Goal: Task Accomplishment & Management: Use online tool/utility

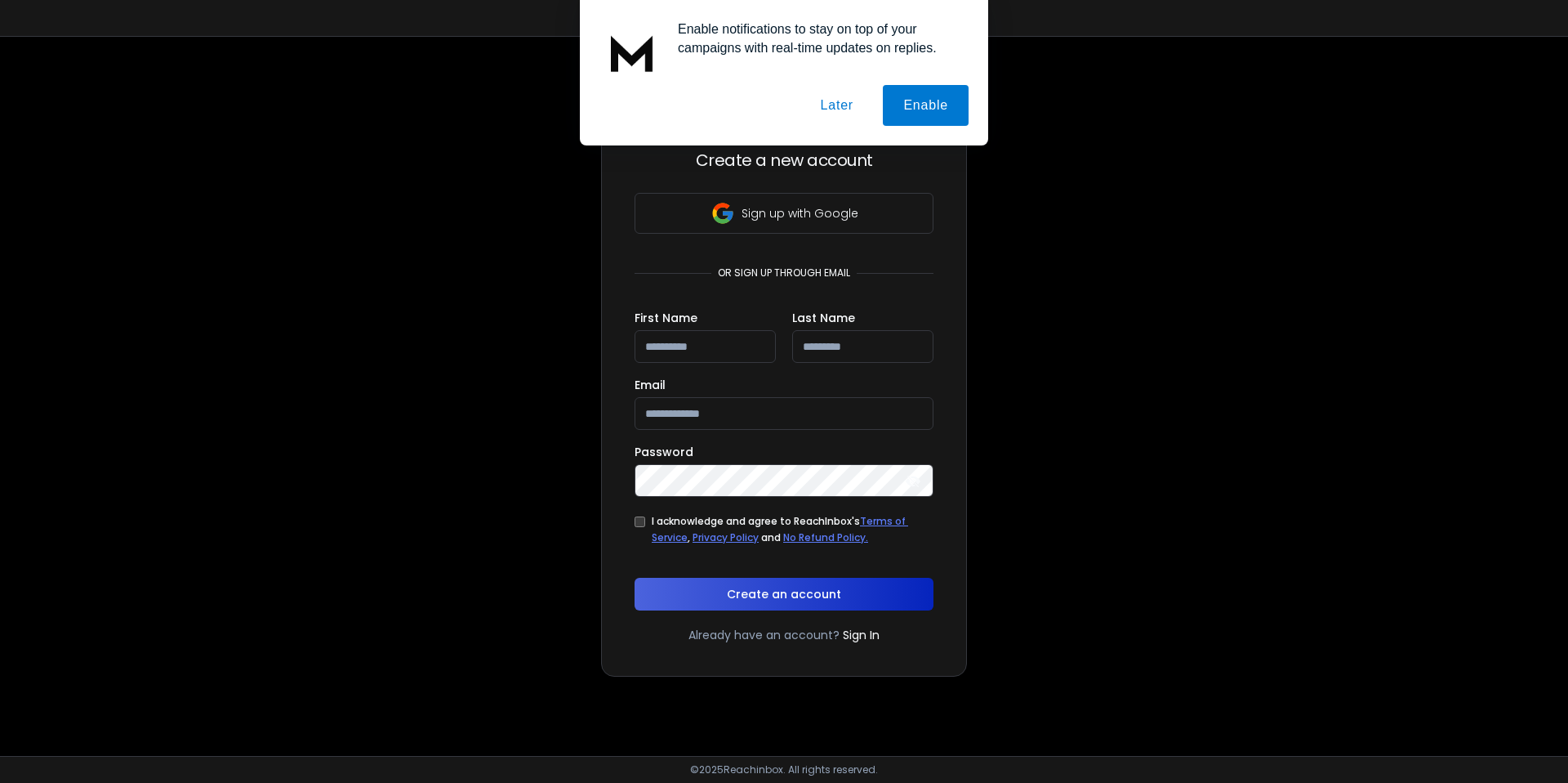
click at [842, 97] on button "Later" at bounding box center [836, 105] width 74 height 41
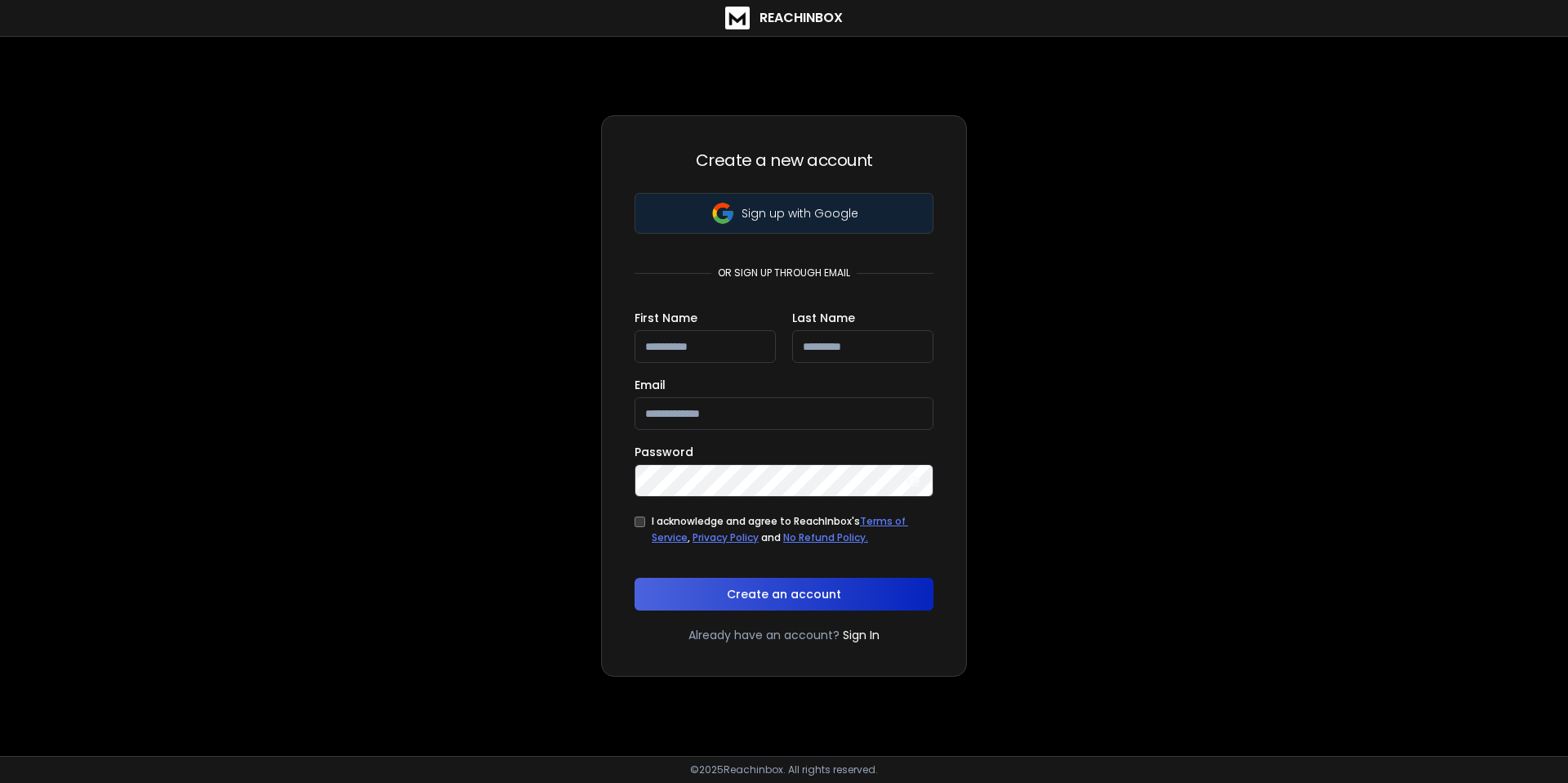
click at [791, 215] on p "Sign up with Google" at bounding box center [799, 213] width 116 height 17
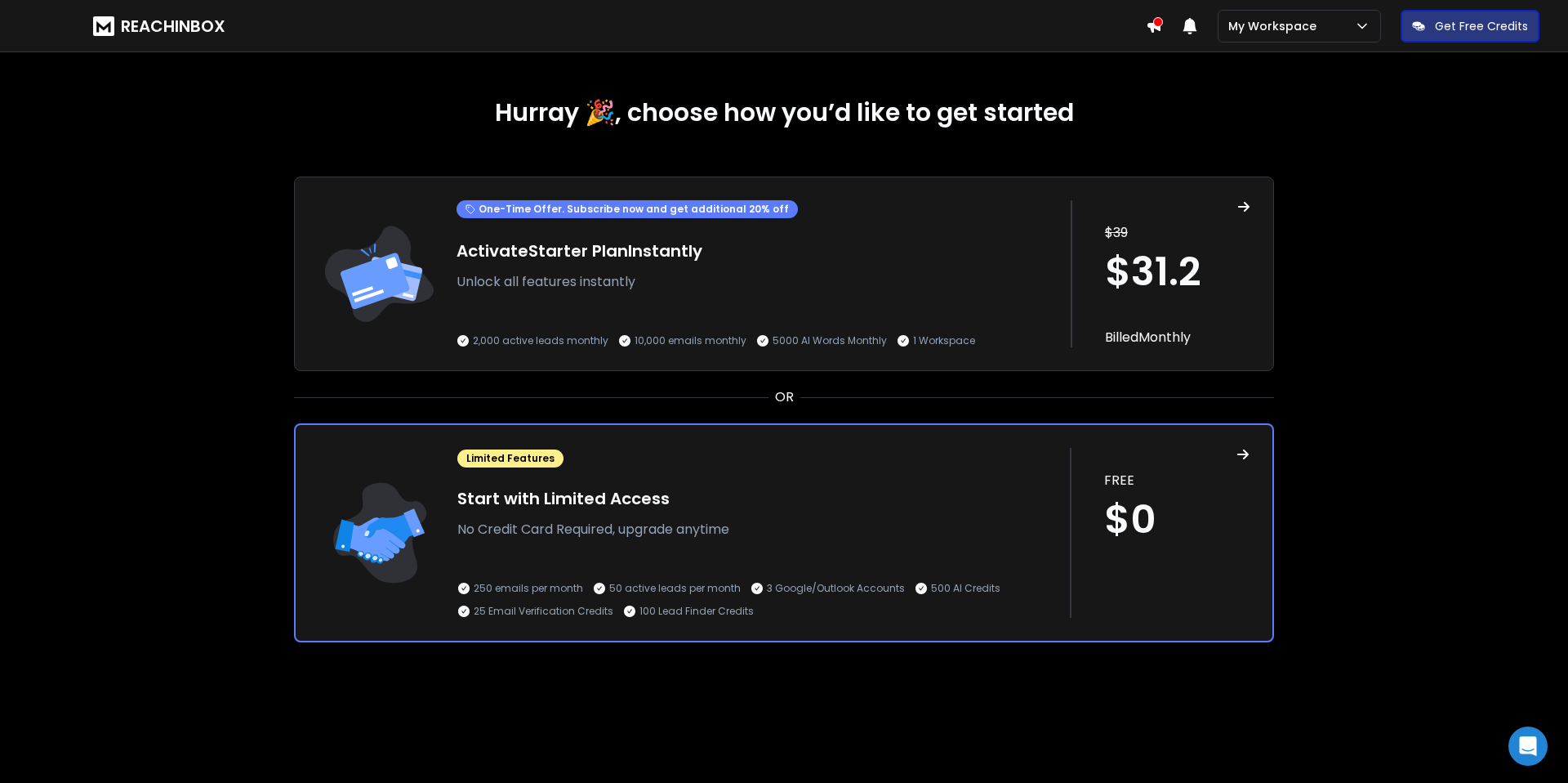
click at [765, 461] on div "Limited Features" at bounding box center [755, 457] width 596 height 20
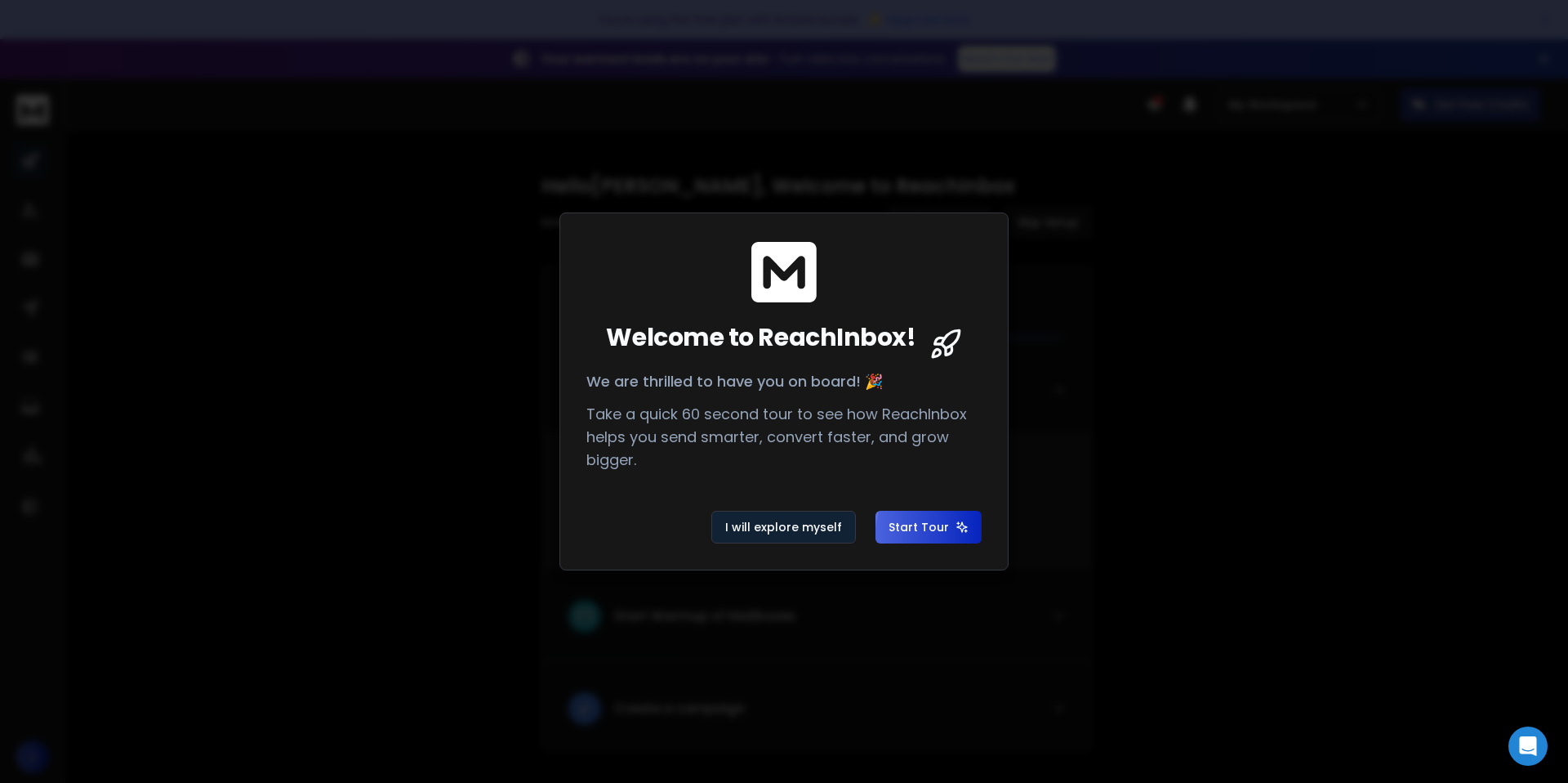
click at [821, 531] on button "I will explore myself" at bounding box center [783, 527] width 144 height 33
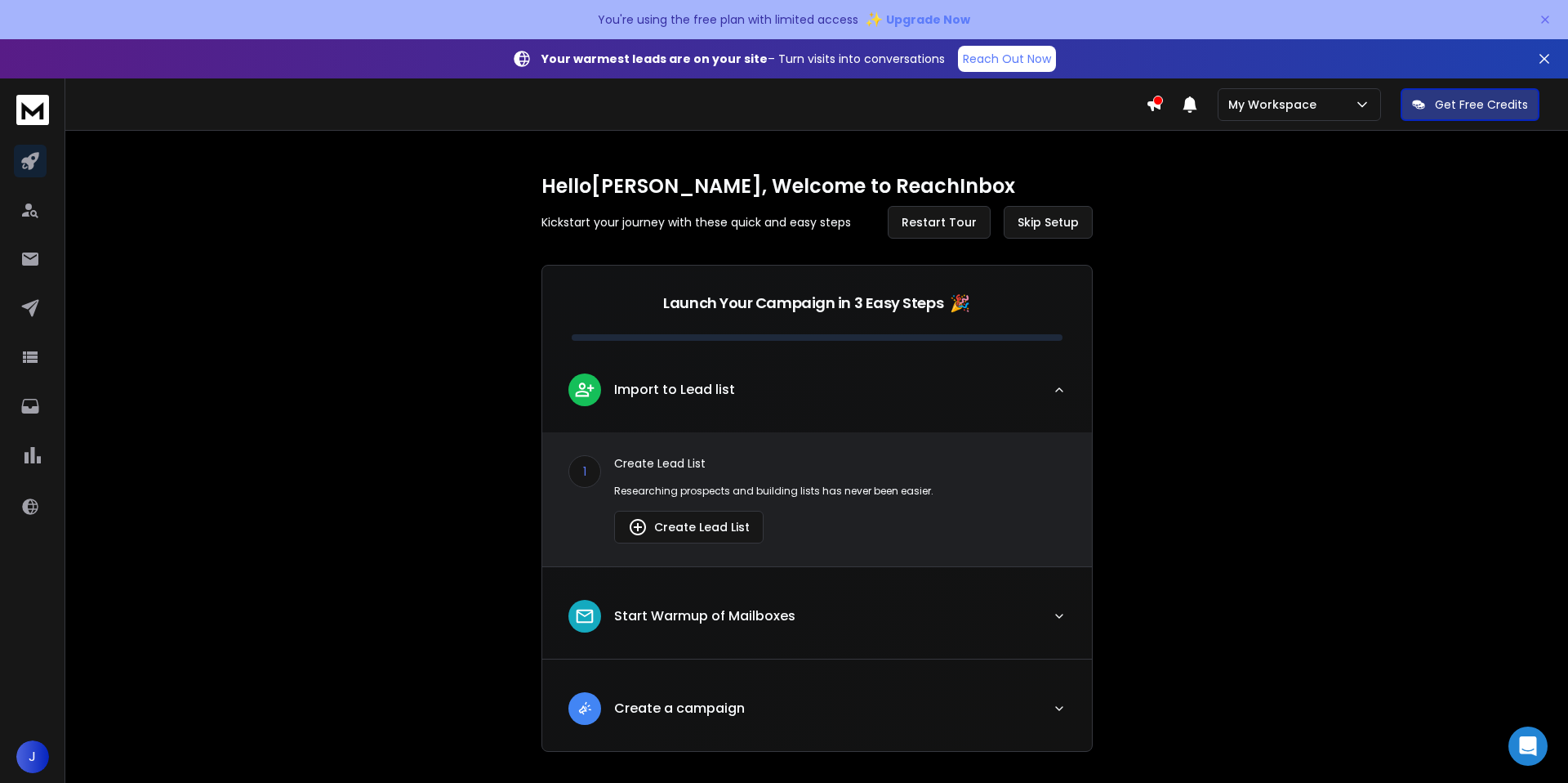
click at [1175, 269] on div "Hello [PERSON_NAME] , Welcome to ReachInbox Kickstart your journey with these q…" at bounding box center [816, 463] width 1451 height 631
click at [1548, 58] on icon at bounding box center [1545, 59] width 15 height 15
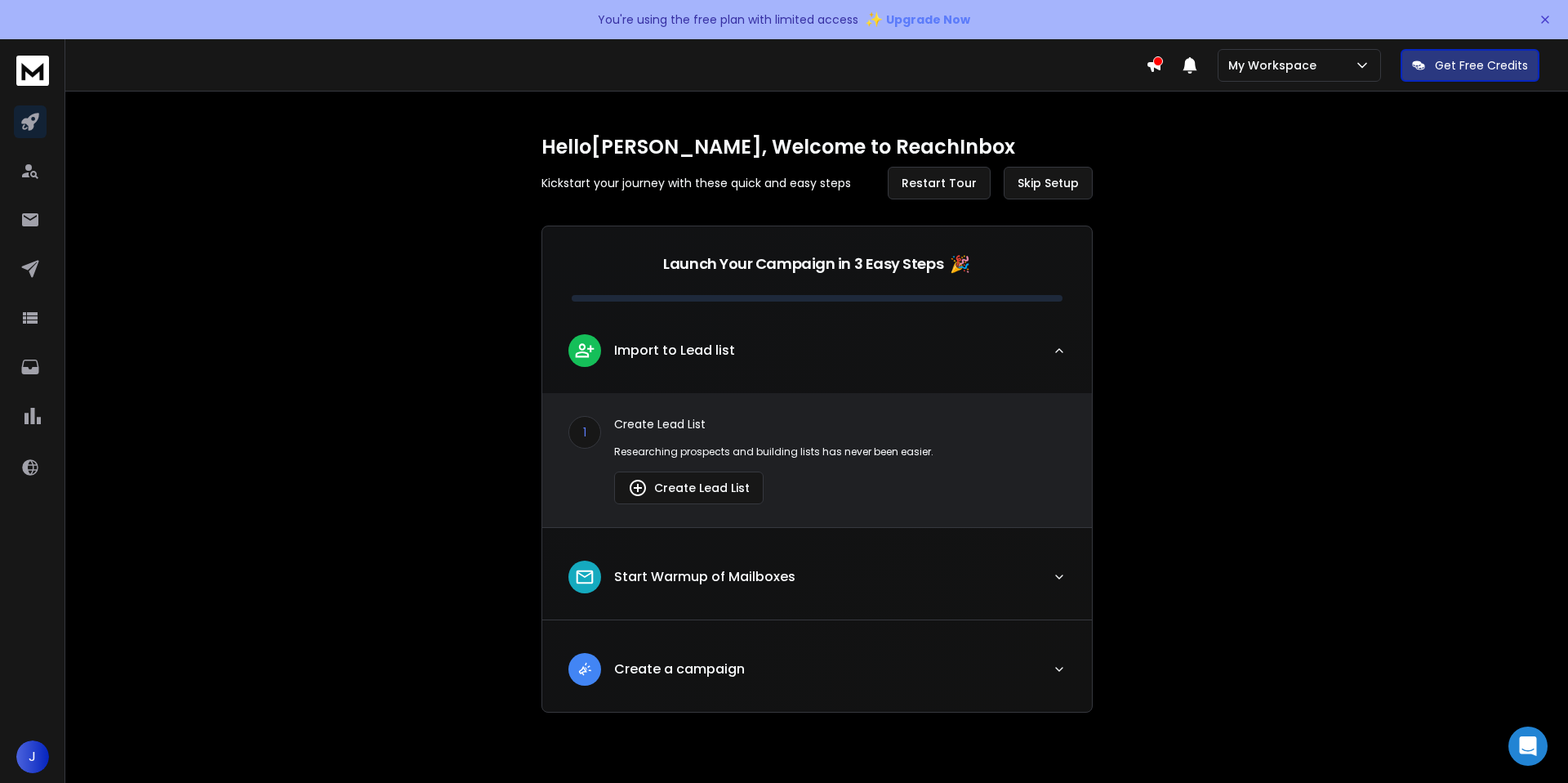
click at [1548, 17] on icon "Close notification" at bounding box center [1545, 20] width 7 height 7
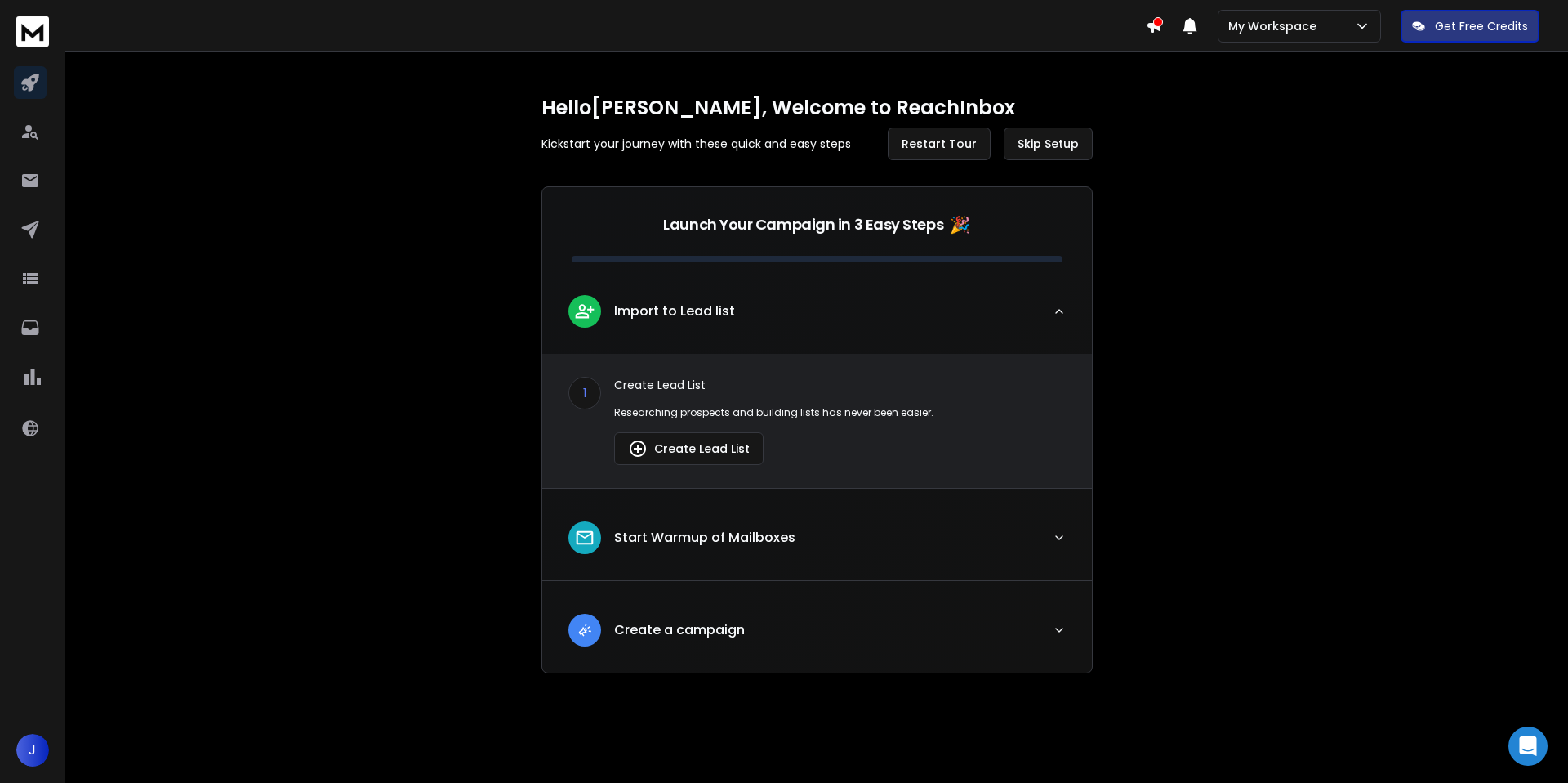
click at [1431, 201] on div "Hello [PERSON_NAME] , Welcome to ReachInbox Kickstart your journey with these q…" at bounding box center [816, 385] width 1451 height 631
click at [1343, 18] on div "My Workspace" at bounding box center [1299, 26] width 142 height 17
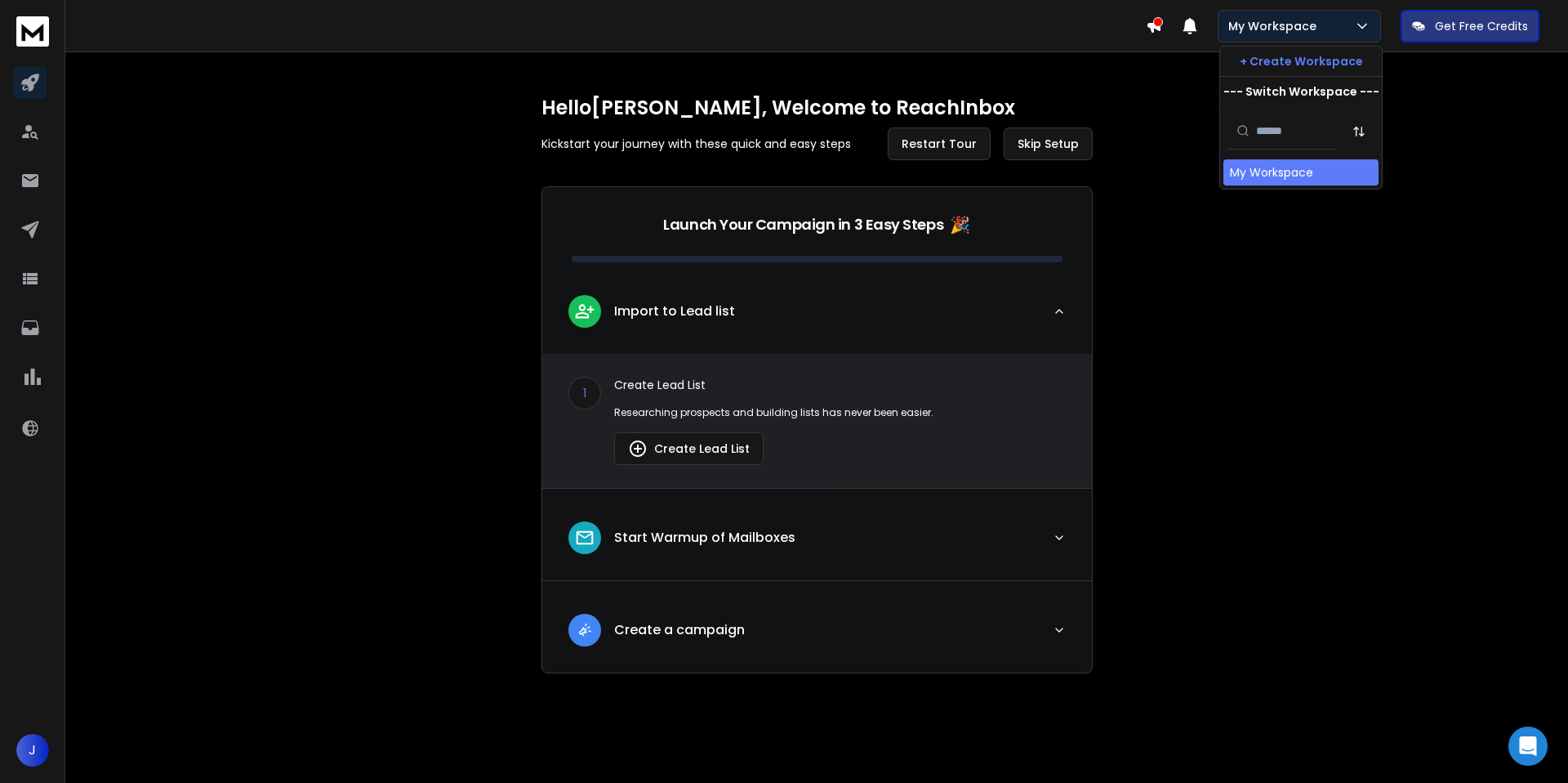
click at [1366, 28] on icon "button" at bounding box center [1362, 26] width 17 height 17
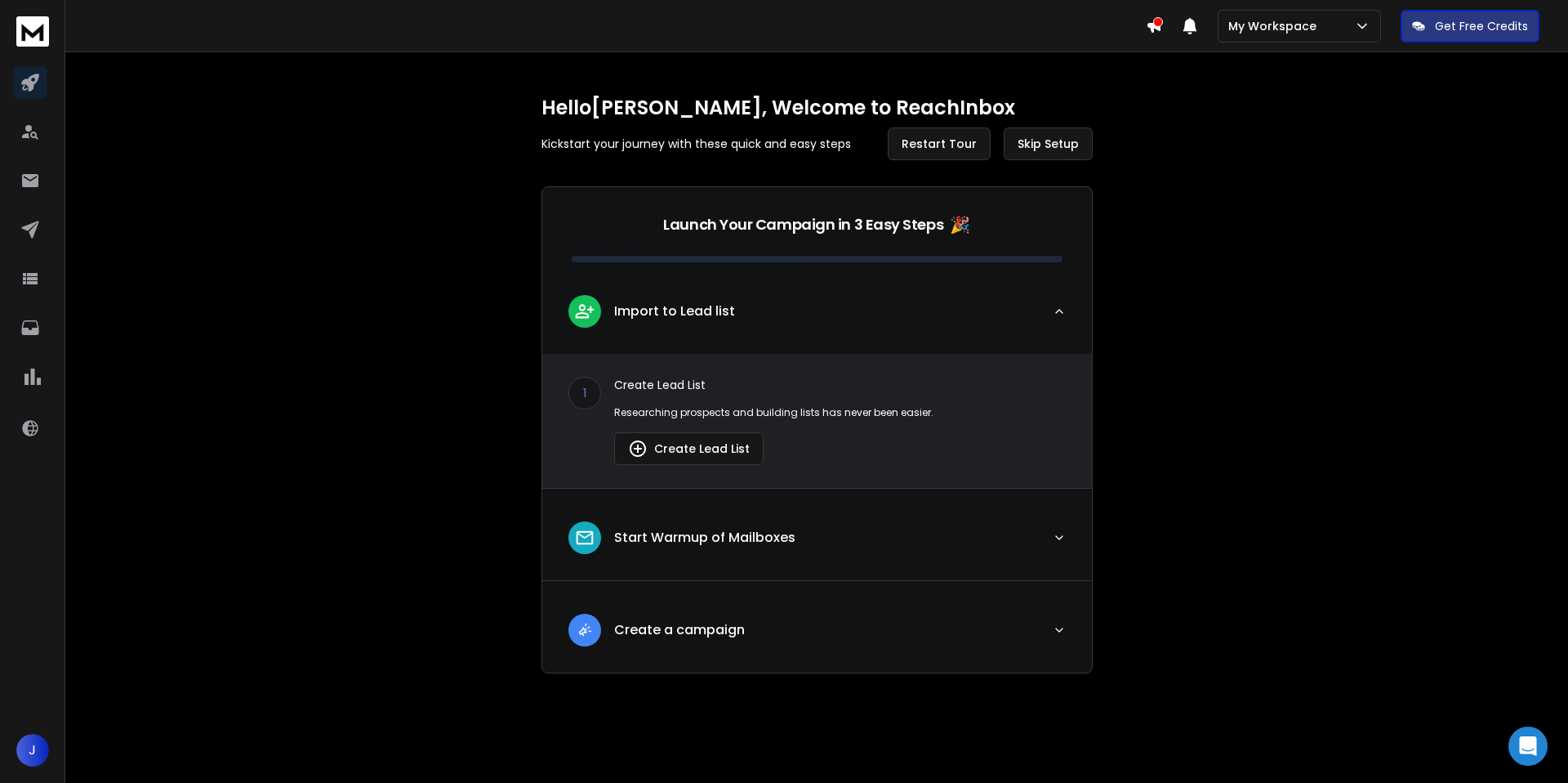
click at [724, 538] on p "Start Warmup of Mailboxes" at bounding box center [704, 537] width 181 height 20
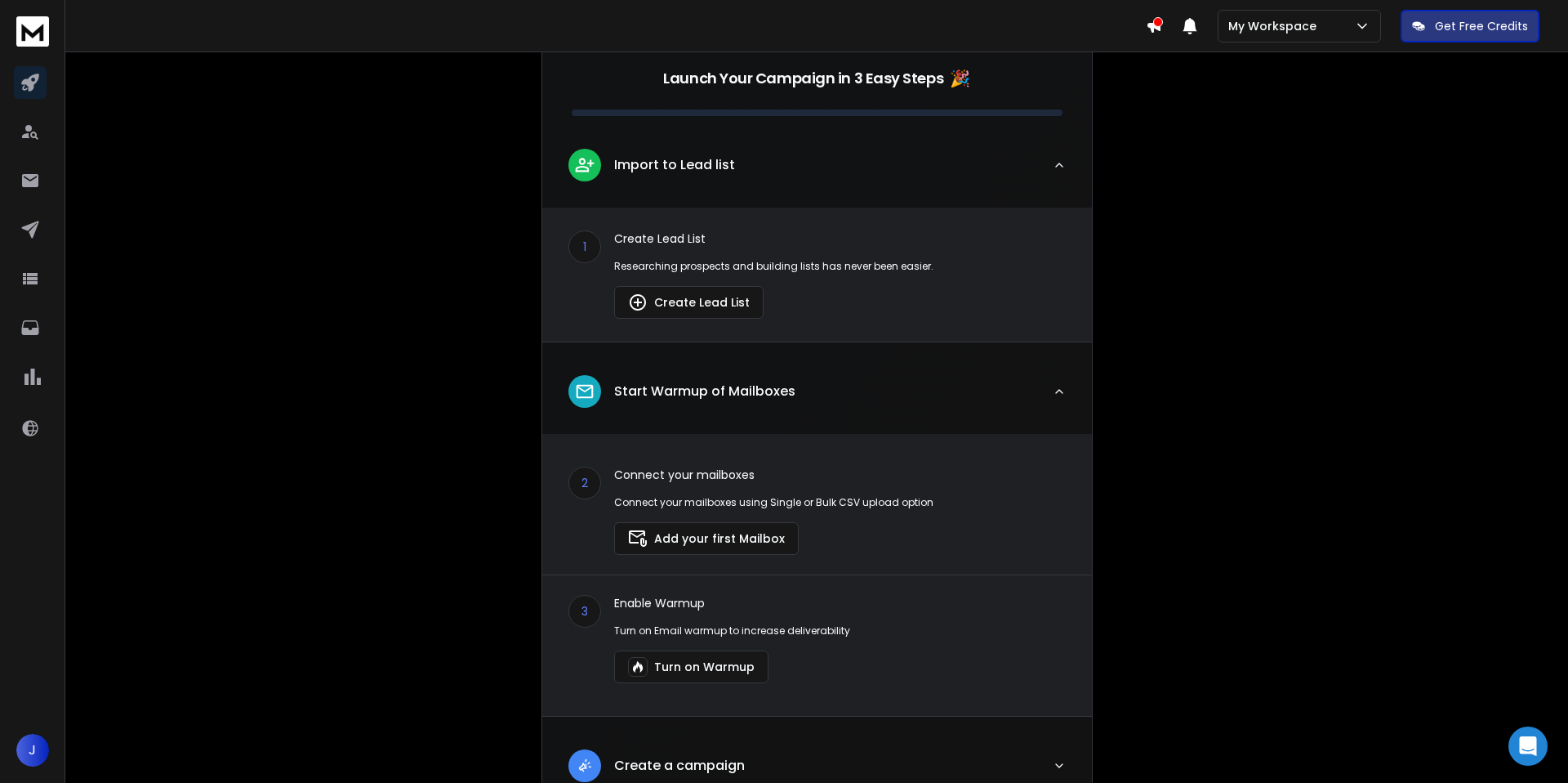
scroll to position [215, 0]
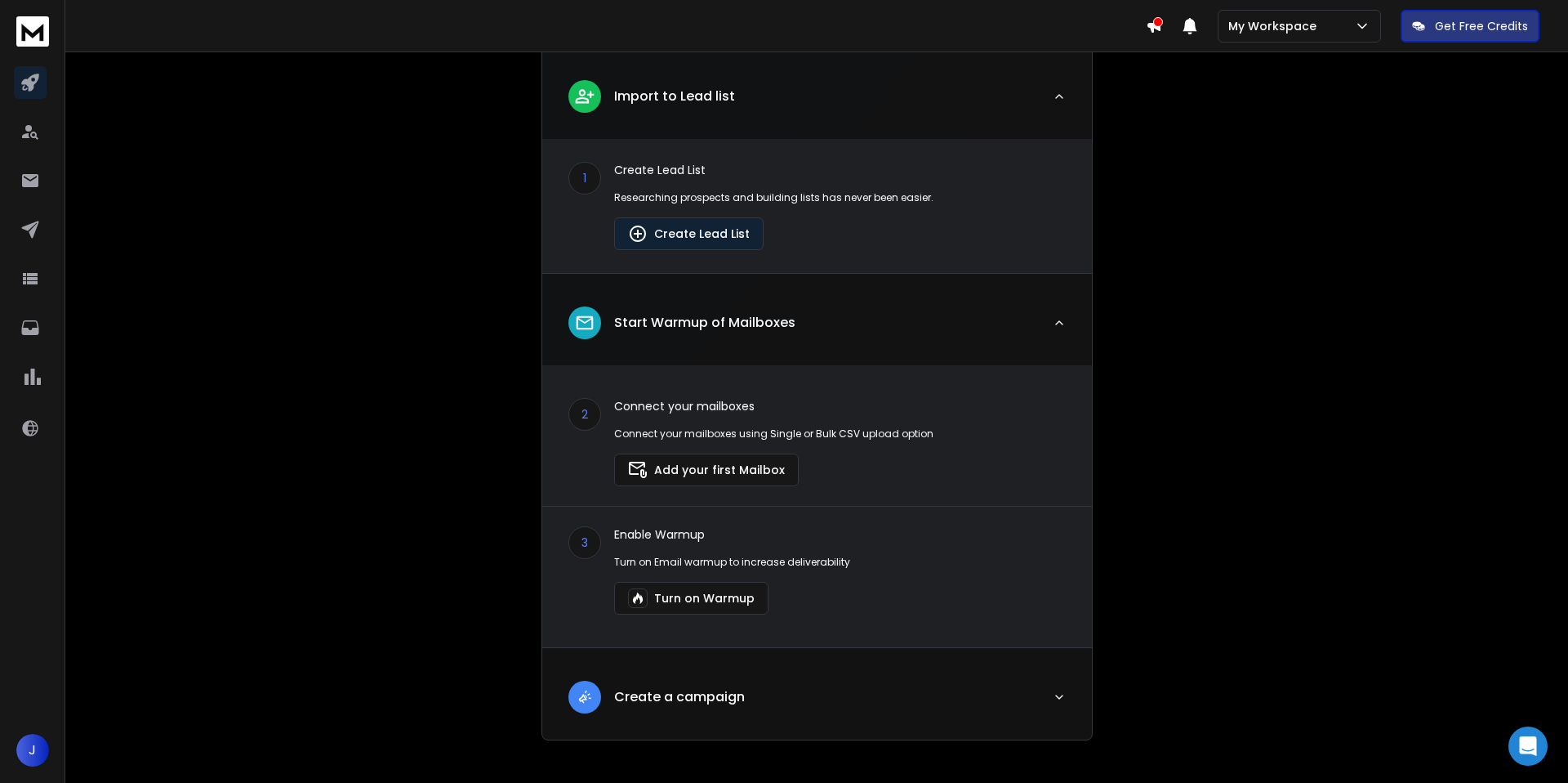
click at [704, 225] on button "Create Lead List" at bounding box center [689, 233] width 150 height 33
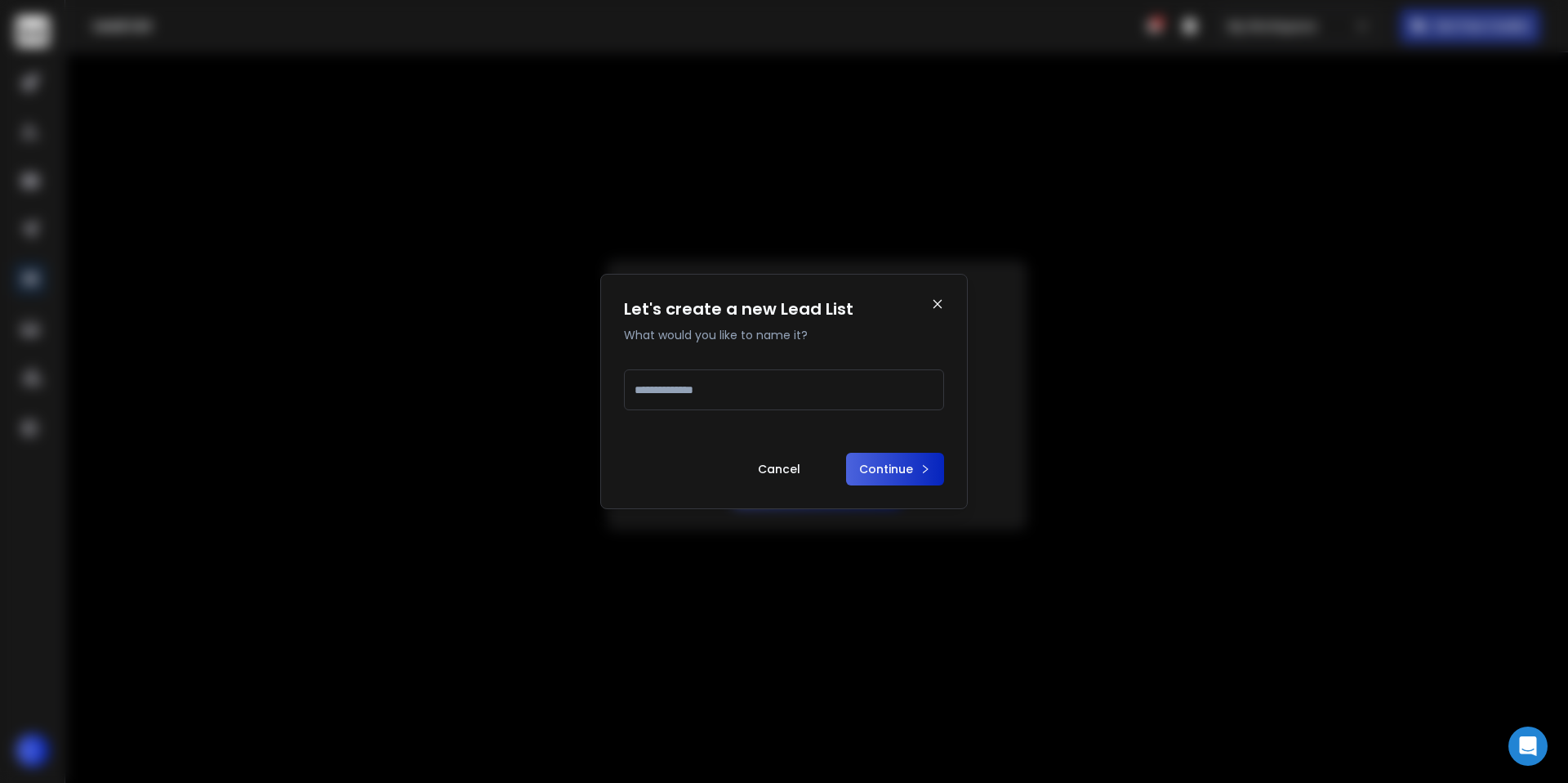
click at [793, 395] on input at bounding box center [784, 390] width 320 height 41
type input "**********"
click at [890, 466] on button "Continue" at bounding box center [894, 468] width 98 height 33
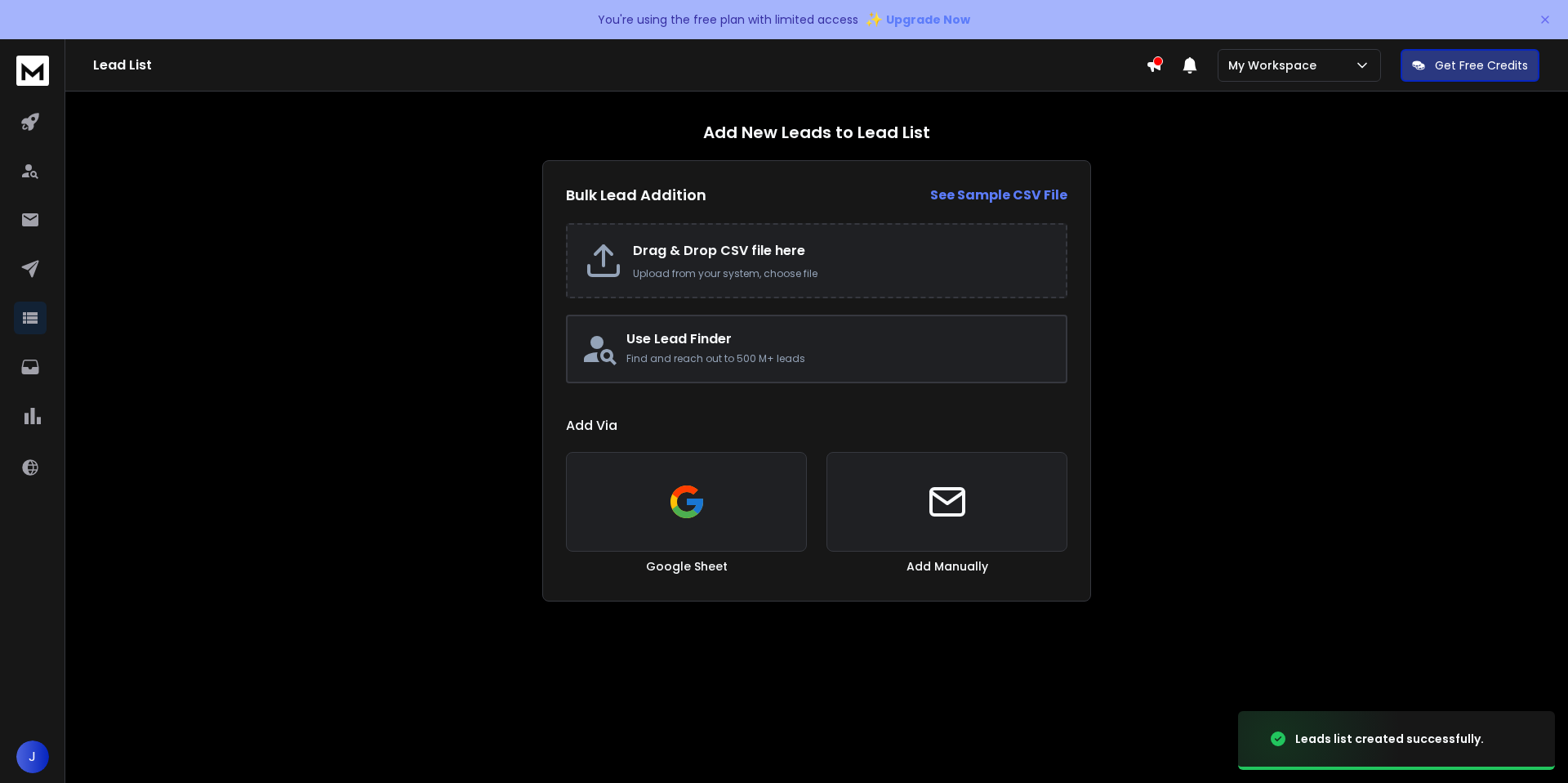
click at [1247, 284] on div "Add New Leads to Lead List Bulk Lead Addition See Sample CSV File Drag & Drop C…" at bounding box center [816, 361] width 1503 height 480
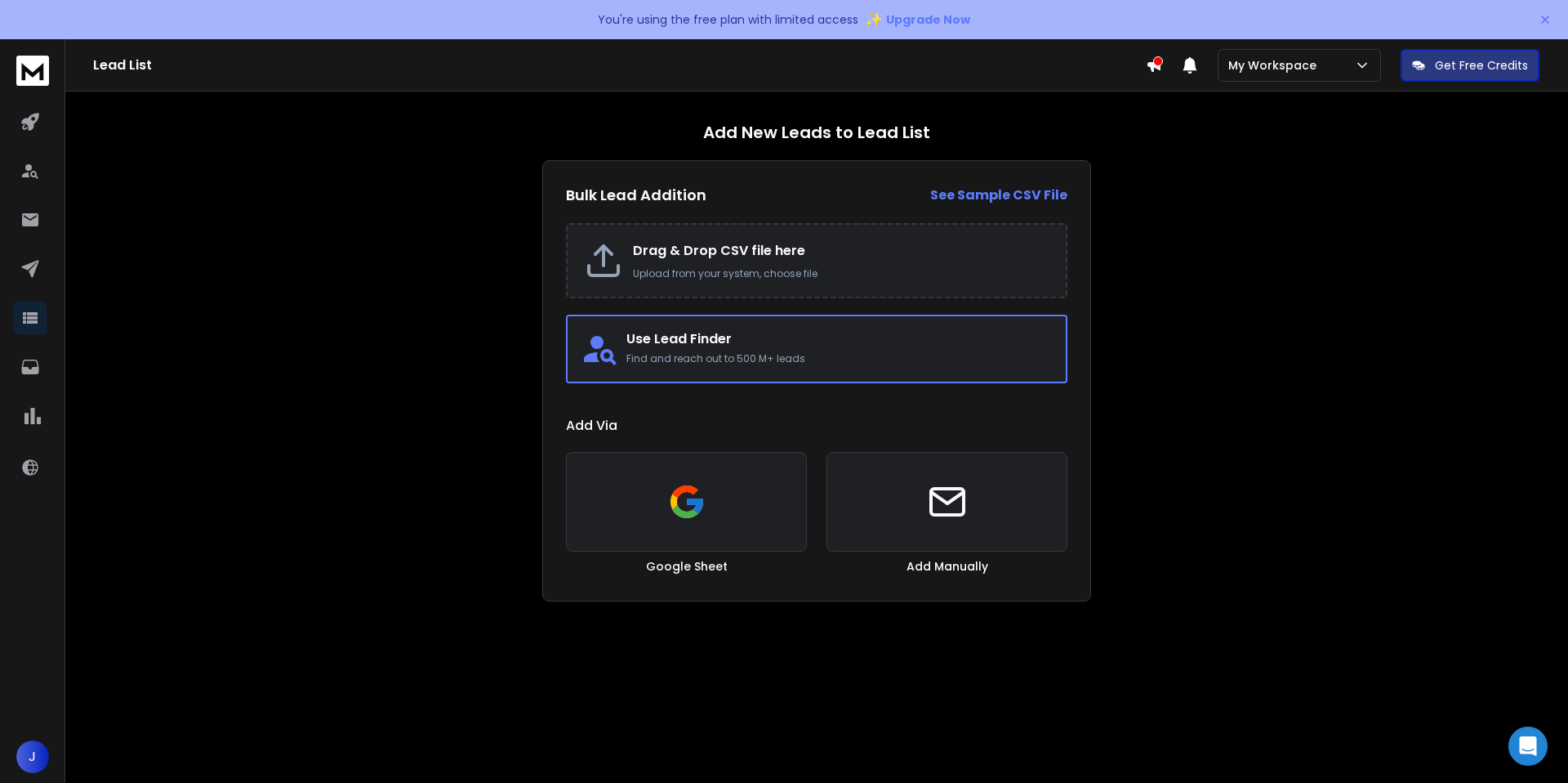
click at [802, 344] on h2 "Use Lead Finder" at bounding box center [839, 339] width 426 height 20
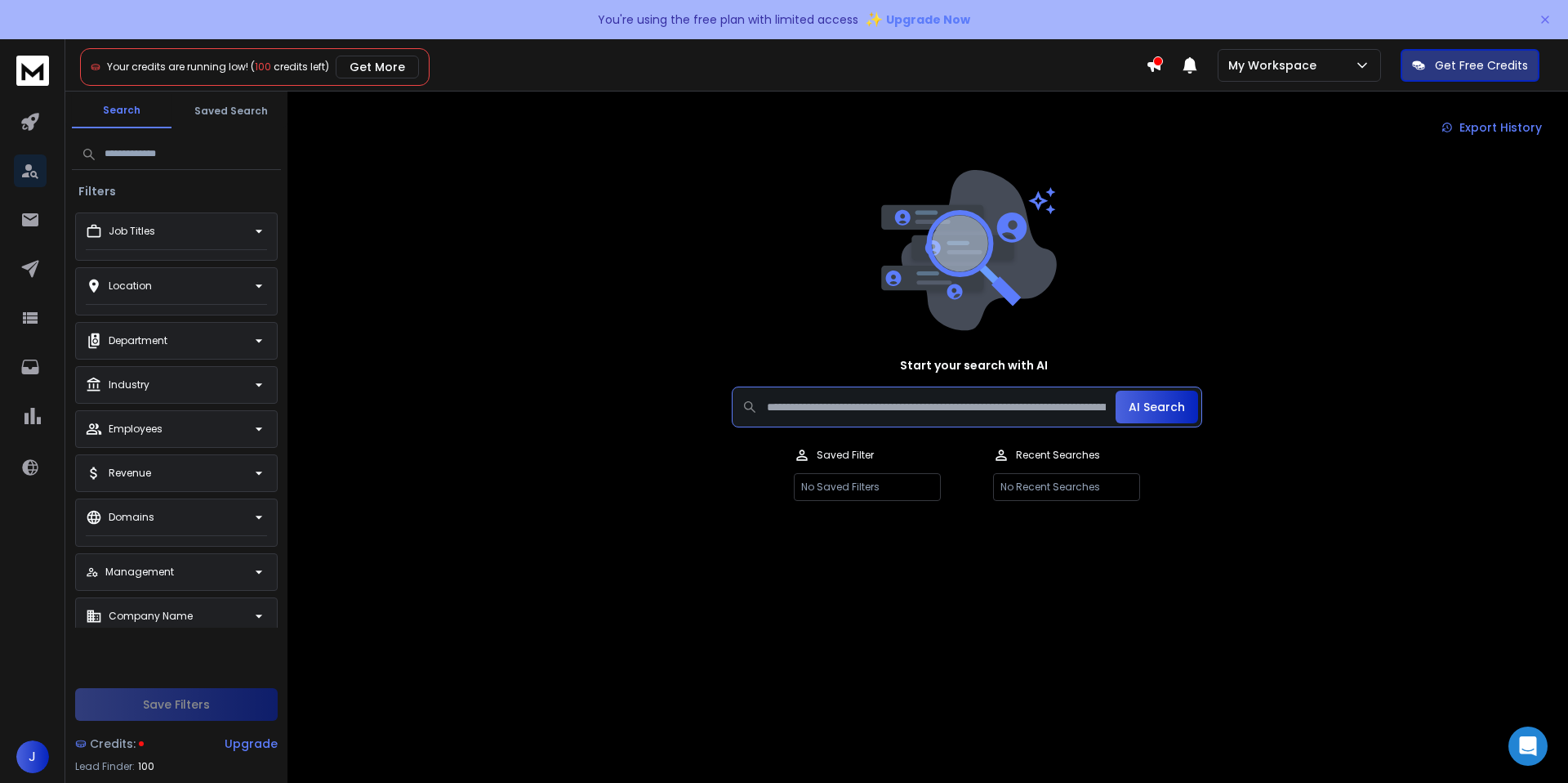
click at [407, 135] on div "Export History Start your search with AI" at bounding box center [967, 242] width 1307 height 263
click at [251, 380] on icon at bounding box center [259, 385] width 17 height 17
click at [256, 385] on icon at bounding box center [259, 385] width 7 height 4
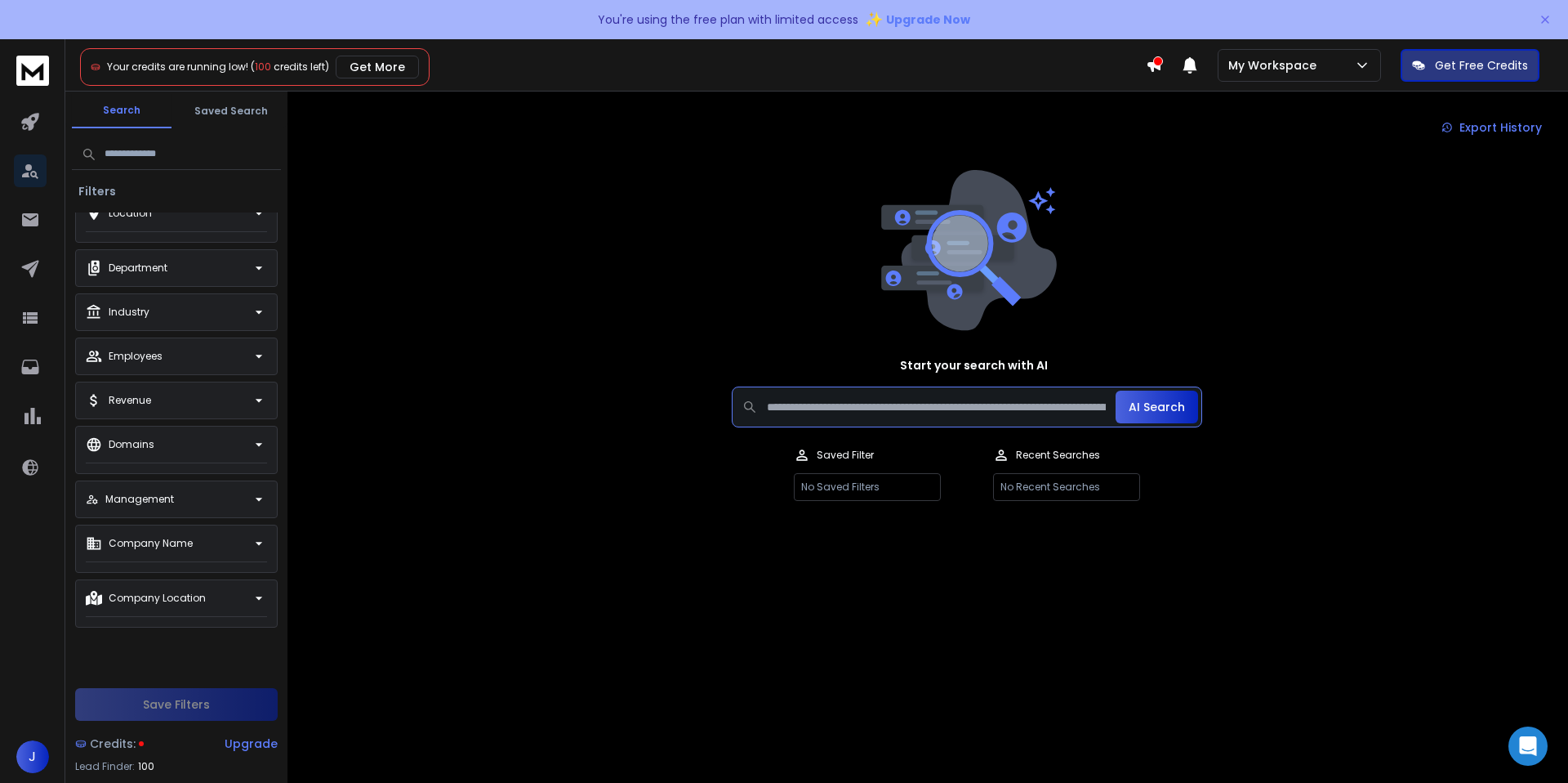
click at [897, 413] on textarea at bounding box center [936, 406] width 339 height 33
type textarea "**********"
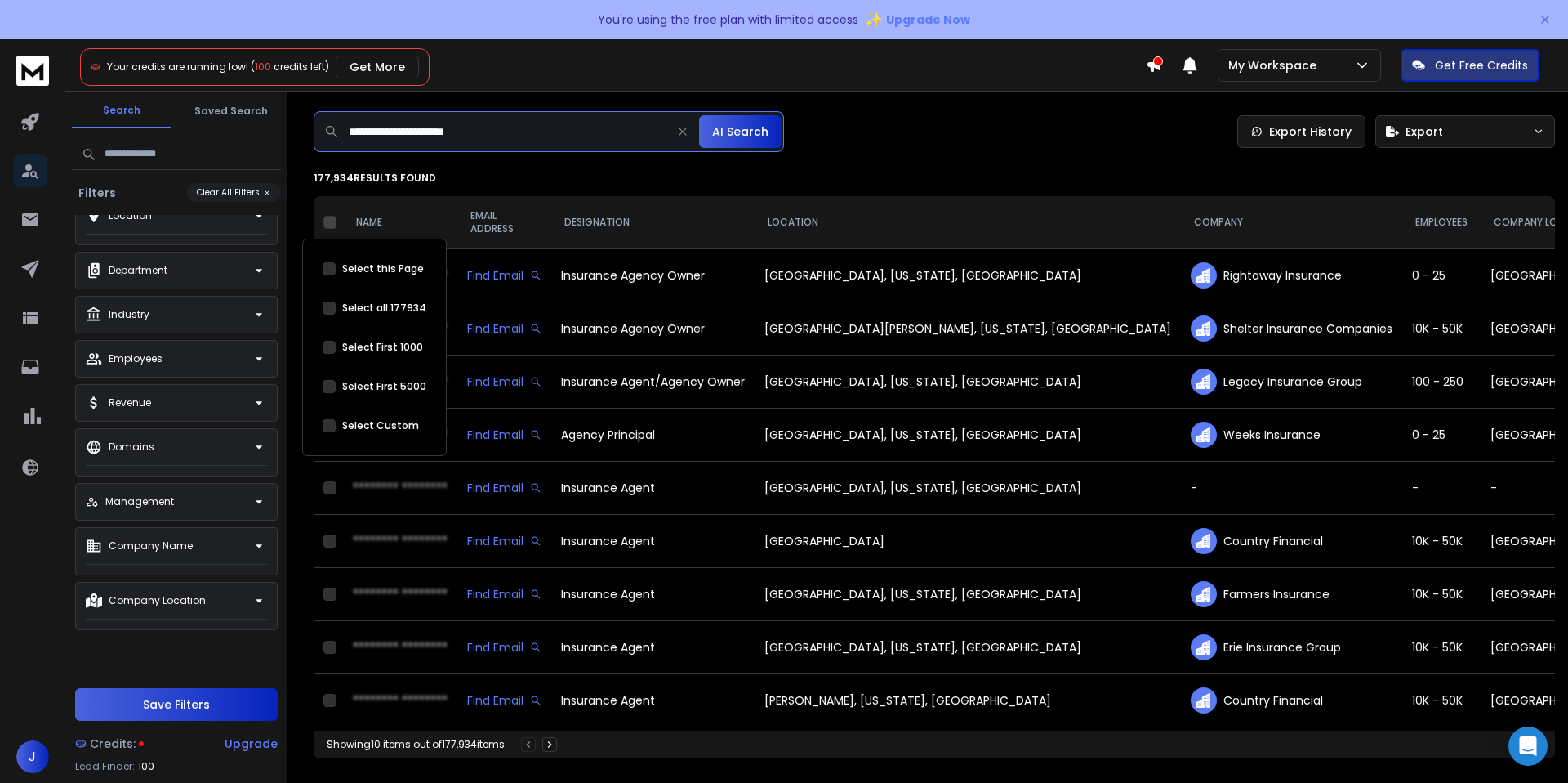
click at [328, 270] on button "Select this Page" at bounding box center [329, 269] width 13 height 13
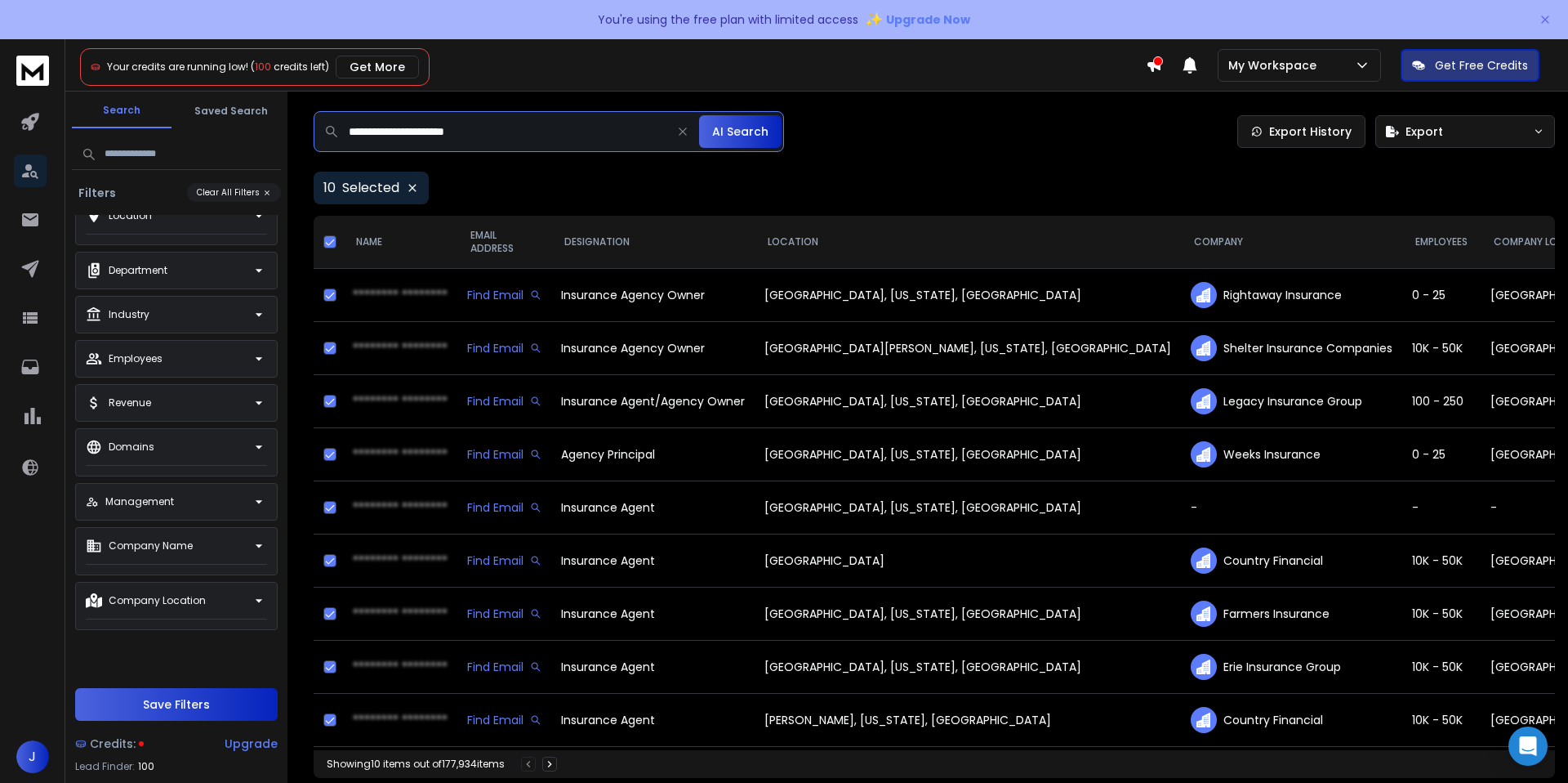
click at [572, 197] on div "**********" at bounding box center [934, 479] width 1241 height 736
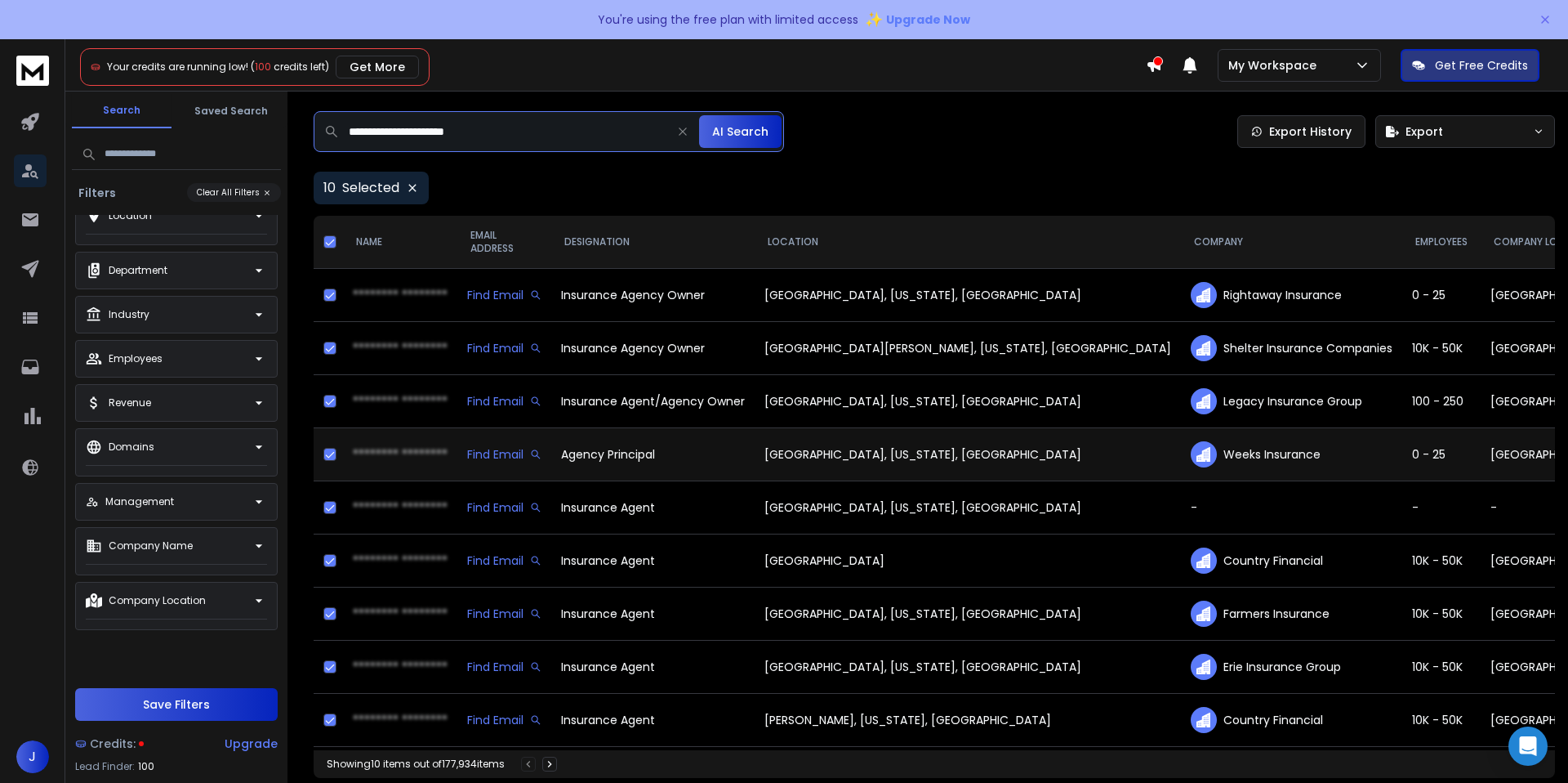
scroll to position [46, 0]
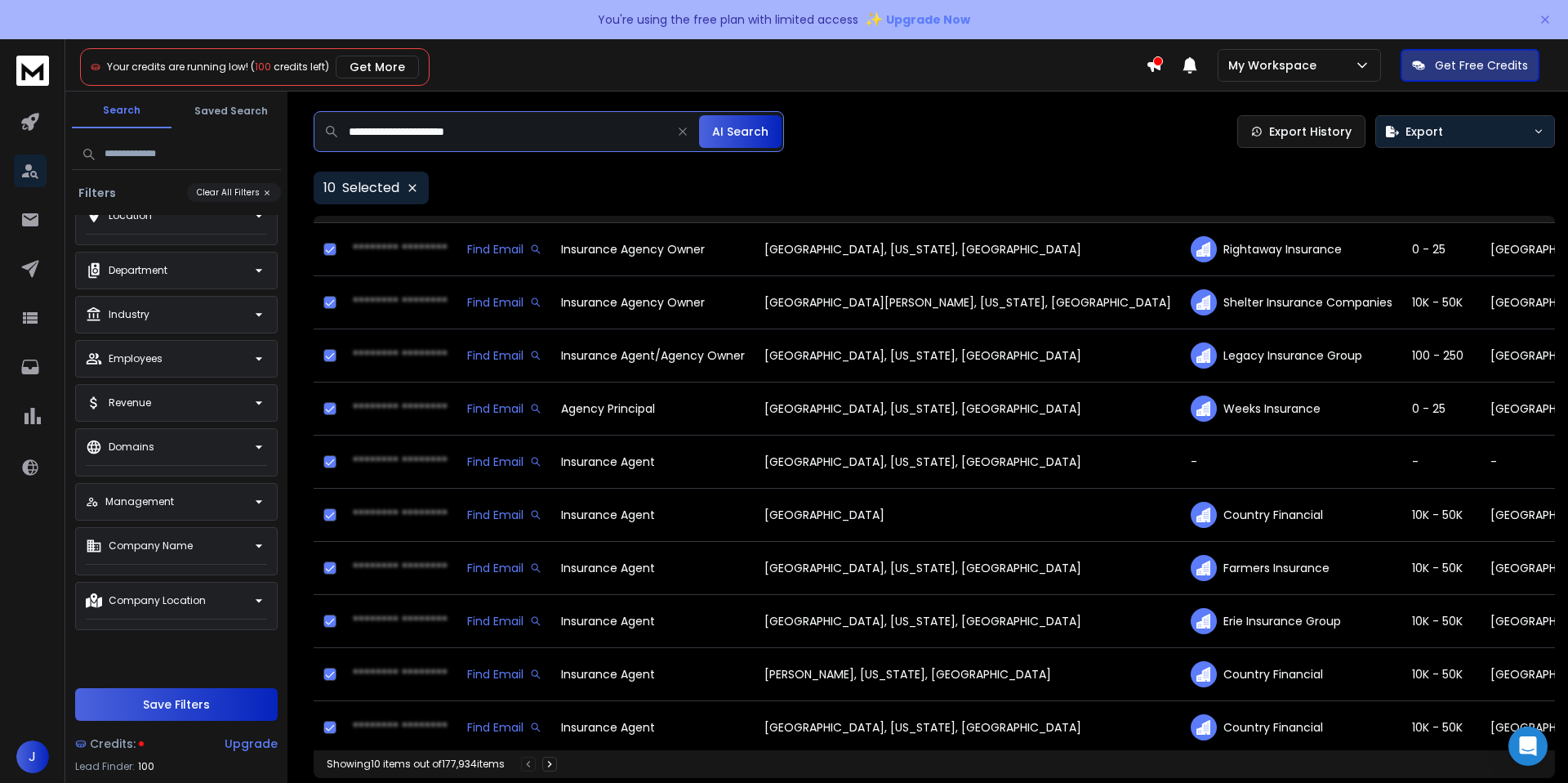
click at [1435, 140] on button "Export" at bounding box center [1465, 131] width 180 height 33
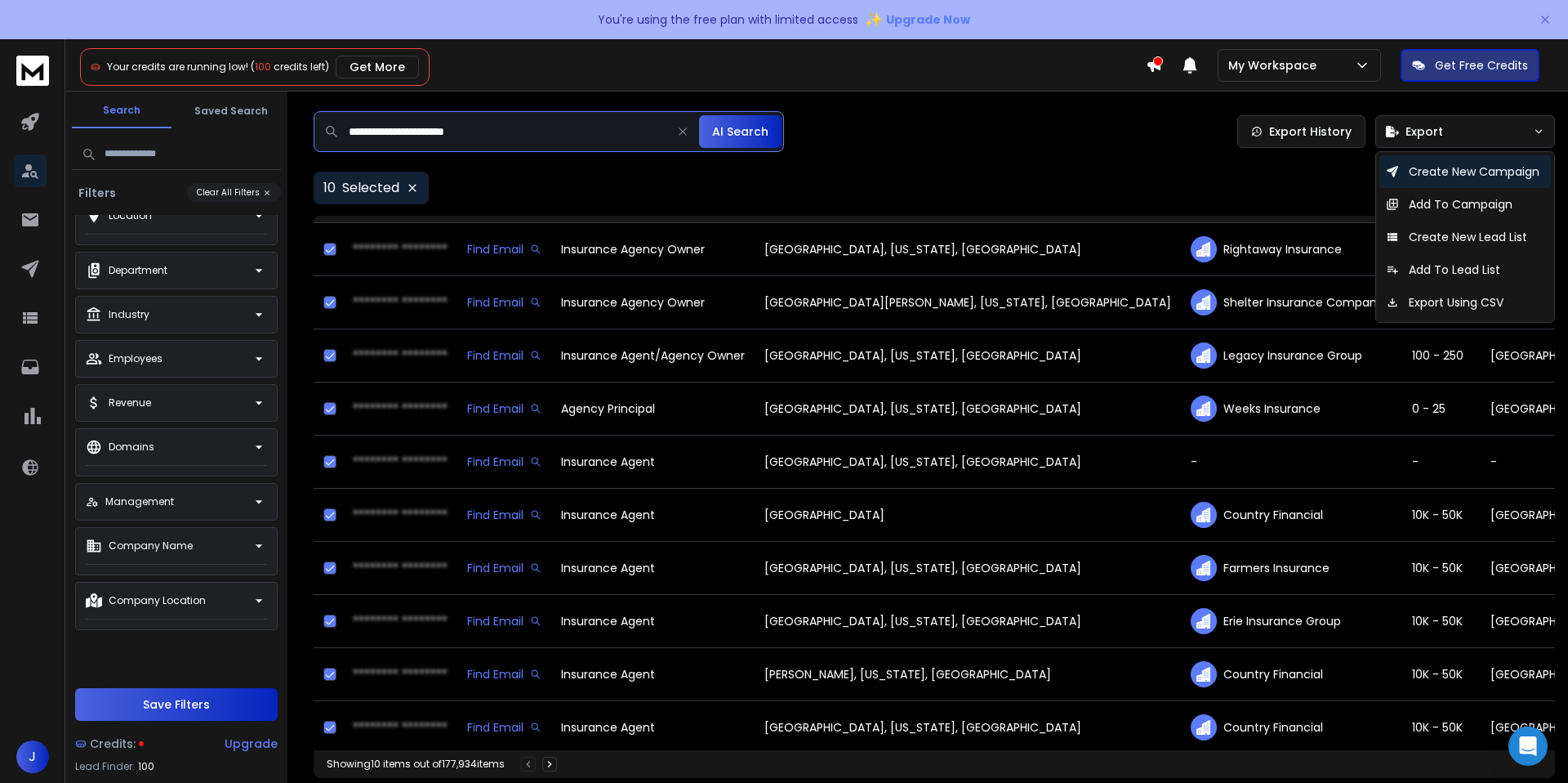
click at [967, 175] on div "**********" at bounding box center [934, 479] width 1241 height 736
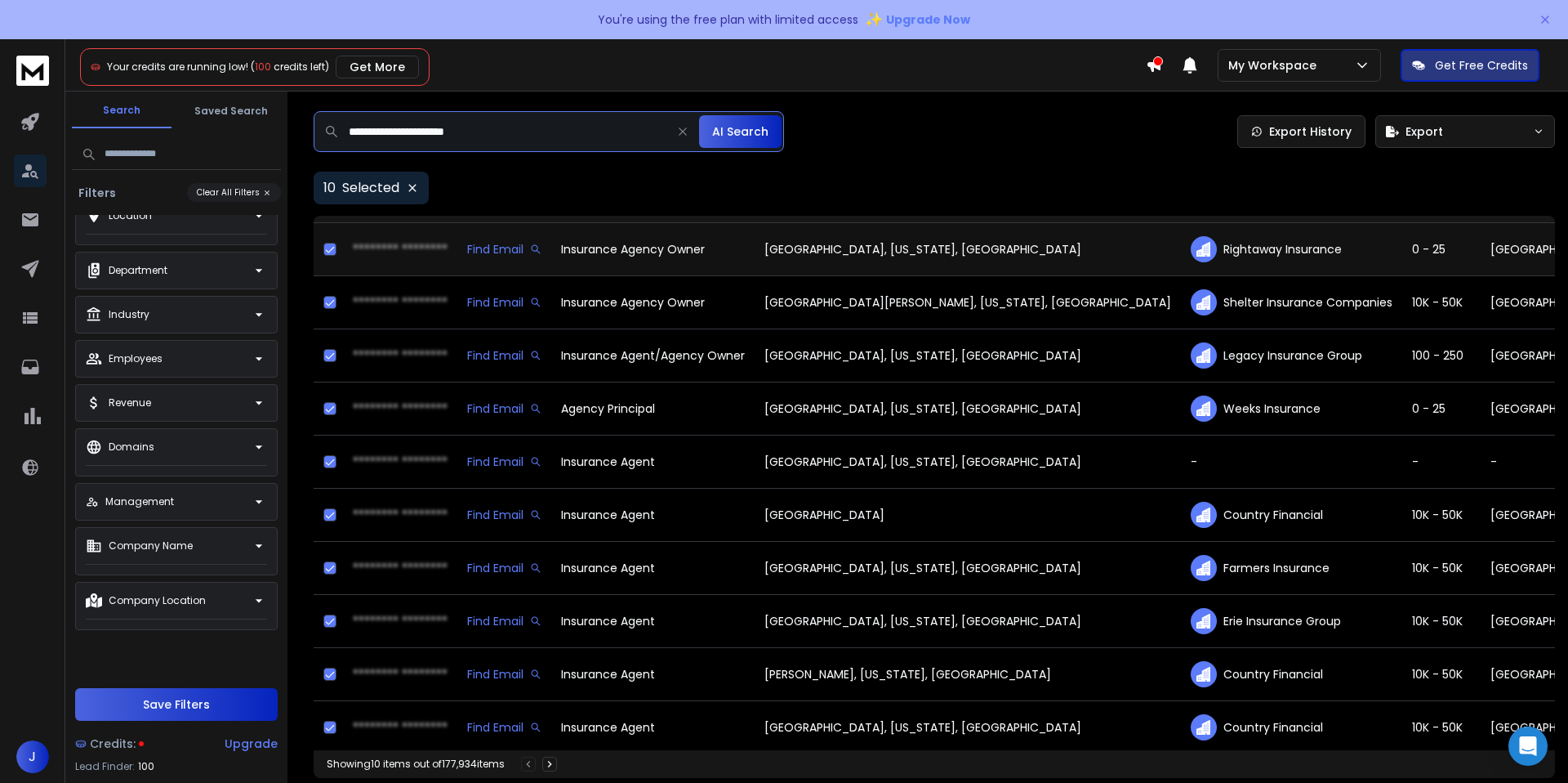
scroll to position [0, 0]
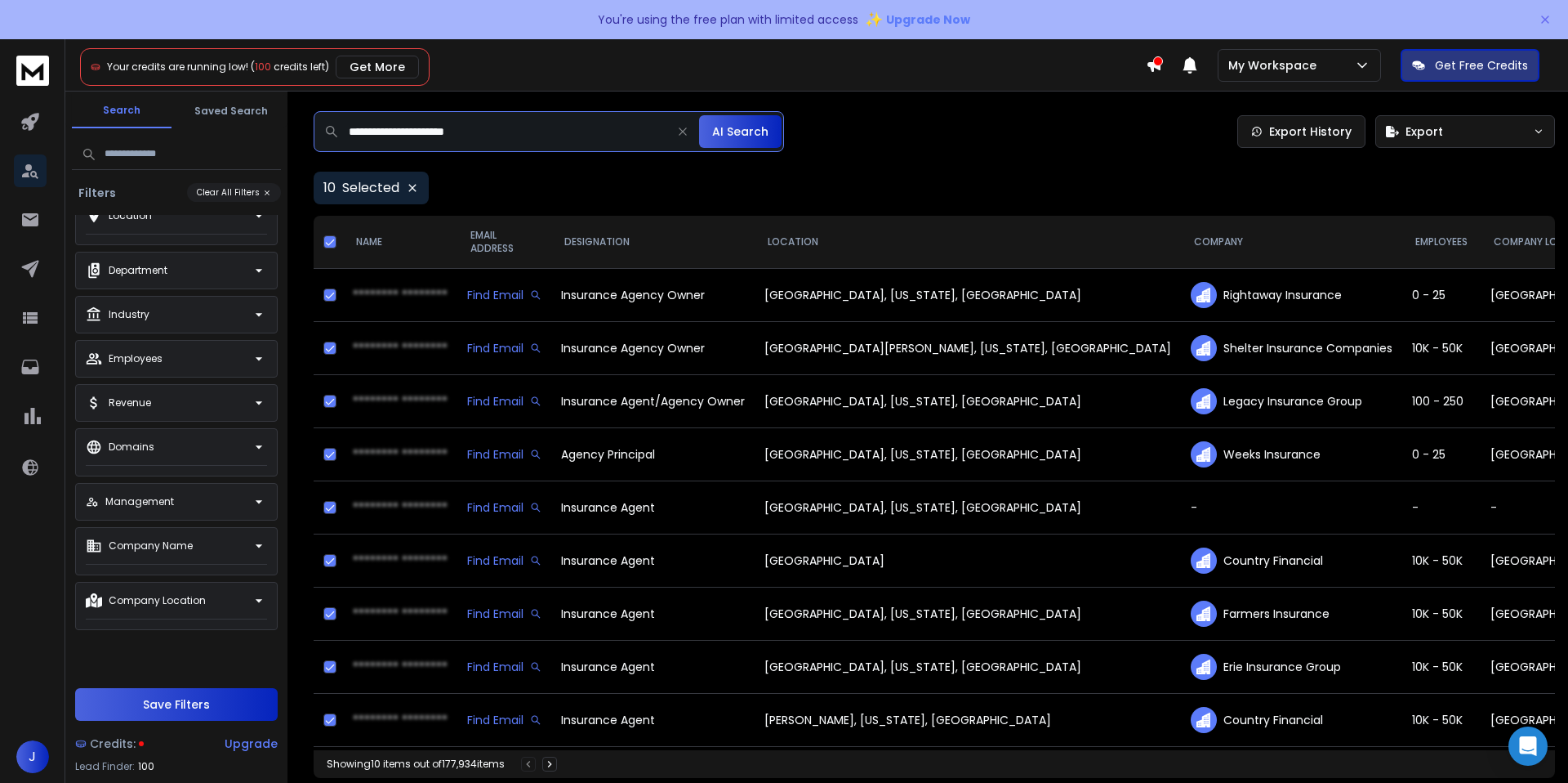
click at [330, 245] on button "button" at bounding box center [330, 242] width 13 height 13
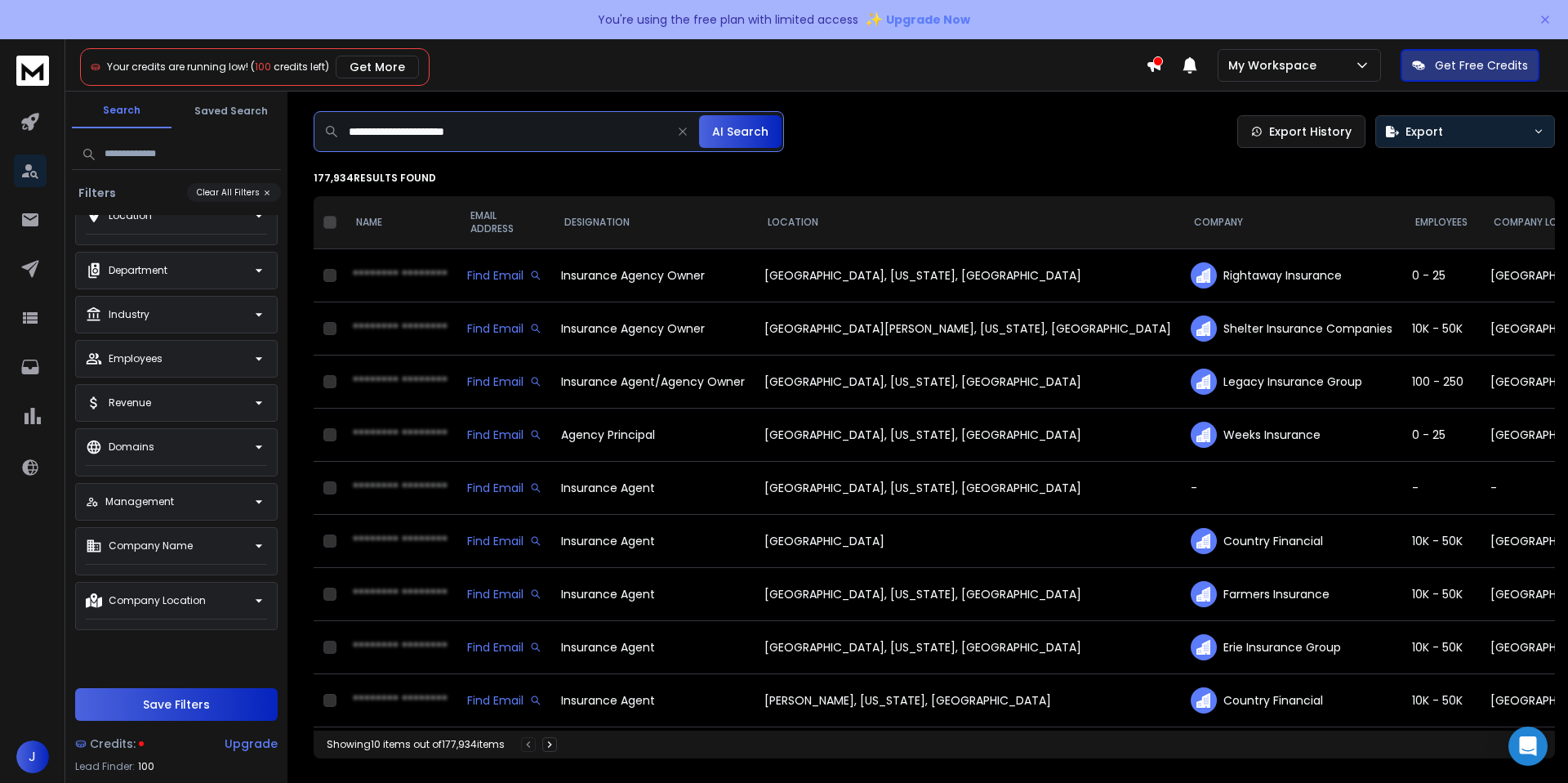
click at [1482, 134] on div "Export" at bounding box center [1455, 132] width 141 height 17
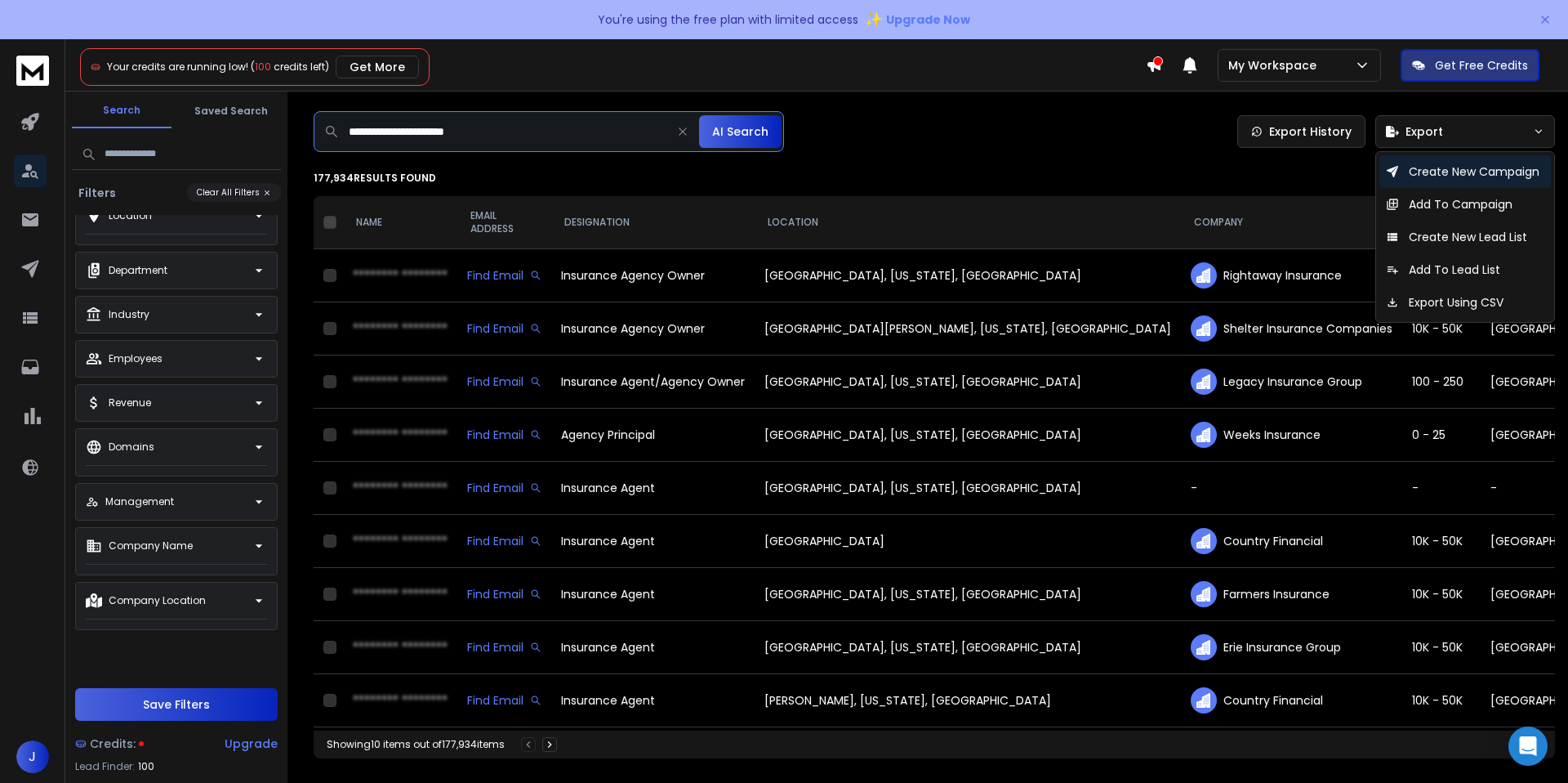
click at [1048, 194] on div "**********" at bounding box center [934, 468] width 1241 height 716
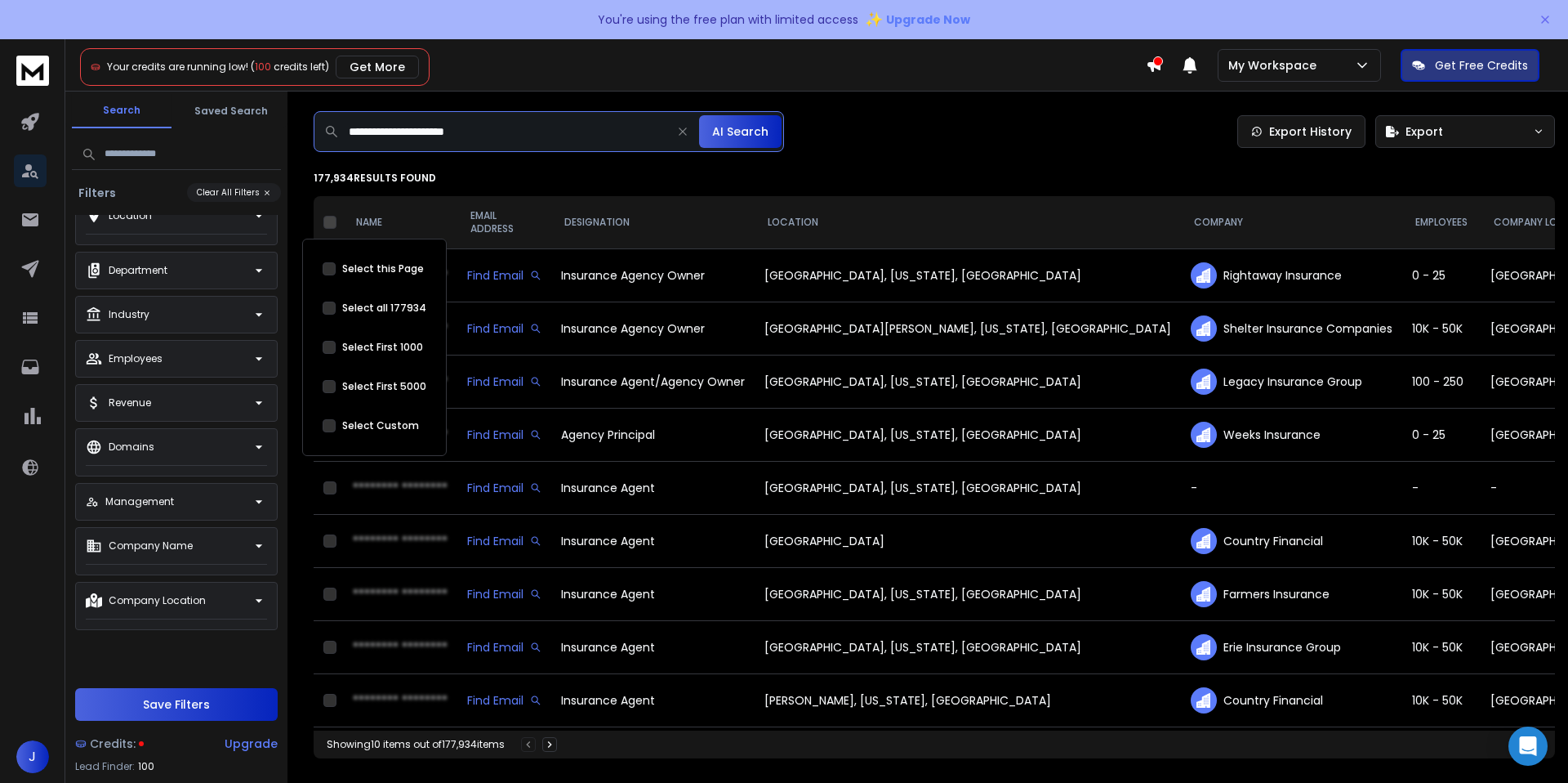
click at [324, 223] on button "Select this Page" at bounding box center [330, 223] width 13 height 13
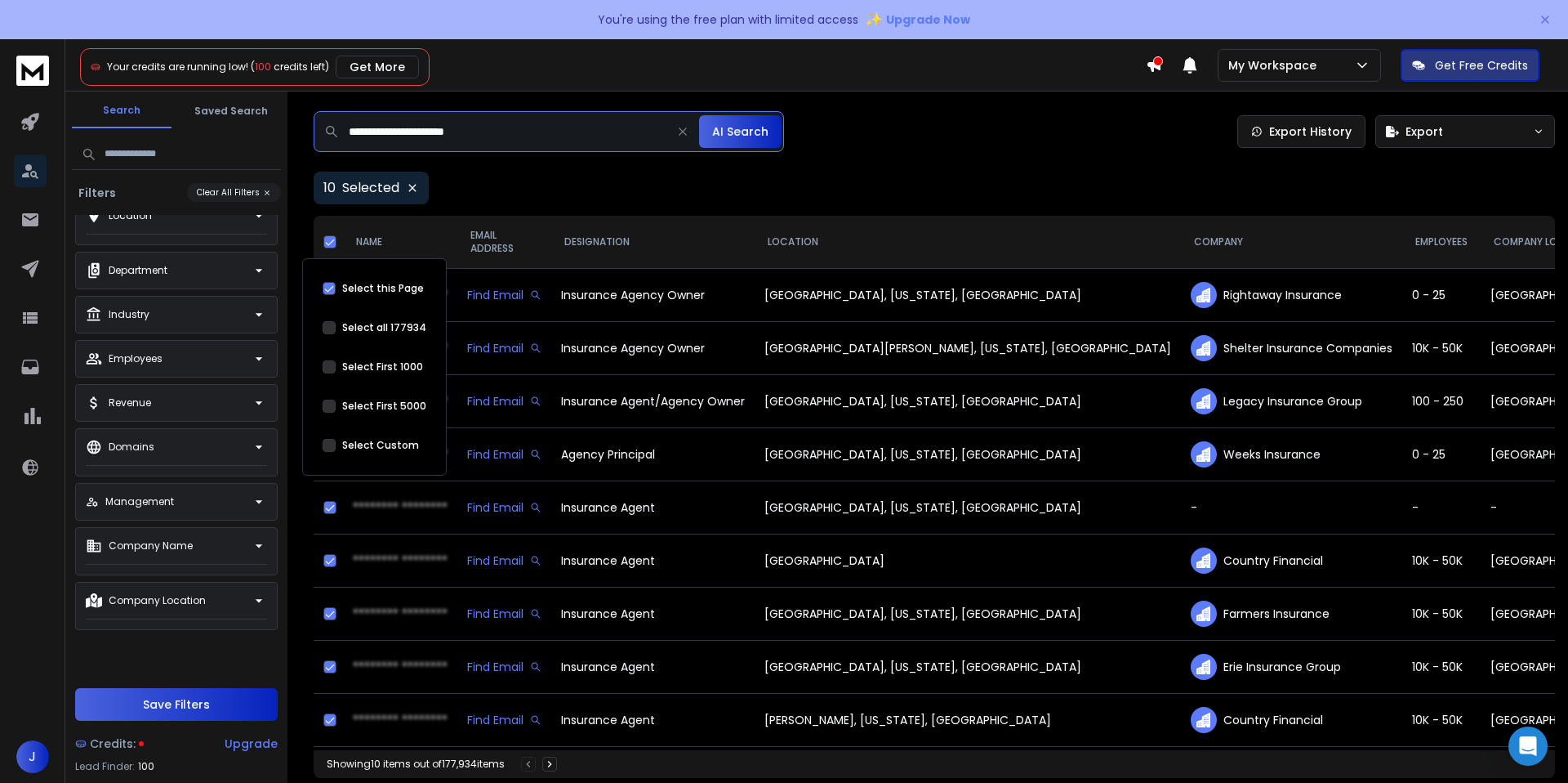
click at [327, 236] on button "Select this Page" at bounding box center [330, 242] width 13 height 13
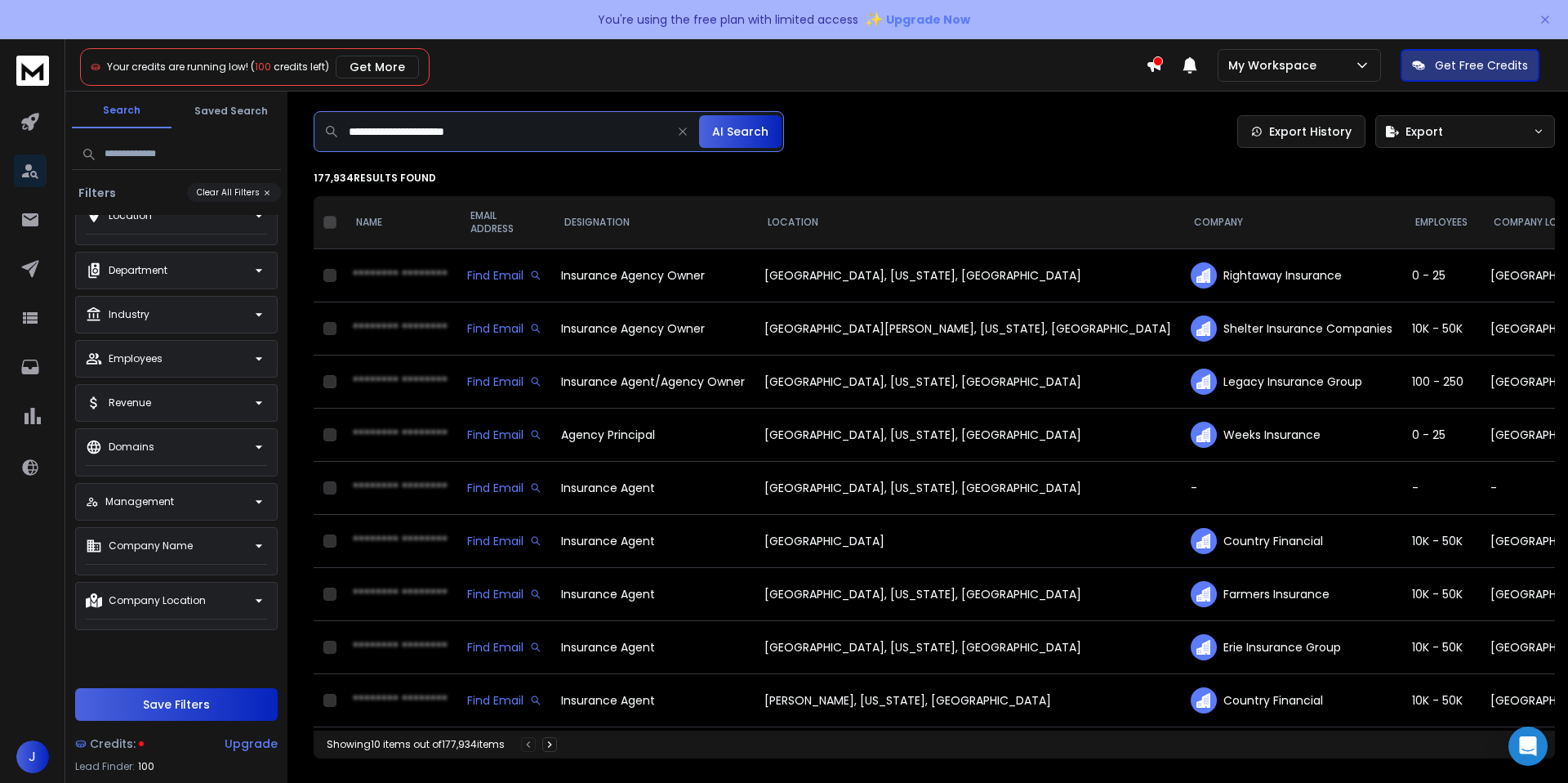
click at [329, 224] on button "button" at bounding box center [330, 223] width 13 height 13
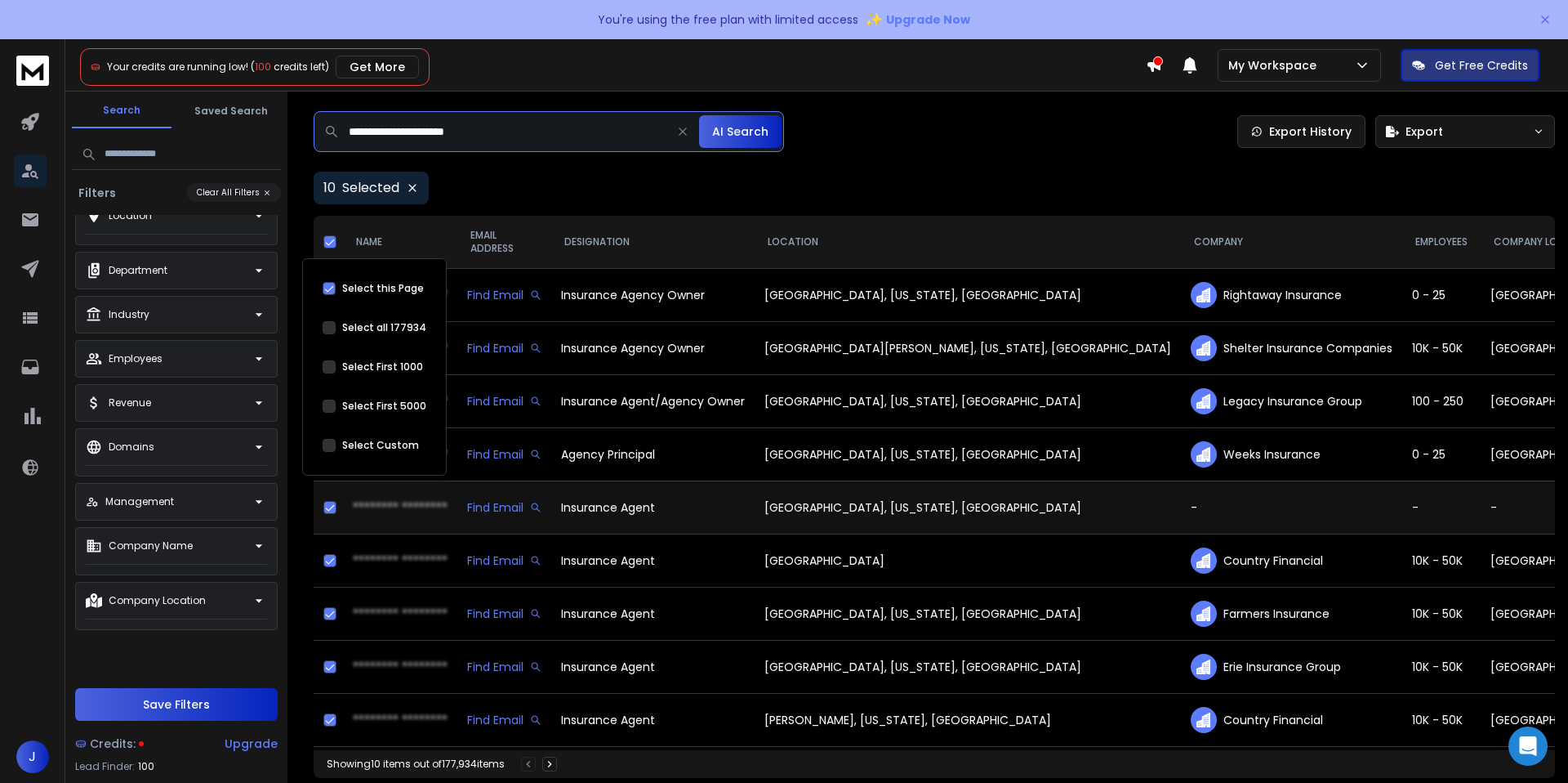
scroll to position [46, 0]
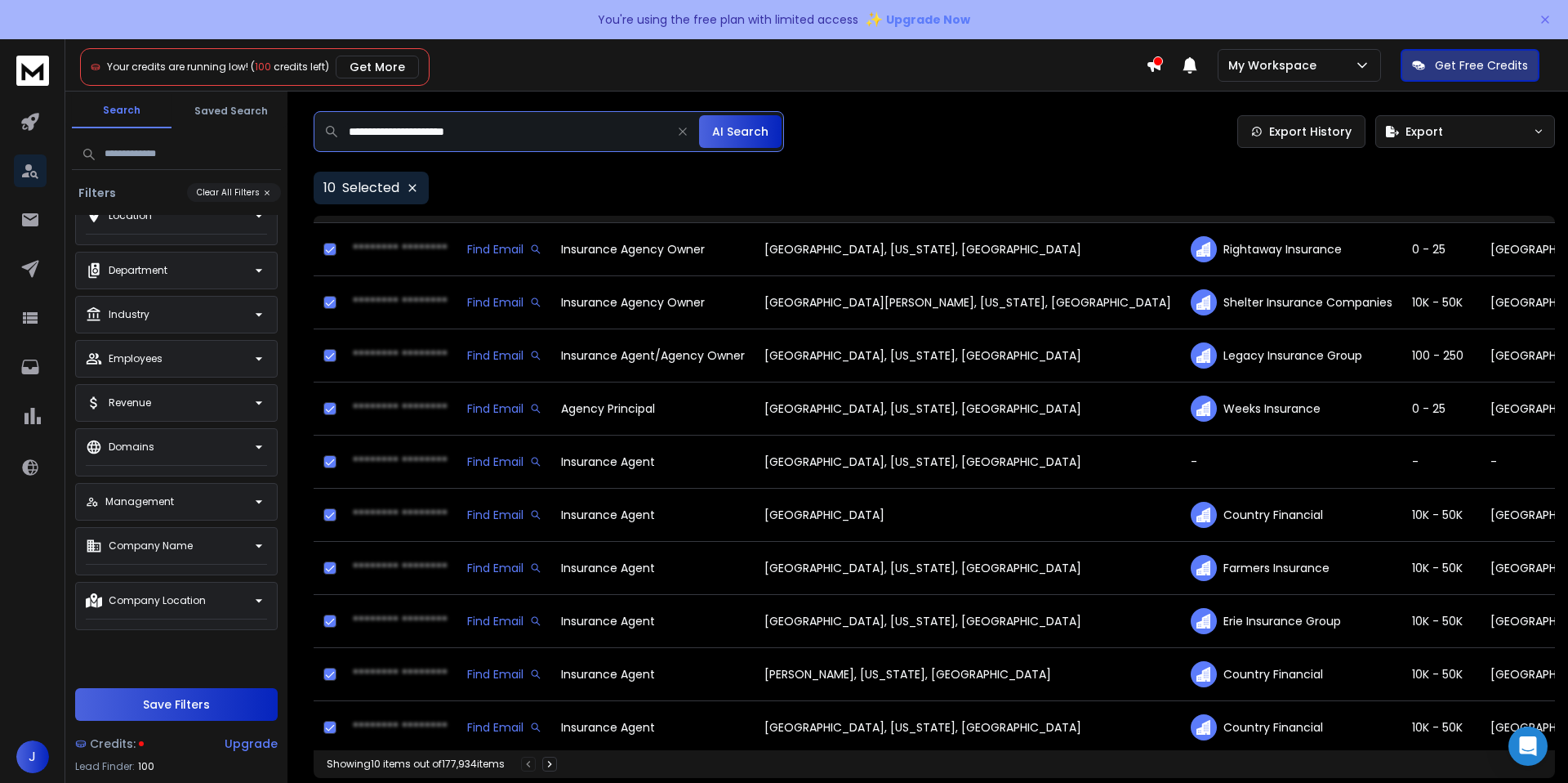
click at [551, 768] on icon at bounding box center [550, 764] width 13 height 13
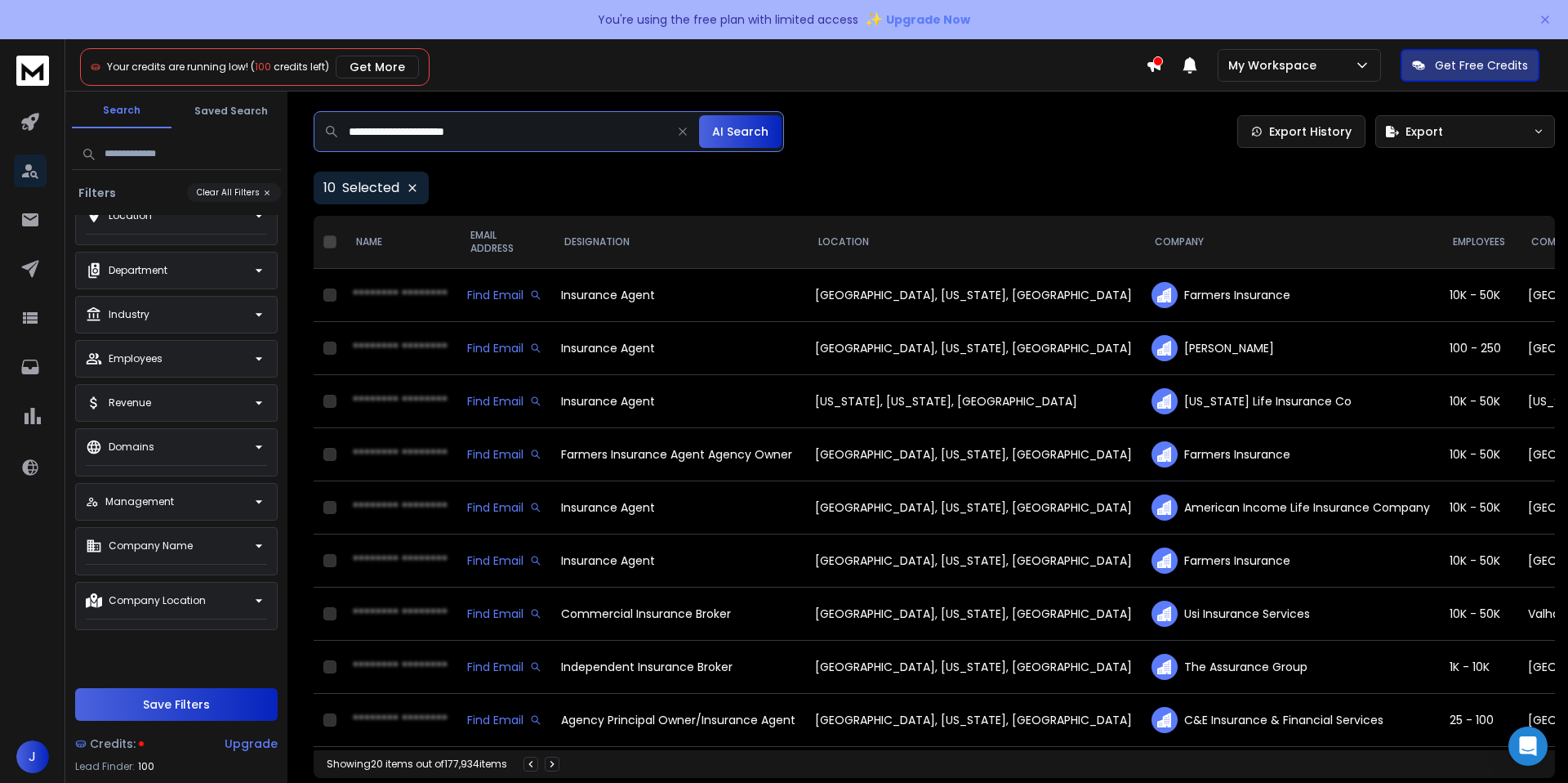
click at [330, 253] on th at bounding box center [328, 242] width 30 height 53
click at [330, 246] on button "Select this Page" at bounding box center [330, 242] width 13 height 13
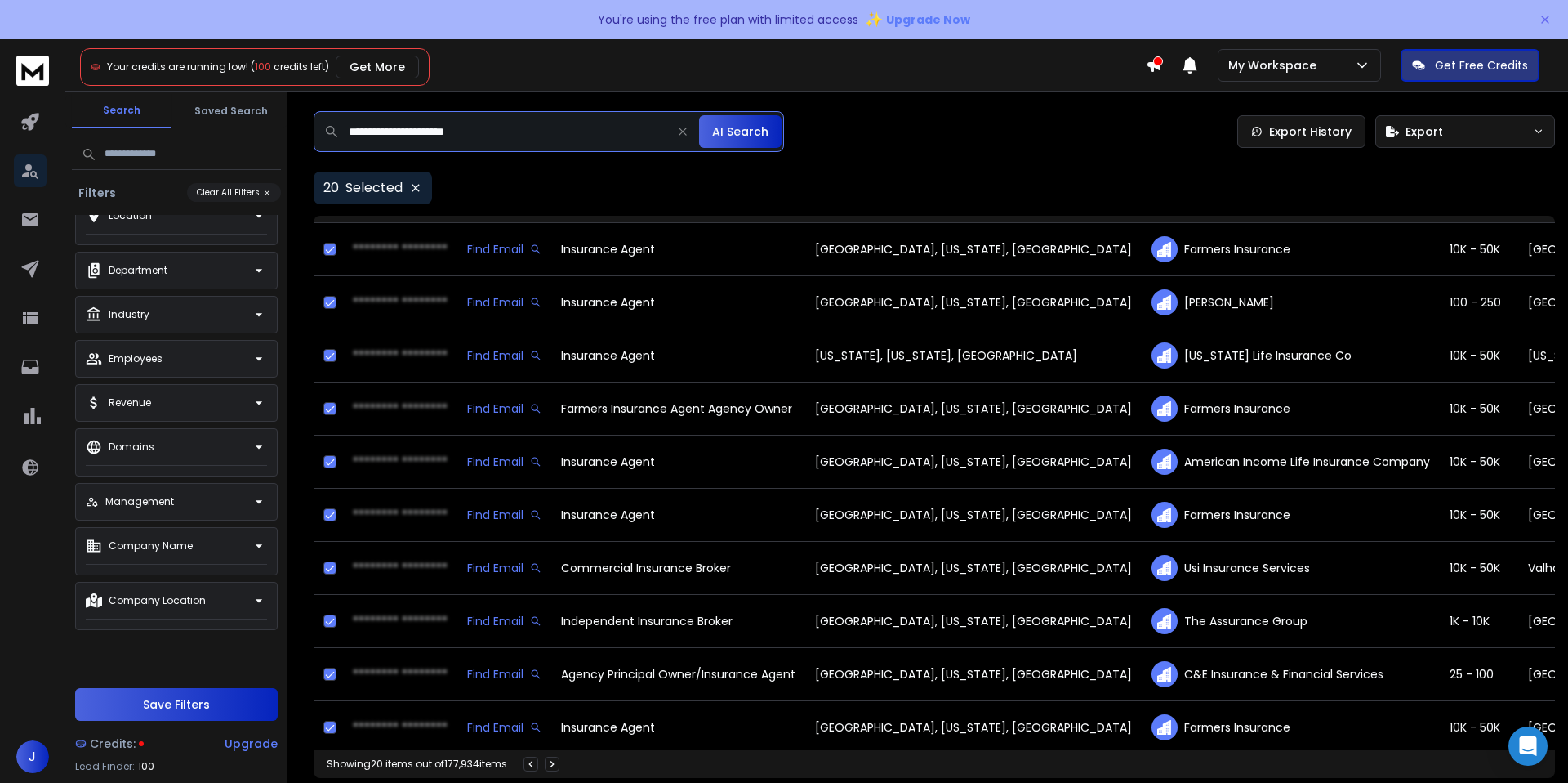
click at [554, 762] on icon at bounding box center [553, 763] width 4 height 7
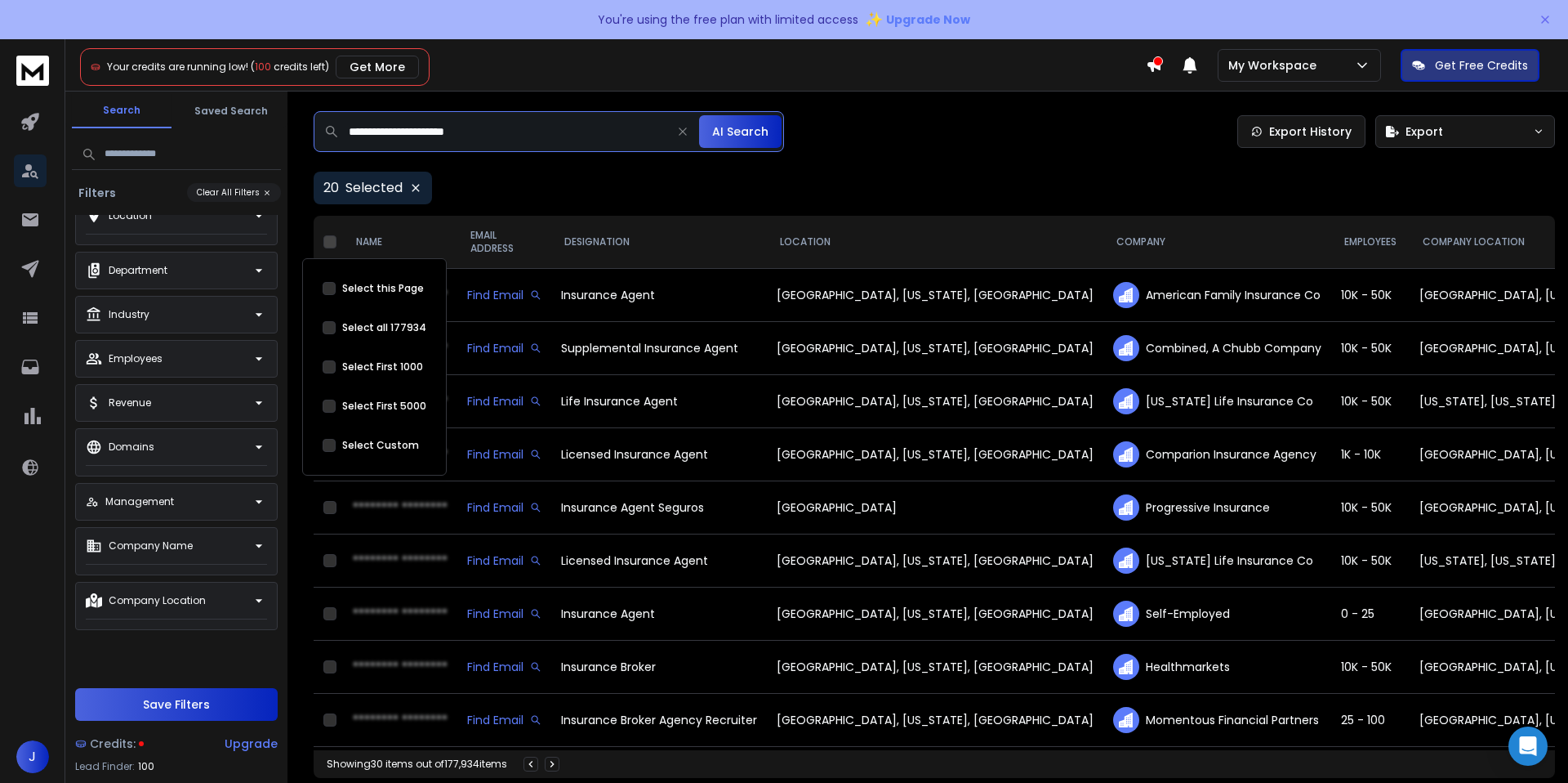
click at [330, 242] on button "Select this Page" at bounding box center [330, 242] width 13 height 13
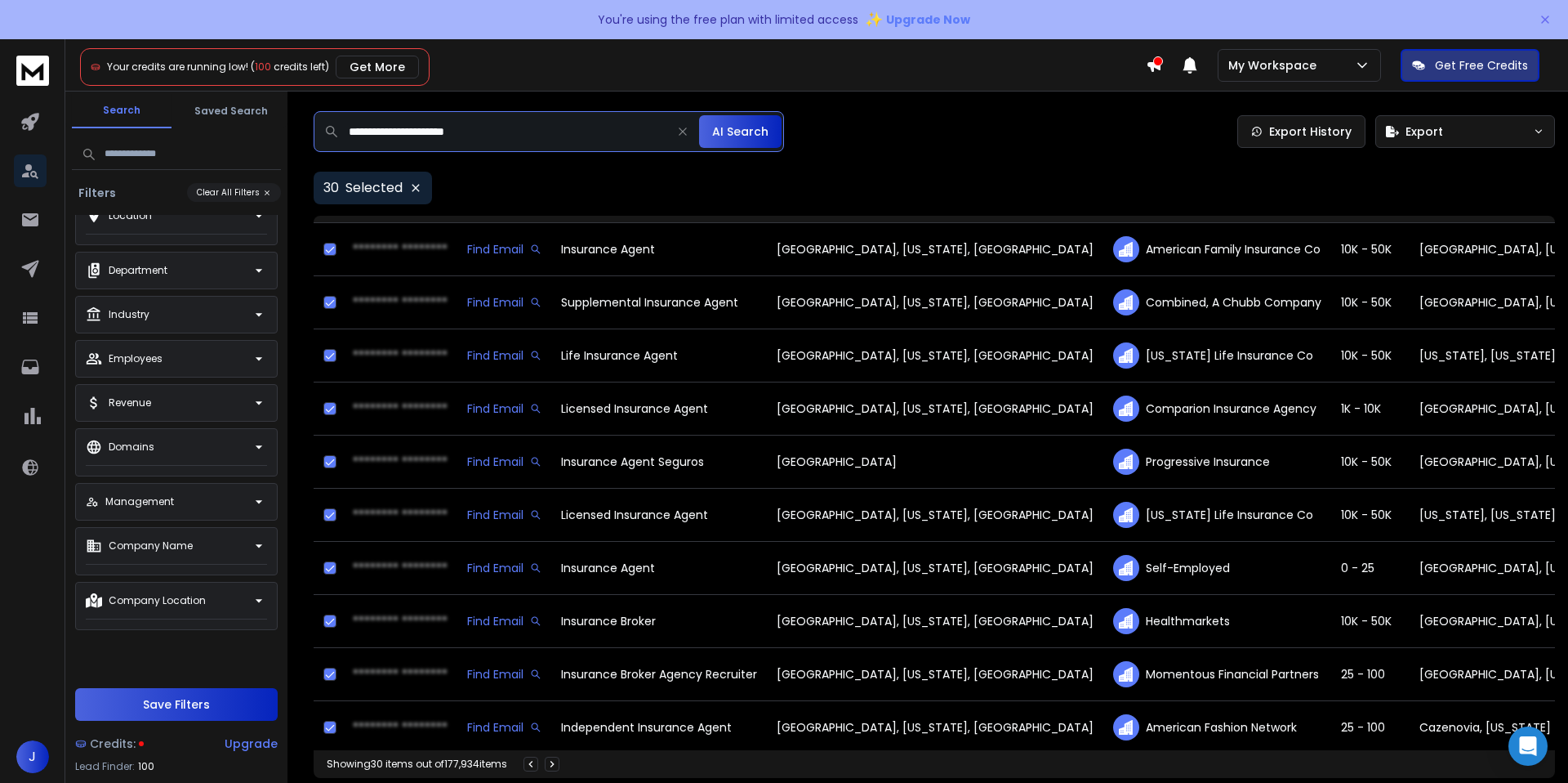
click at [554, 764] on icon at bounding box center [552, 764] width 13 height 13
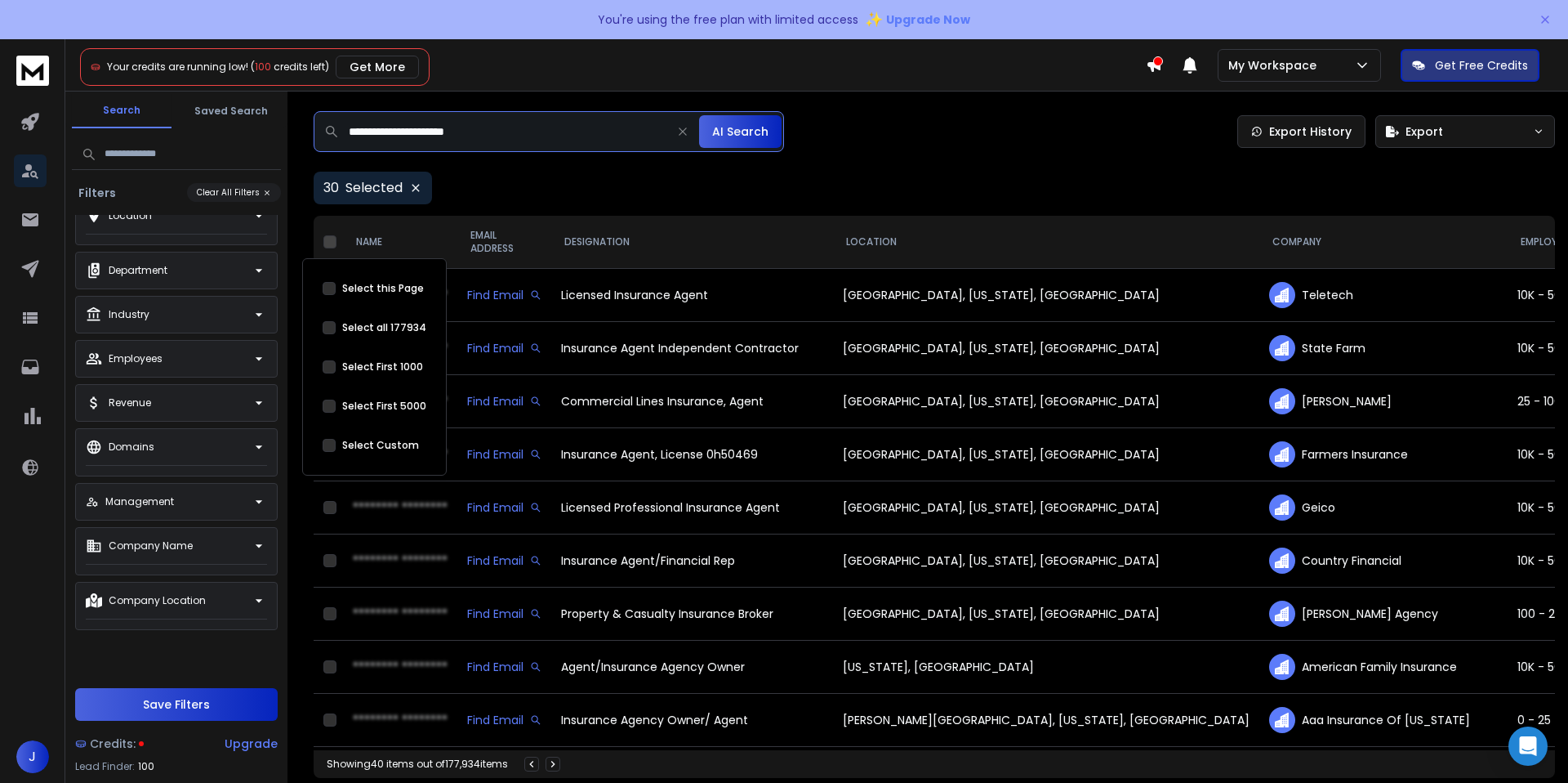
click at [333, 242] on button "Select this Page" at bounding box center [330, 242] width 13 height 13
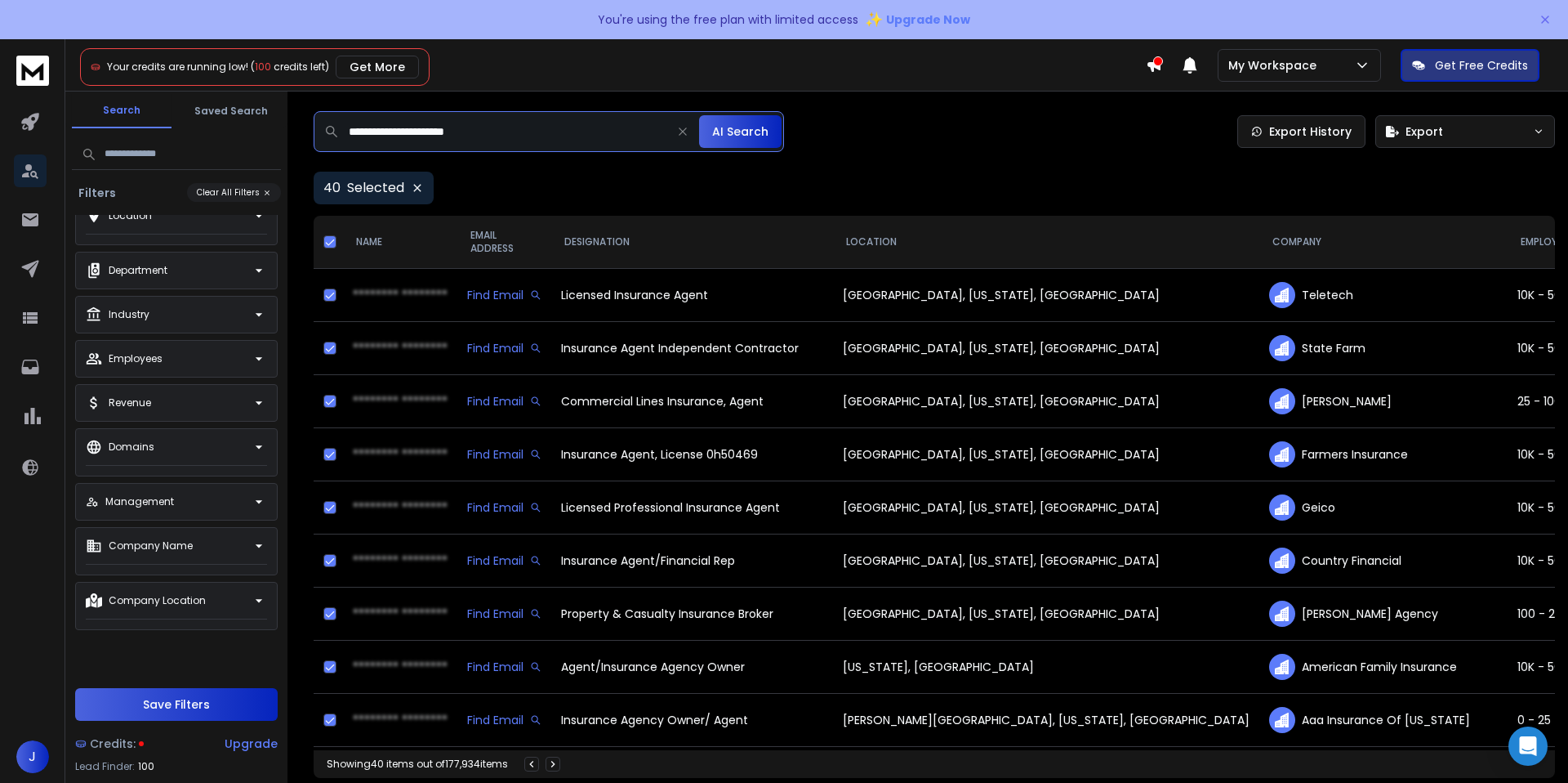
click at [557, 760] on icon at bounding box center [553, 764] width 13 height 13
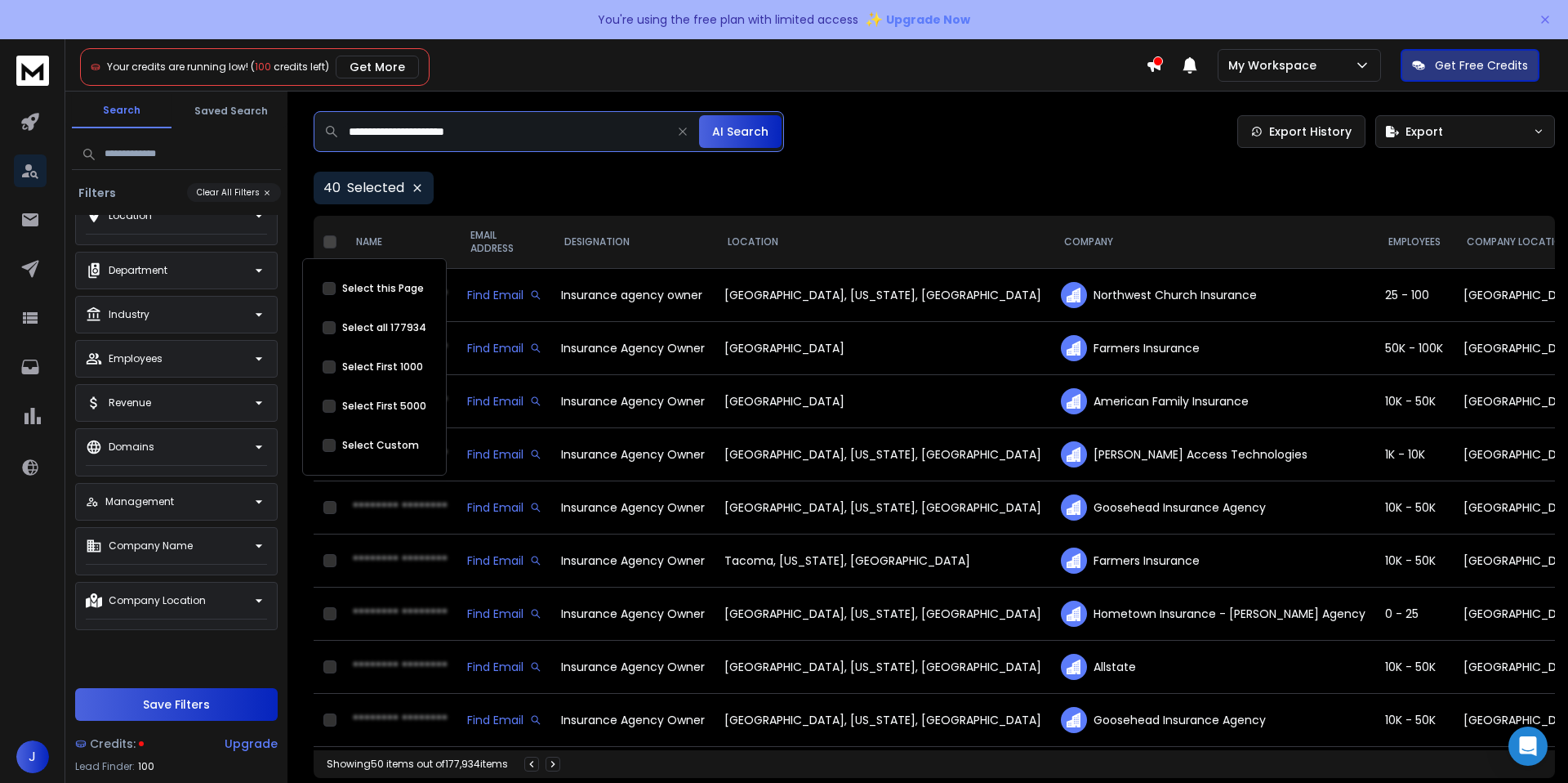
click at [335, 242] on button "Select this Page" at bounding box center [330, 242] width 13 height 13
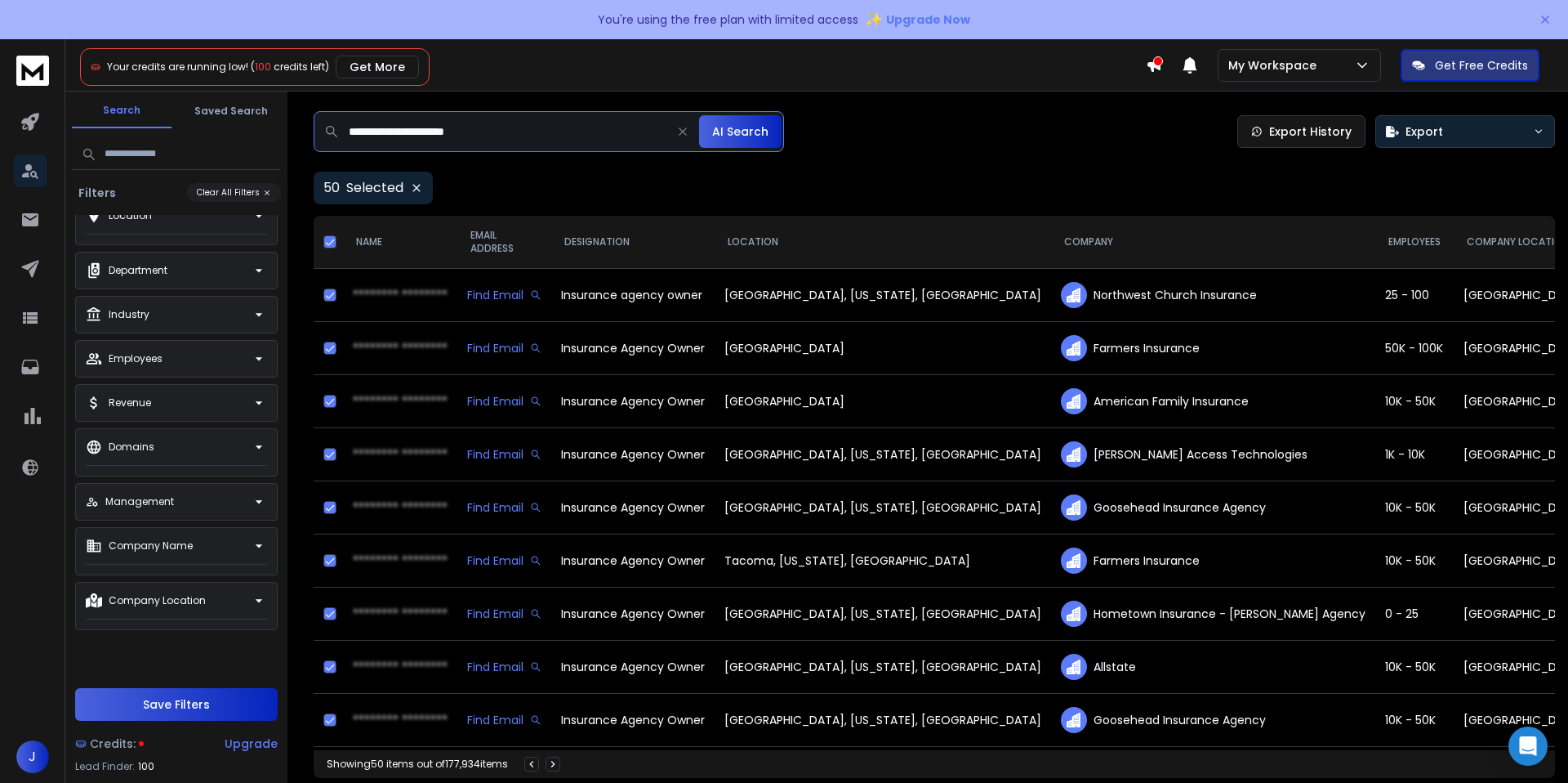
click at [1492, 136] on div "Export" at bounding box center [1455, 132] width 141 height 17
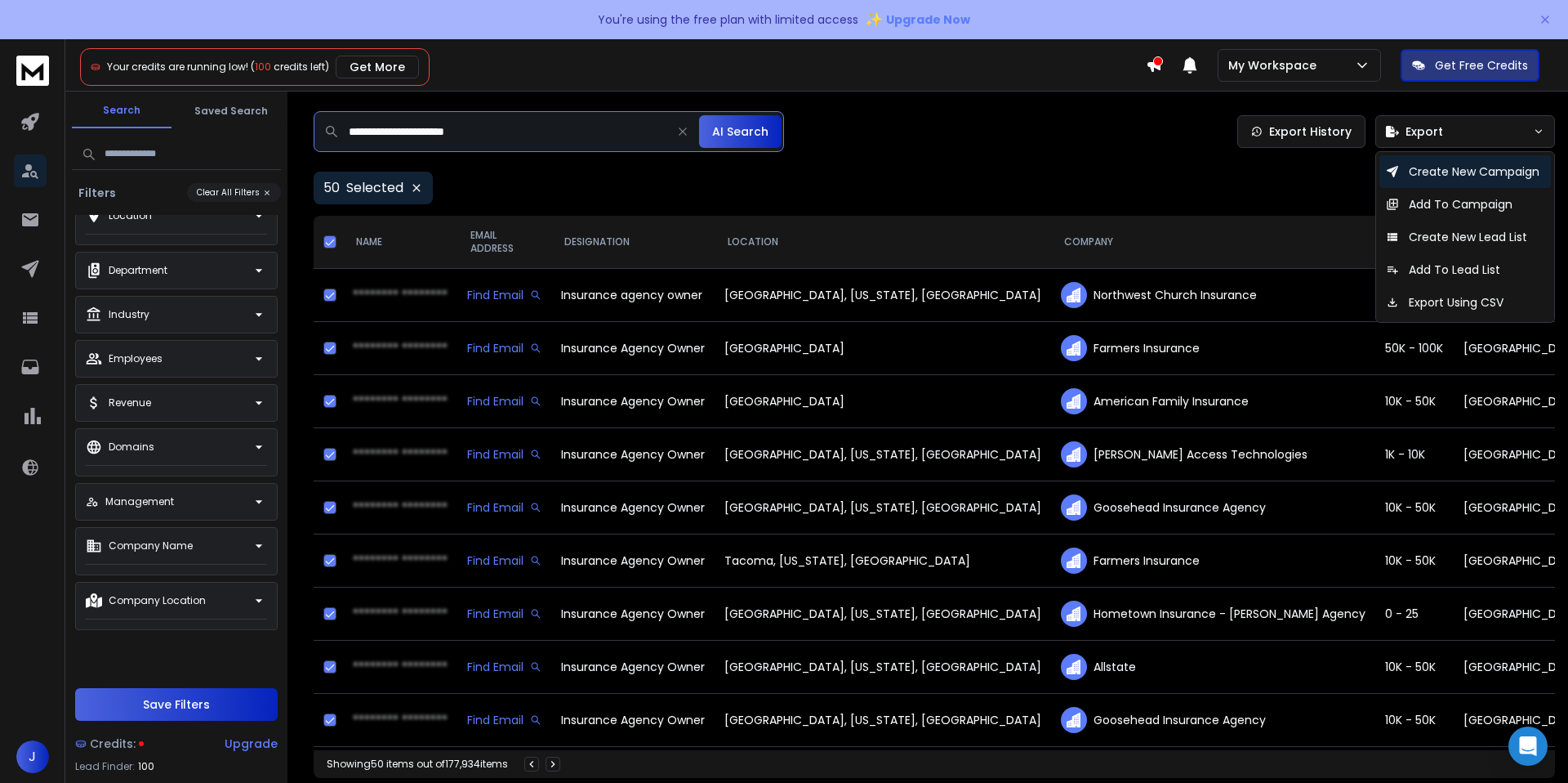
click at [1476, 176] on p "Create New Campaign" at bounding box center [1473, 171] width 137 height 23
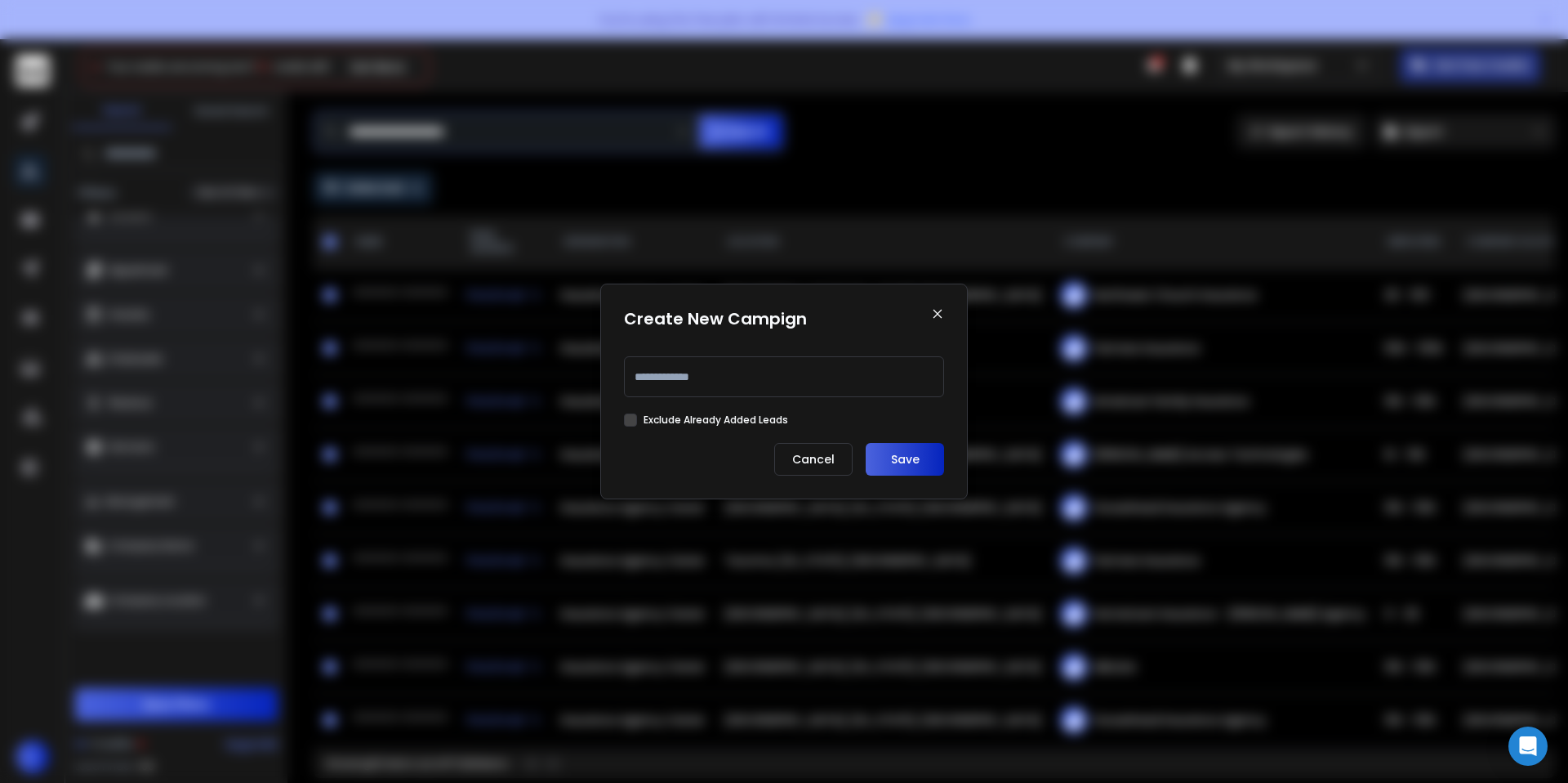
click at [786, 378] on input at bounding box center [784, 377] width 320 height 41
type input "**********"
type button "on"
click at [938, 303] on div "**********" at bounding box center [784, 392] width 368 height 216
click at [938, 312] on icon at bounding box center [937, 314] width 13 height 13
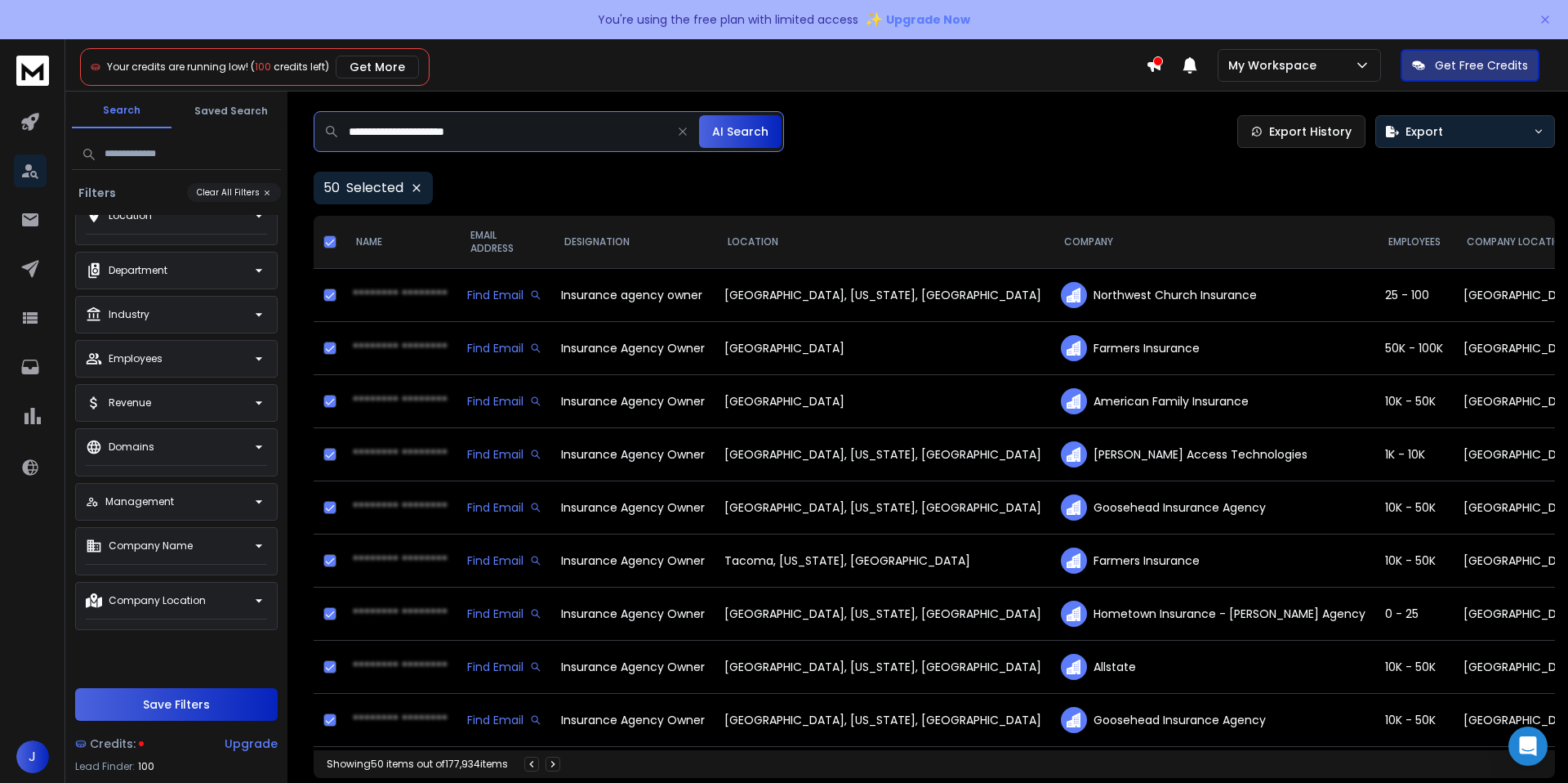
click at [1461, 143] on button "Export" at bounding box center [1465, 131] width 180 height 33
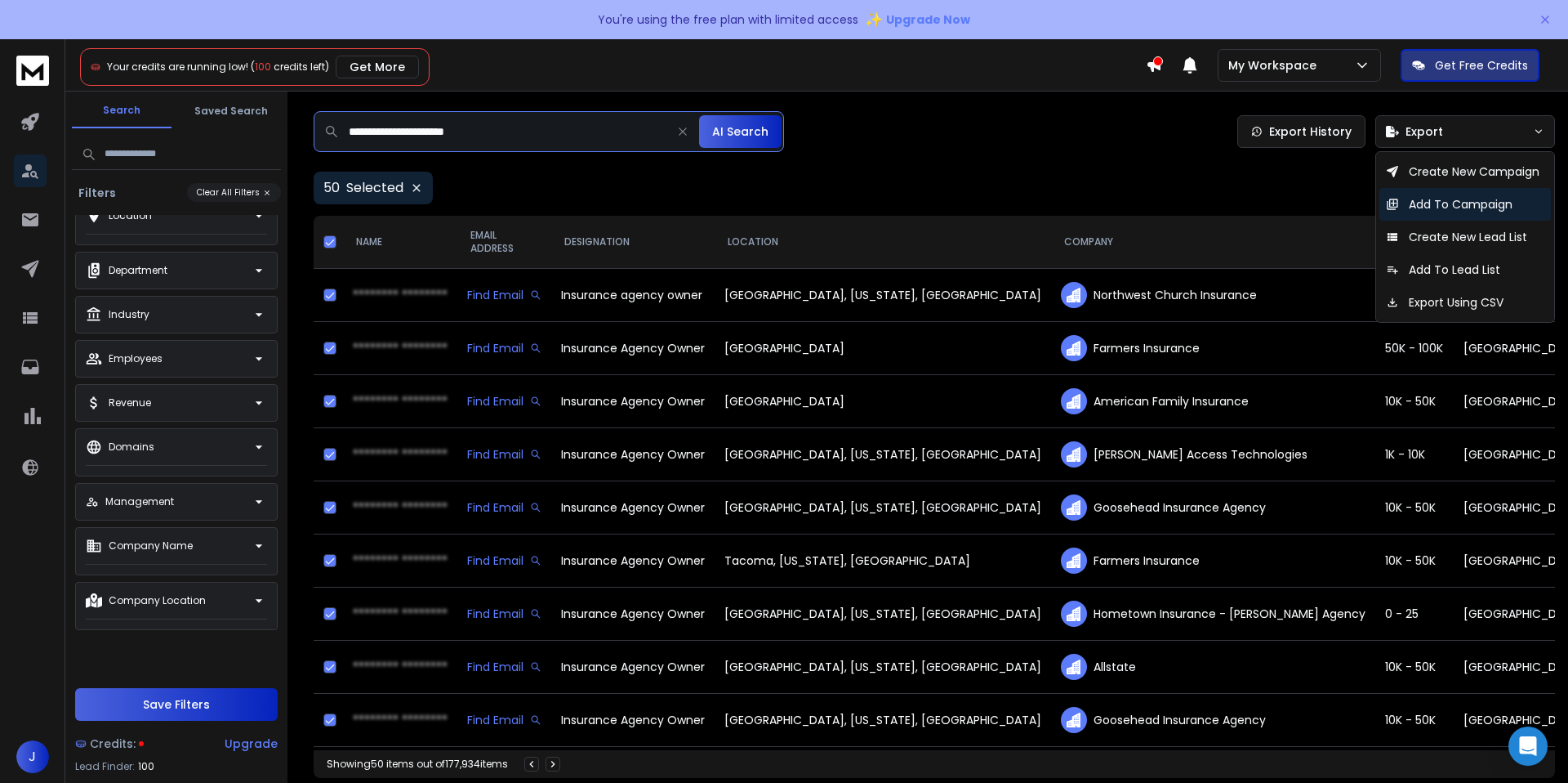
click at [1448, 204] on p "Add To Campaign" at bounding box center [1460, 204] width 110 height 23
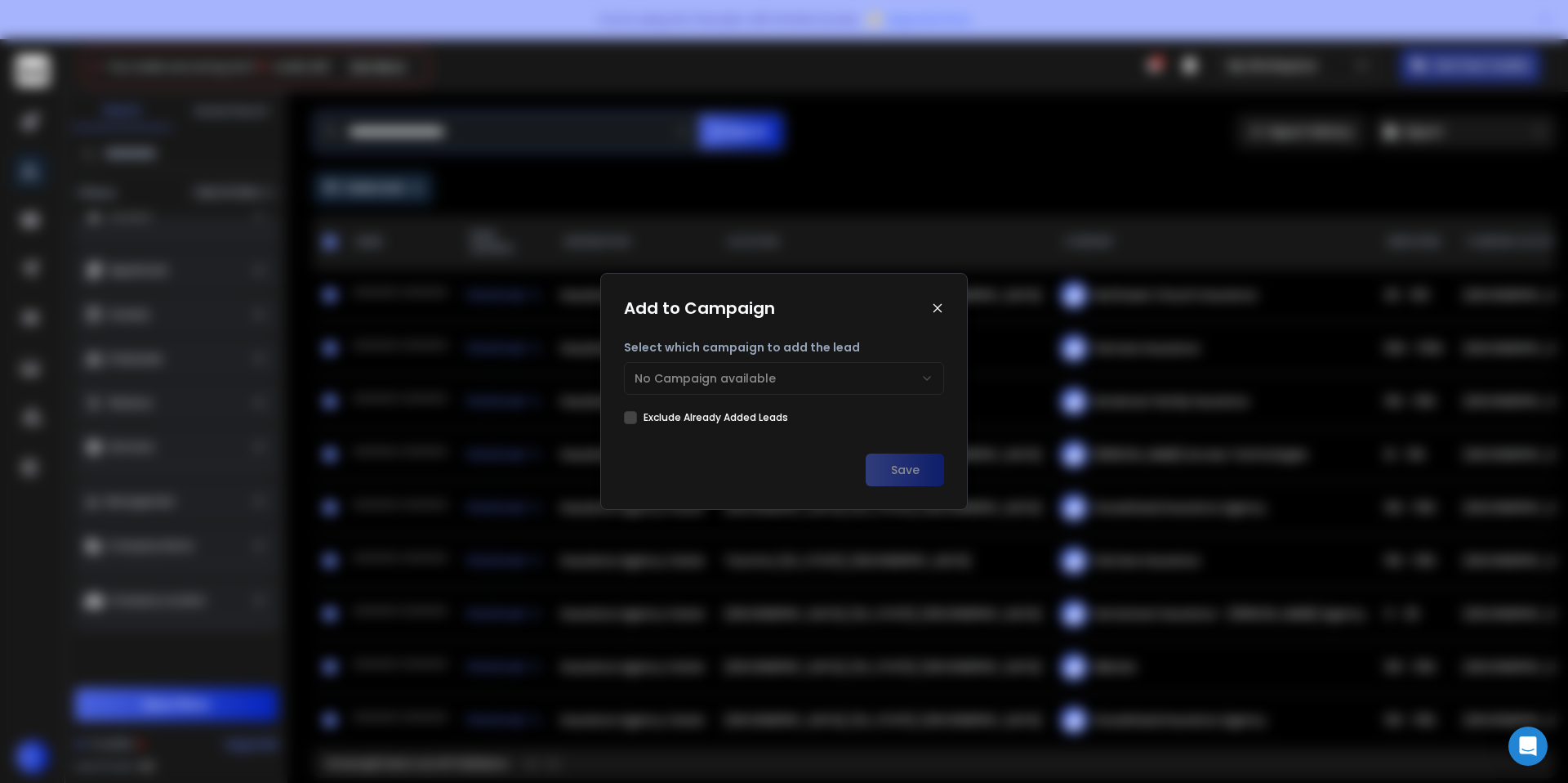
click at [938, 305] on icon at bounding box center [937, 308] width 13 height 13
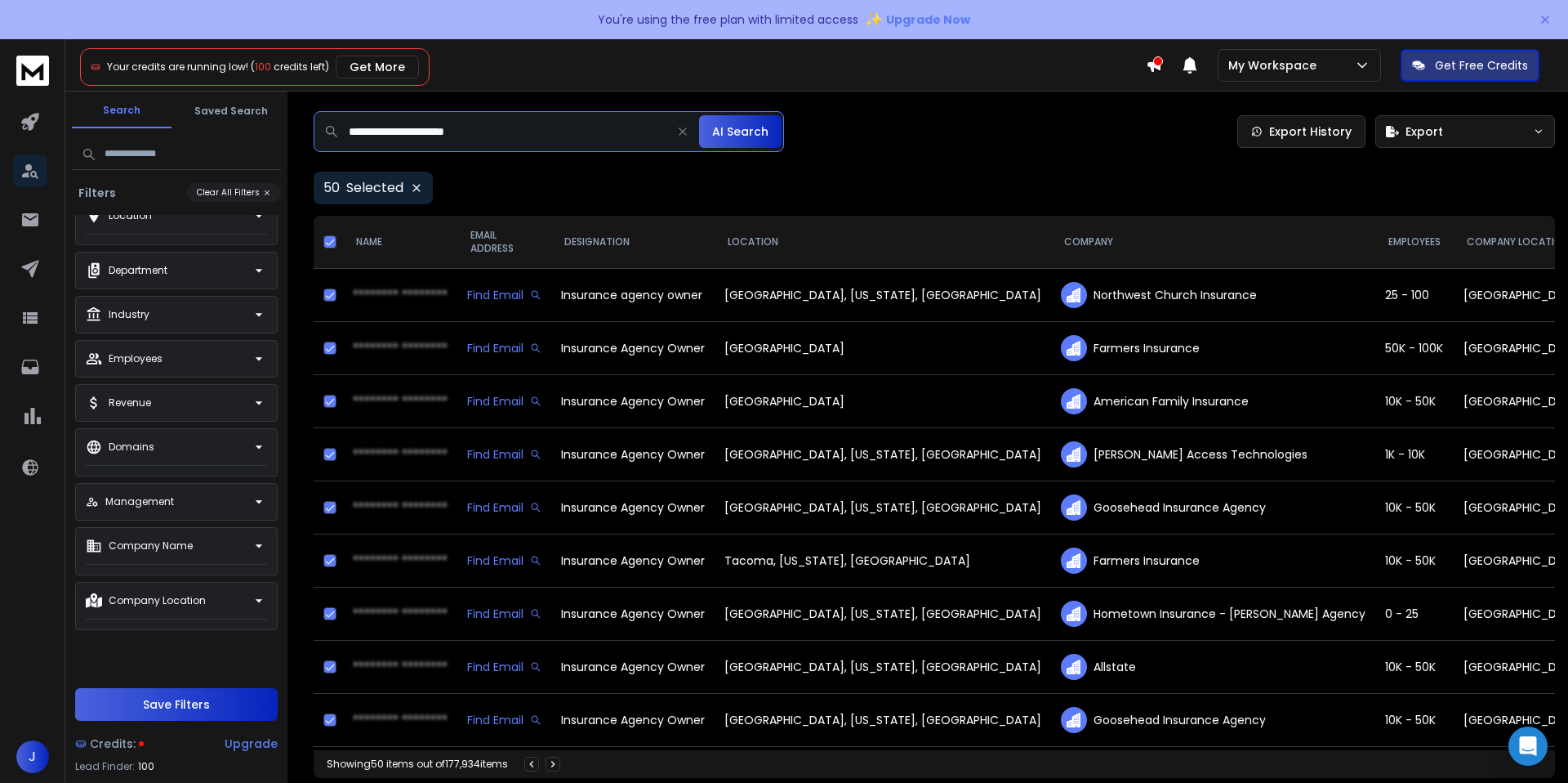
click at [1462, 148] on div "**********" at bounding box center [934, 131] width 1241 height 41
click at [1462, 126] on div "Export" at bounding box center [1455, 132] width 141 height 17
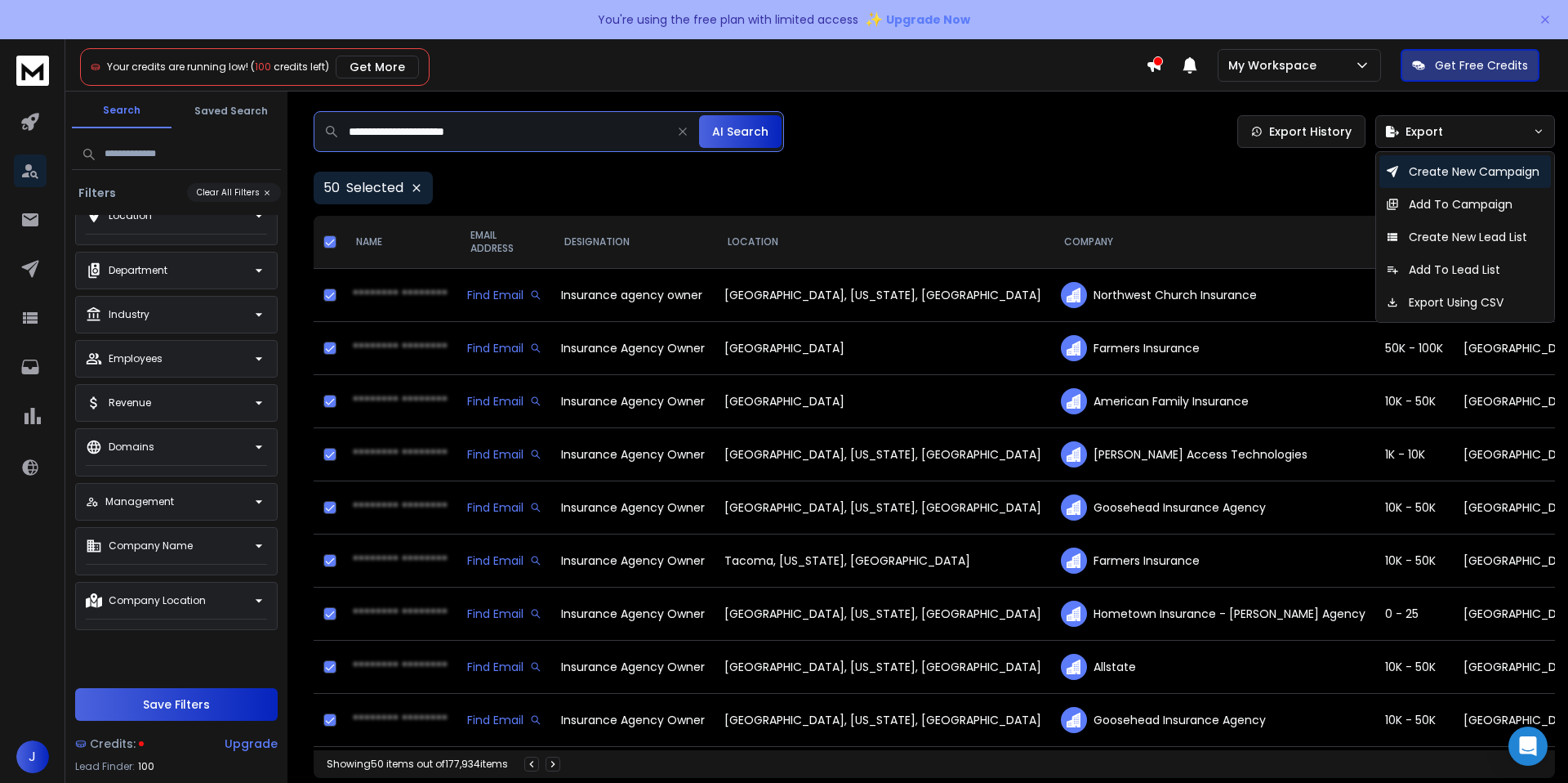
click at [1408, 177] on p "Create New Campaign" at bounding box center [1473, 171] width 137 height 23
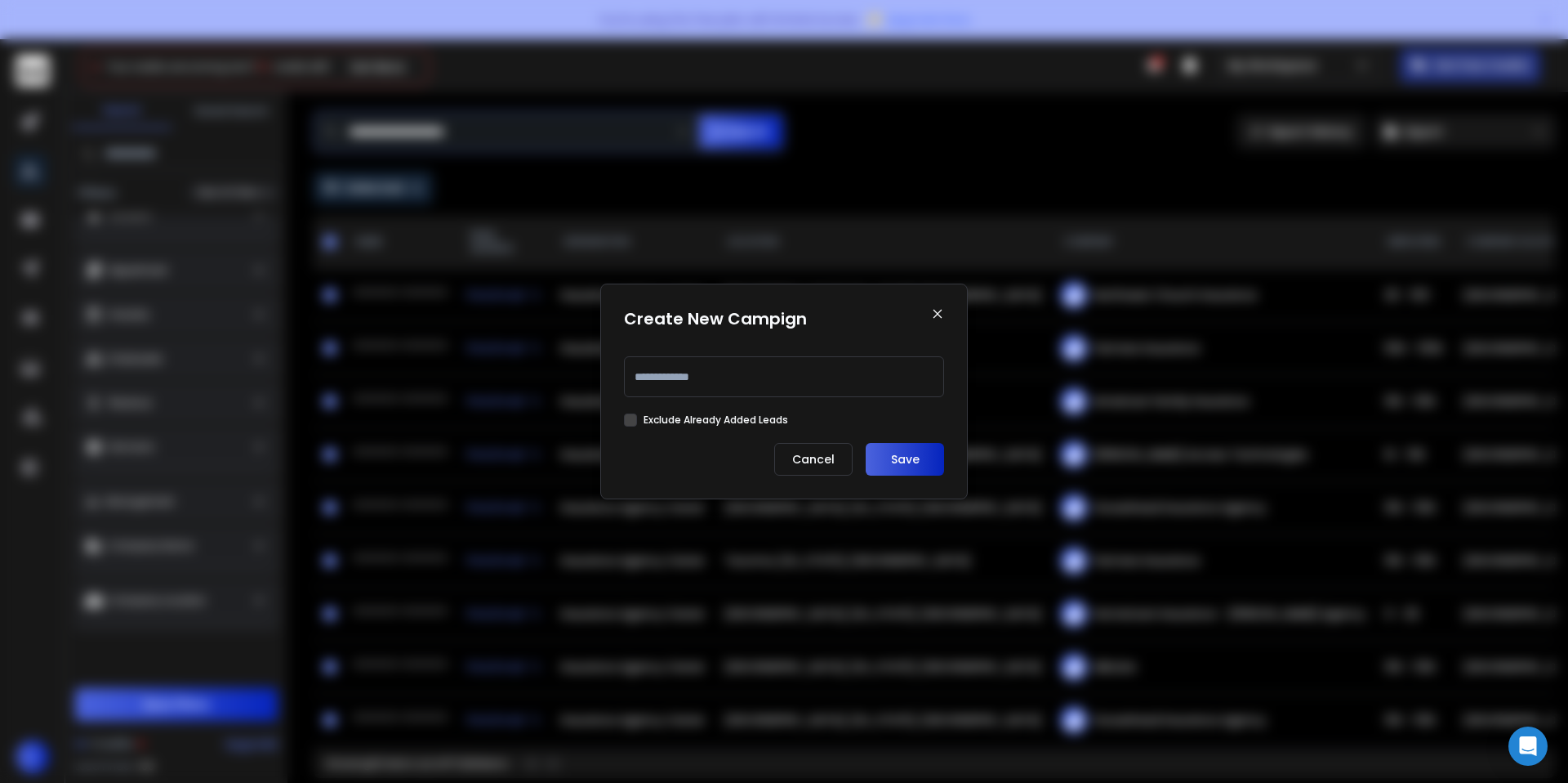
click at [795, 377] on input at bounding box center [784, 377] width 320 height 41
type input "**********"
type button "on"
click at [737, 441] on form "**********" at bounding box center [784, 403] width 320 height 145
click at [918, 453] on button "Save" at bounding box center [905, 459] width 78 height 33
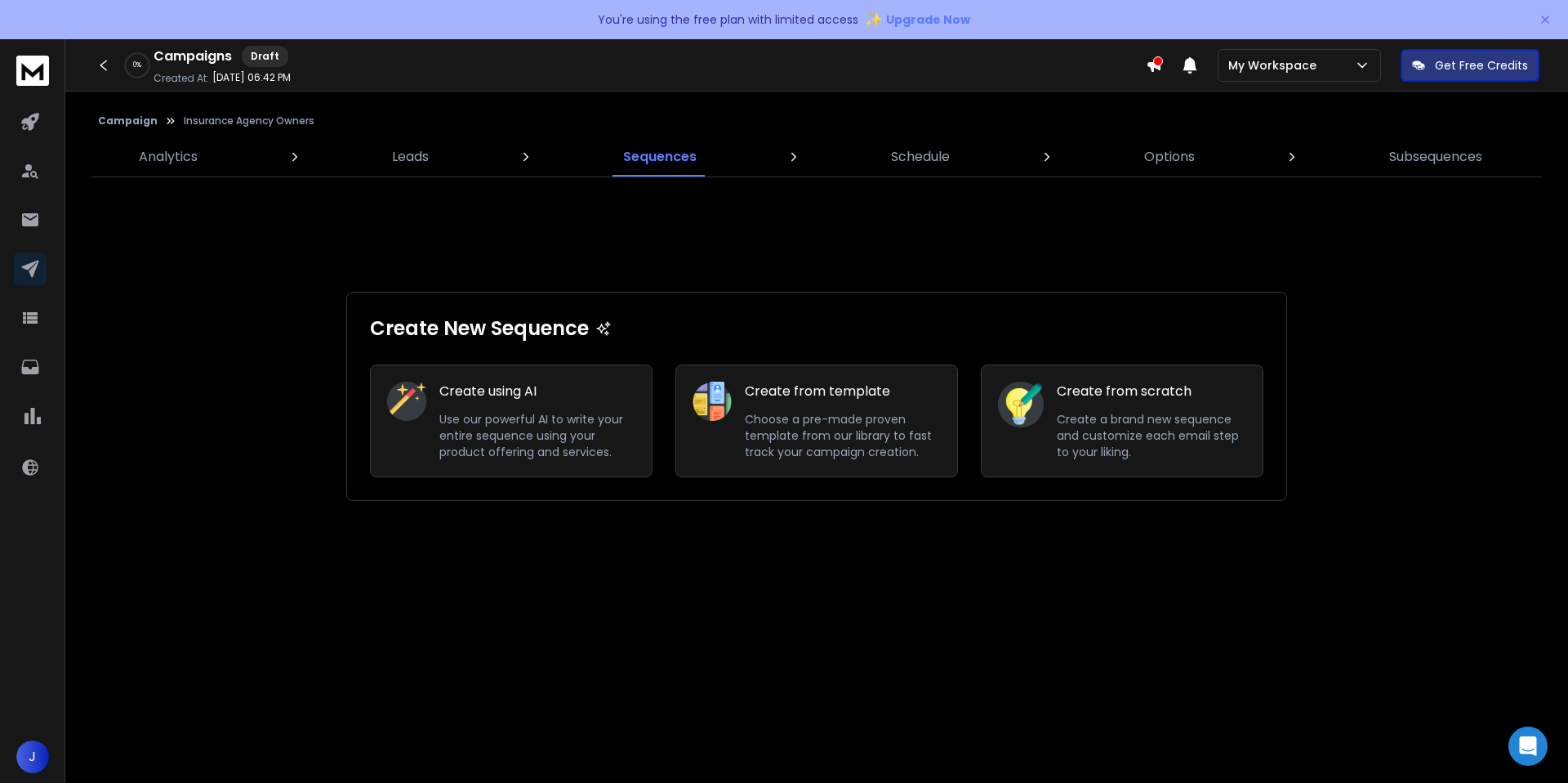
click at [807, 408] on div "Create from template Choose a pre-made proven template from our library to fast…" at bounding box center [842, 421] width 196 height 78
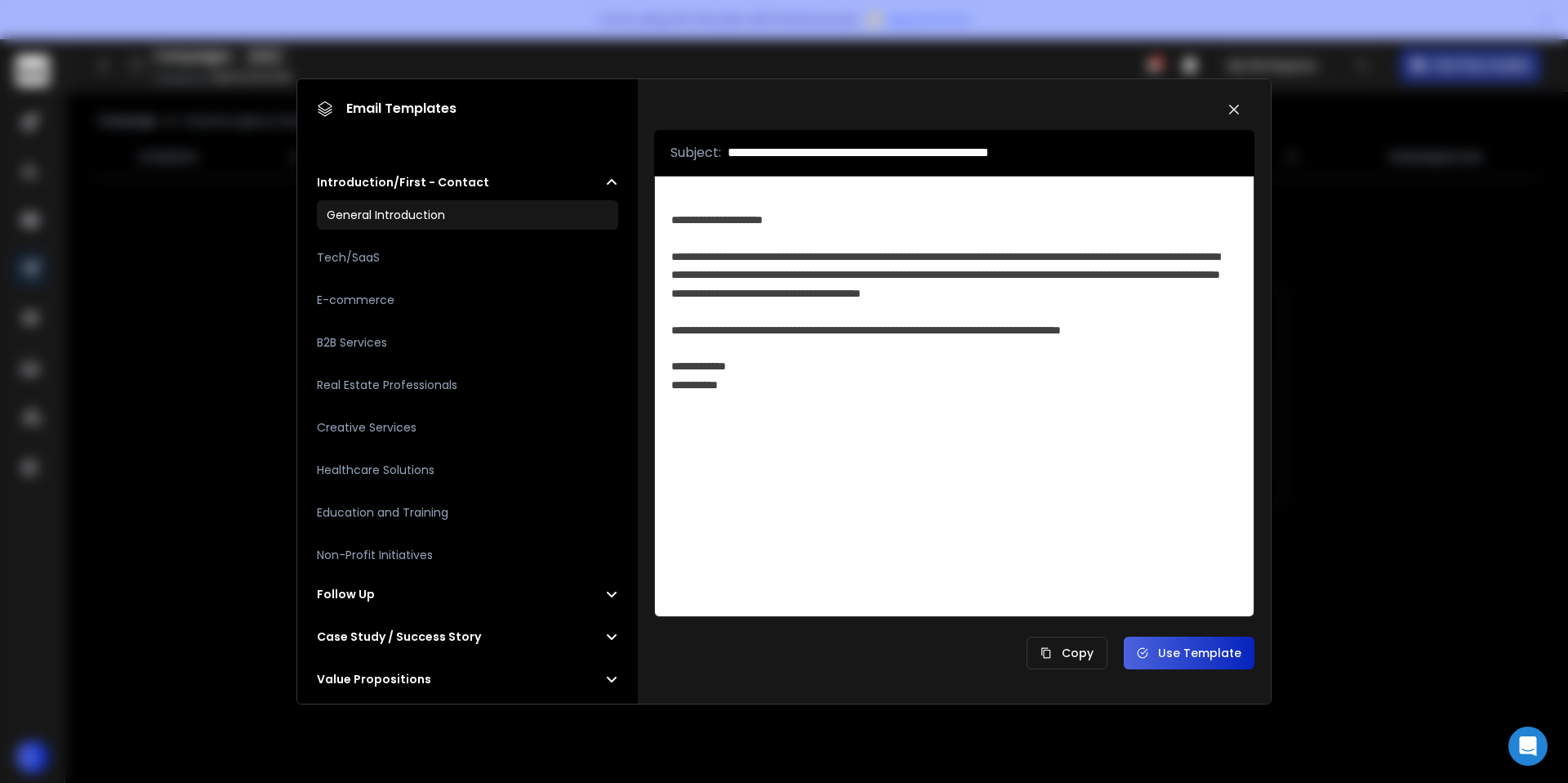
click at [352, 223] on h3 "Tech/SaaS" at bounding box center [385, 215] width 118 height 17
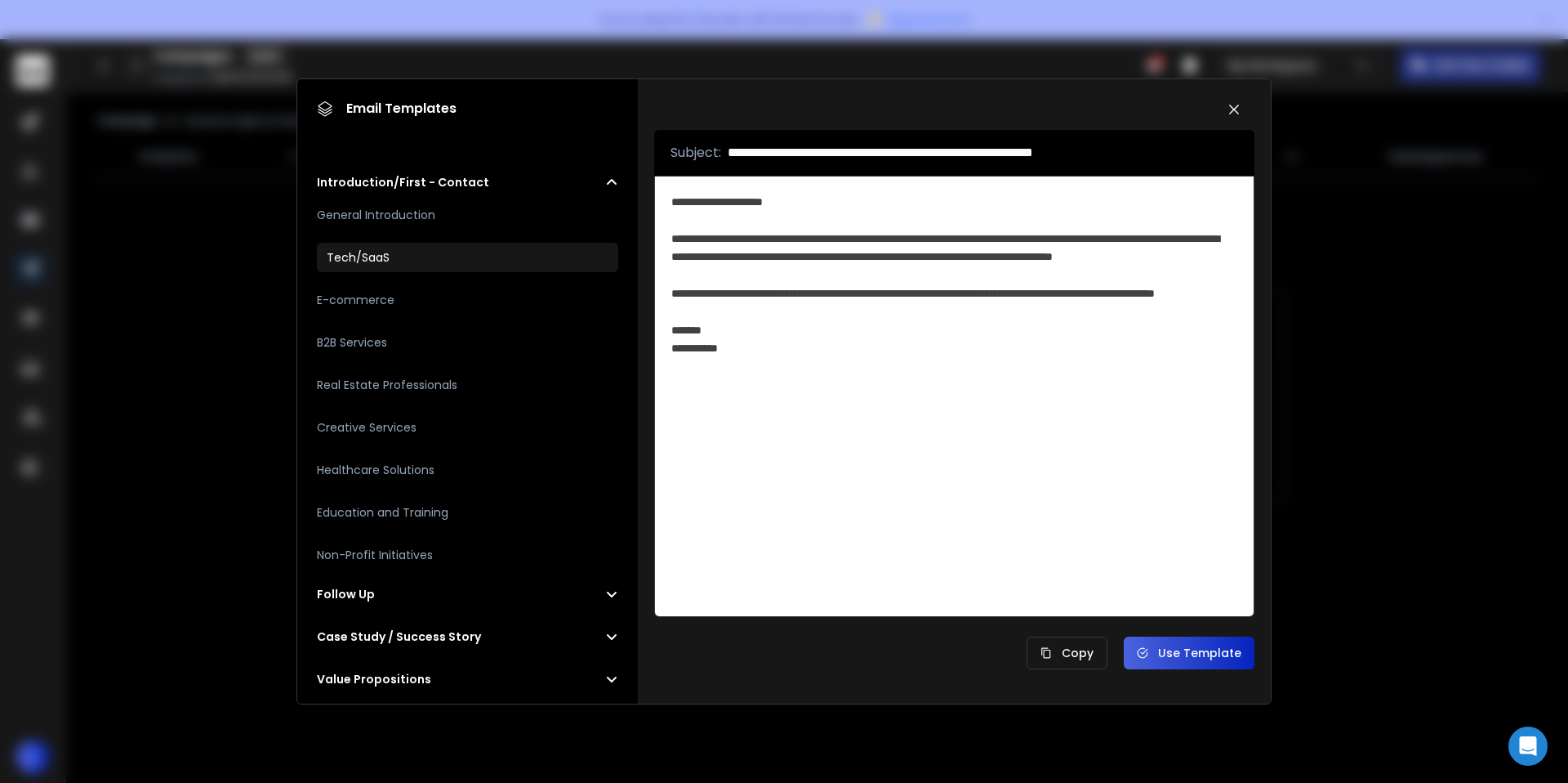
drag, startPoint x: 747, startPoint y: 400, endPoint x: 669, endPoint y: 201, distance: 213.7
click at [669, 201] on div "**********" at bounding box center [954, 397] width 598 height 440
click at [417, 299] on div "E-commerce" at bounding box center [468, 300] width 302 height 30
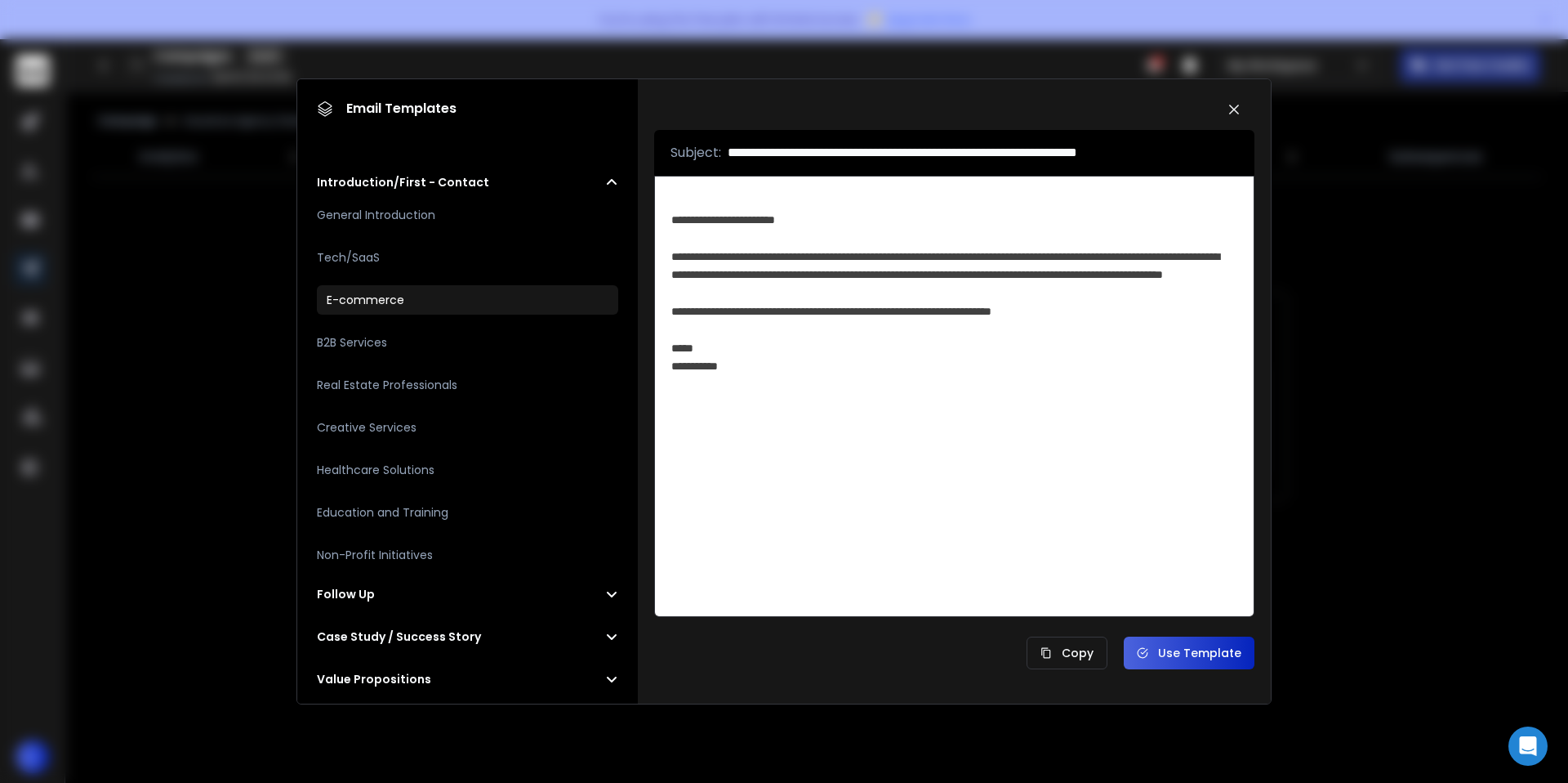
click at [391, 331] on div "B2B Services" at bounding box center [468, 343] width 302 height 30
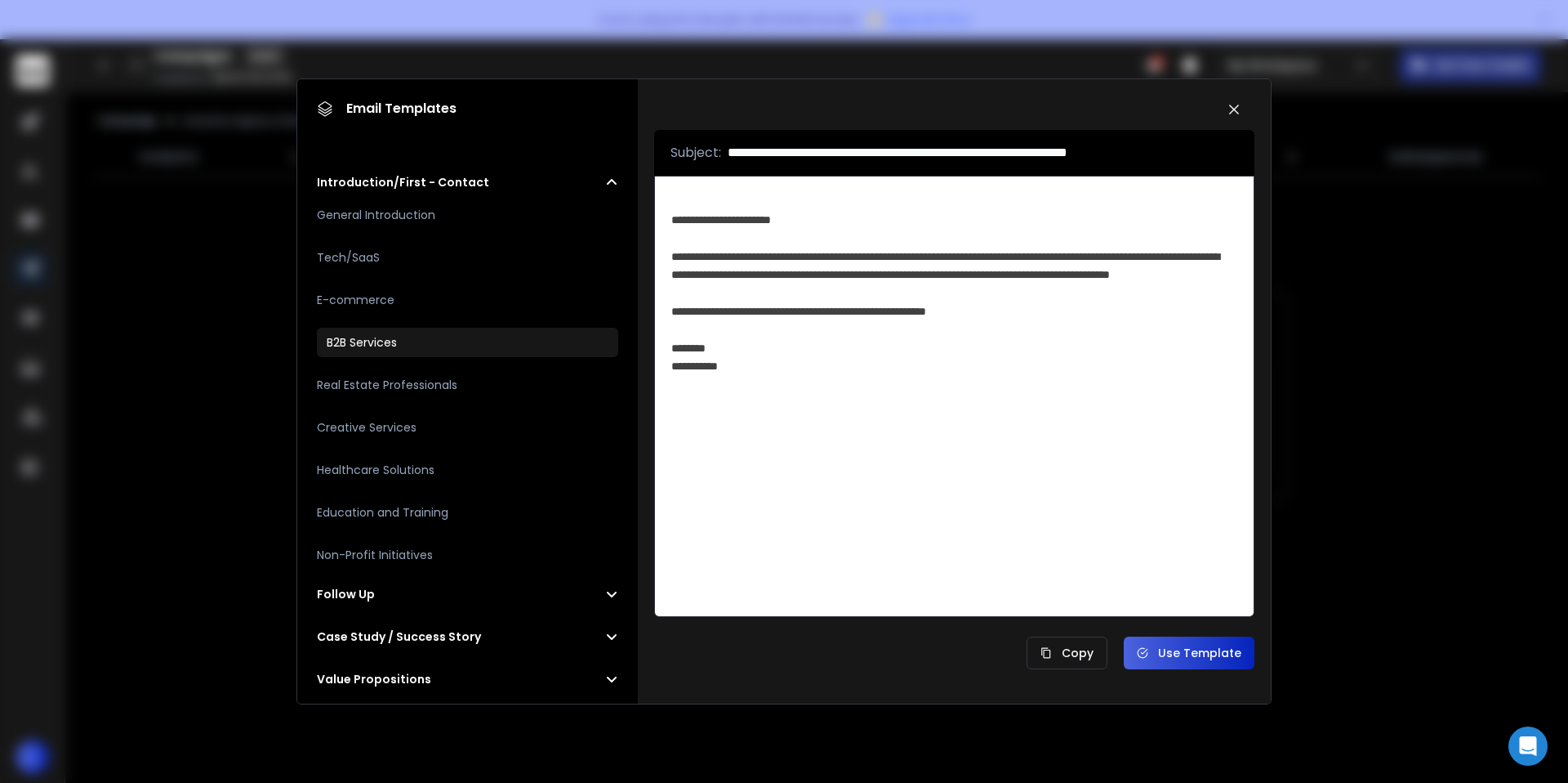
click at [390, 263] on div "Tech/SaaS" at bounding box center [468, 258] width 302 height 30
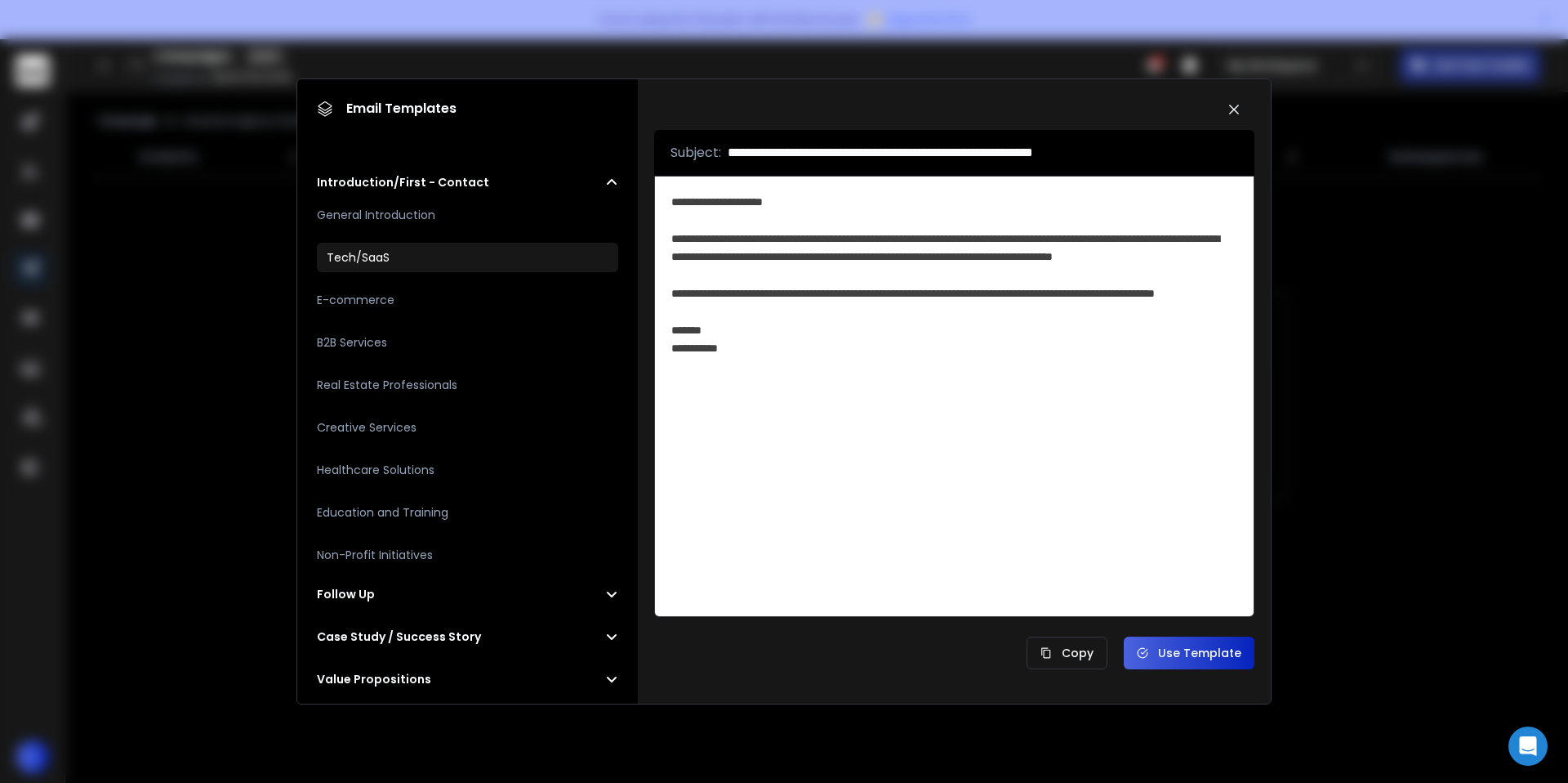
click at [406, 200] on div "General Introduction" at bounding box center [468, 215] width 302 height 30
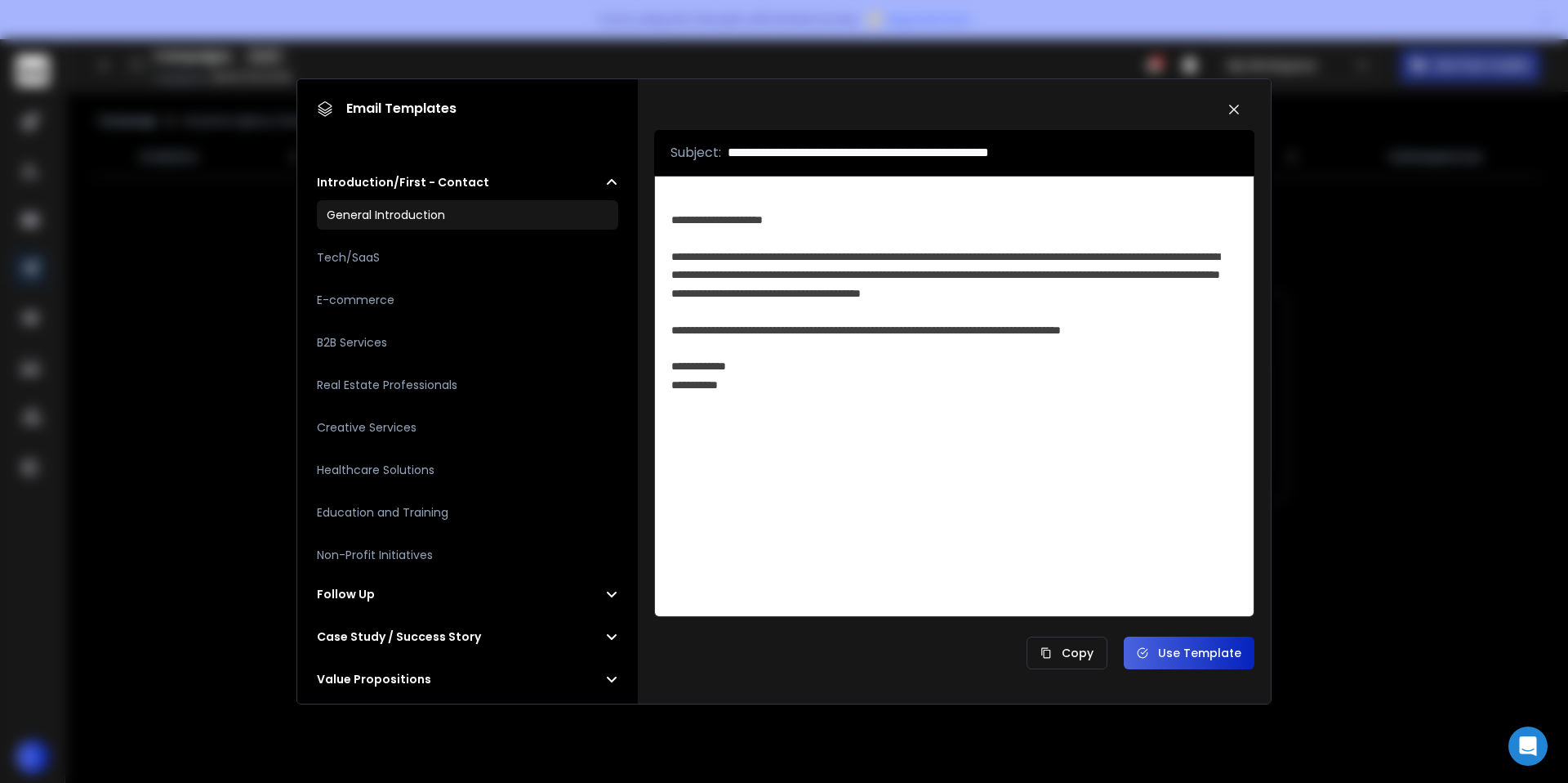
click at [382, 254] on div "Tech/SaaS" at bounding box center [468, 258] width 302 height 30
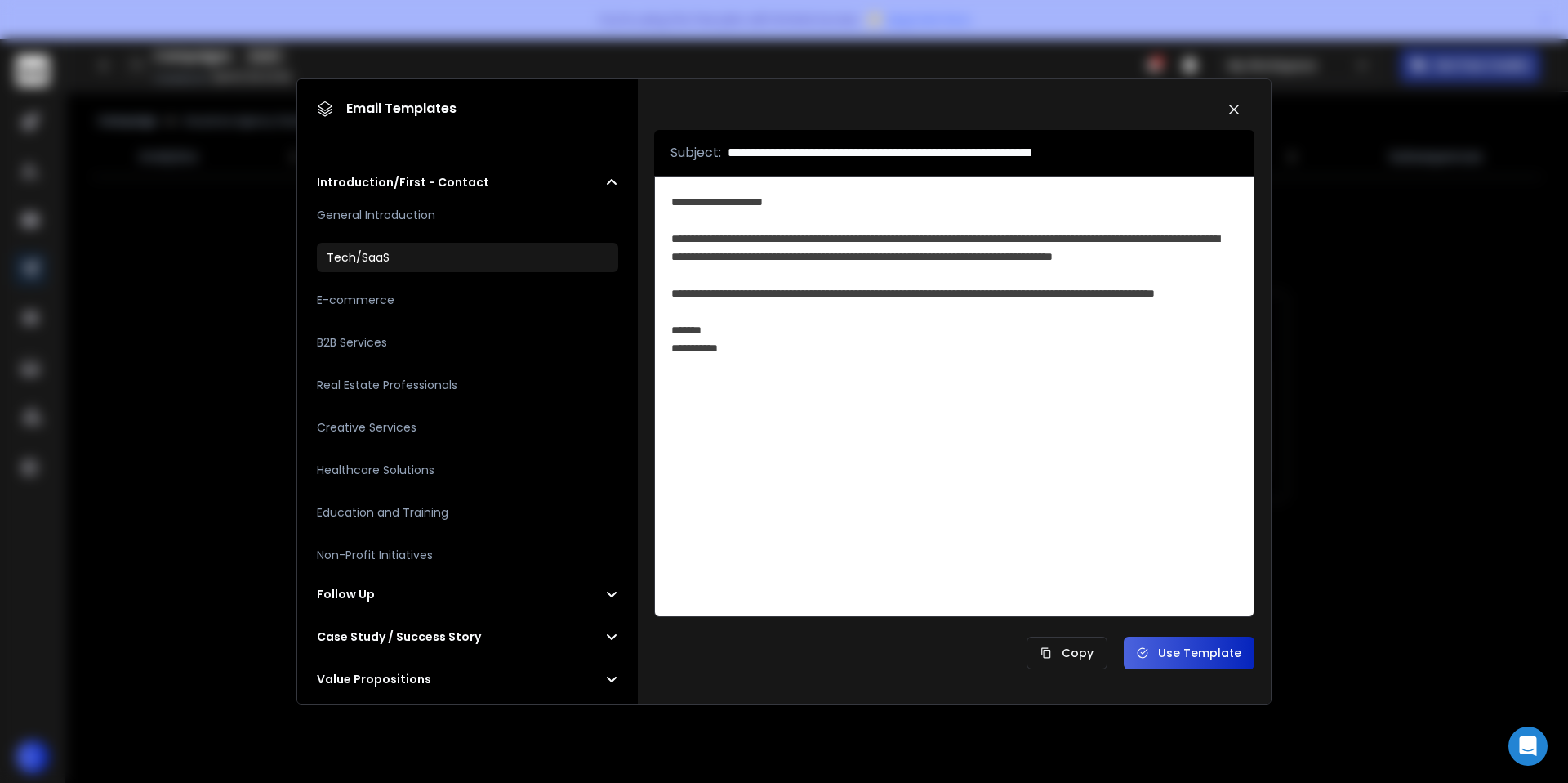
click at [420, 215] on h3 "General Introduction" at bounding box center [376, 215] width 118 height 17
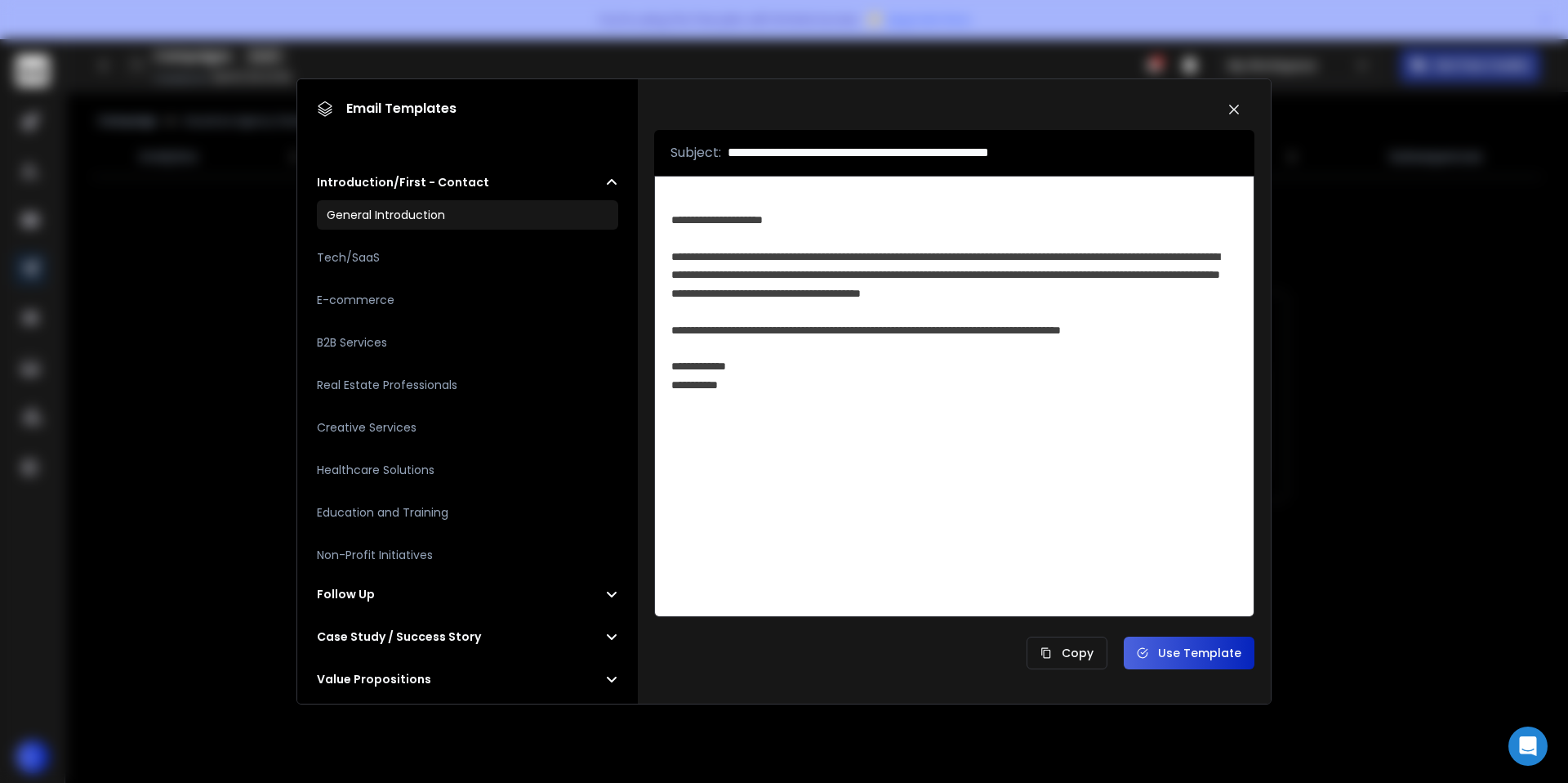
click at [395, 250] on div "Tech/SaaS" at bounding box center [468, 258] width 302 height 30
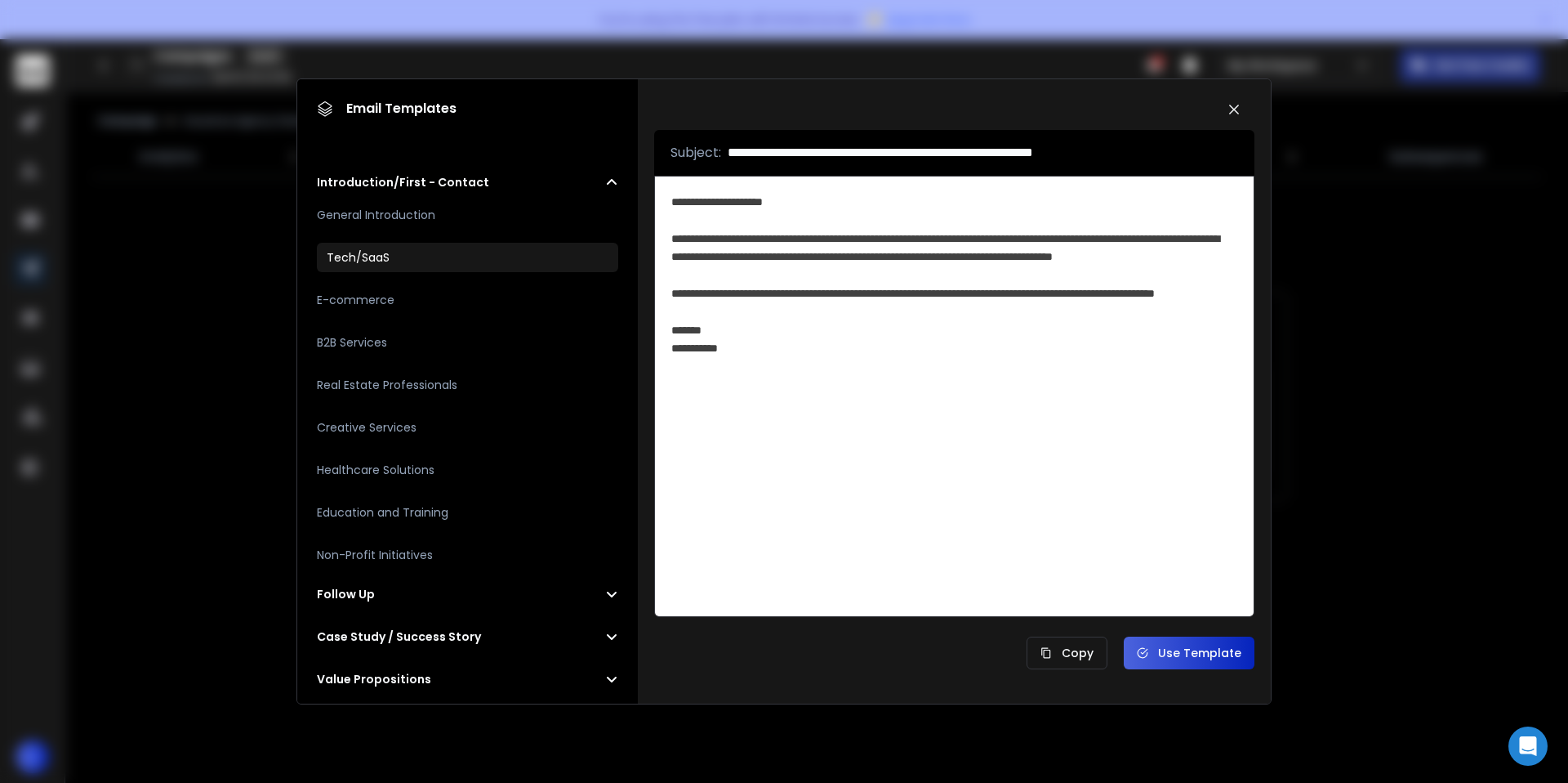
click at [383, 223] on h3 "B2B Services" at bounding box center [376, 215] width 118 height 17
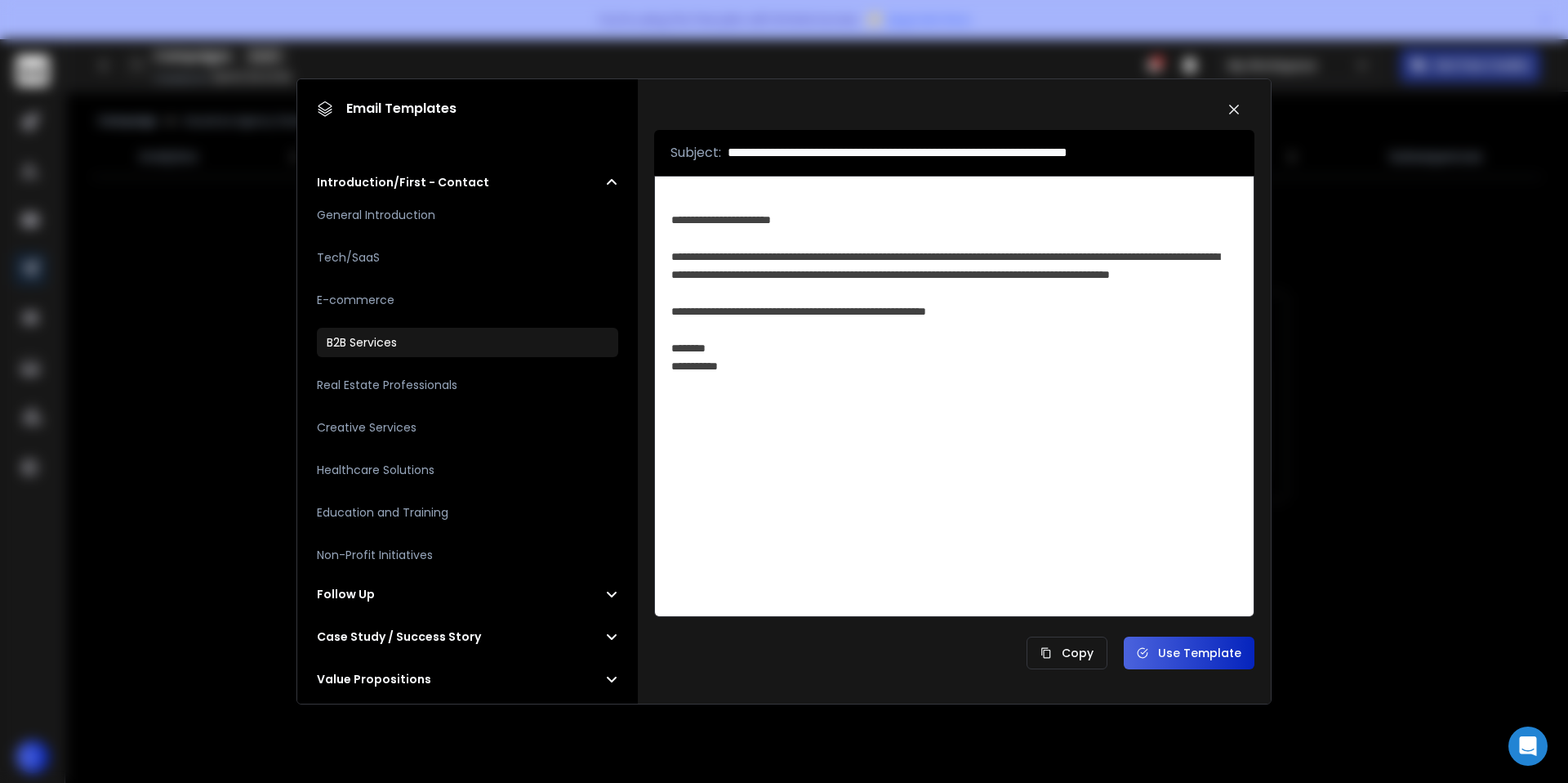
click at [394, 417] on div "Creative Services" at bounding box center [468, 427] width 302 height 30
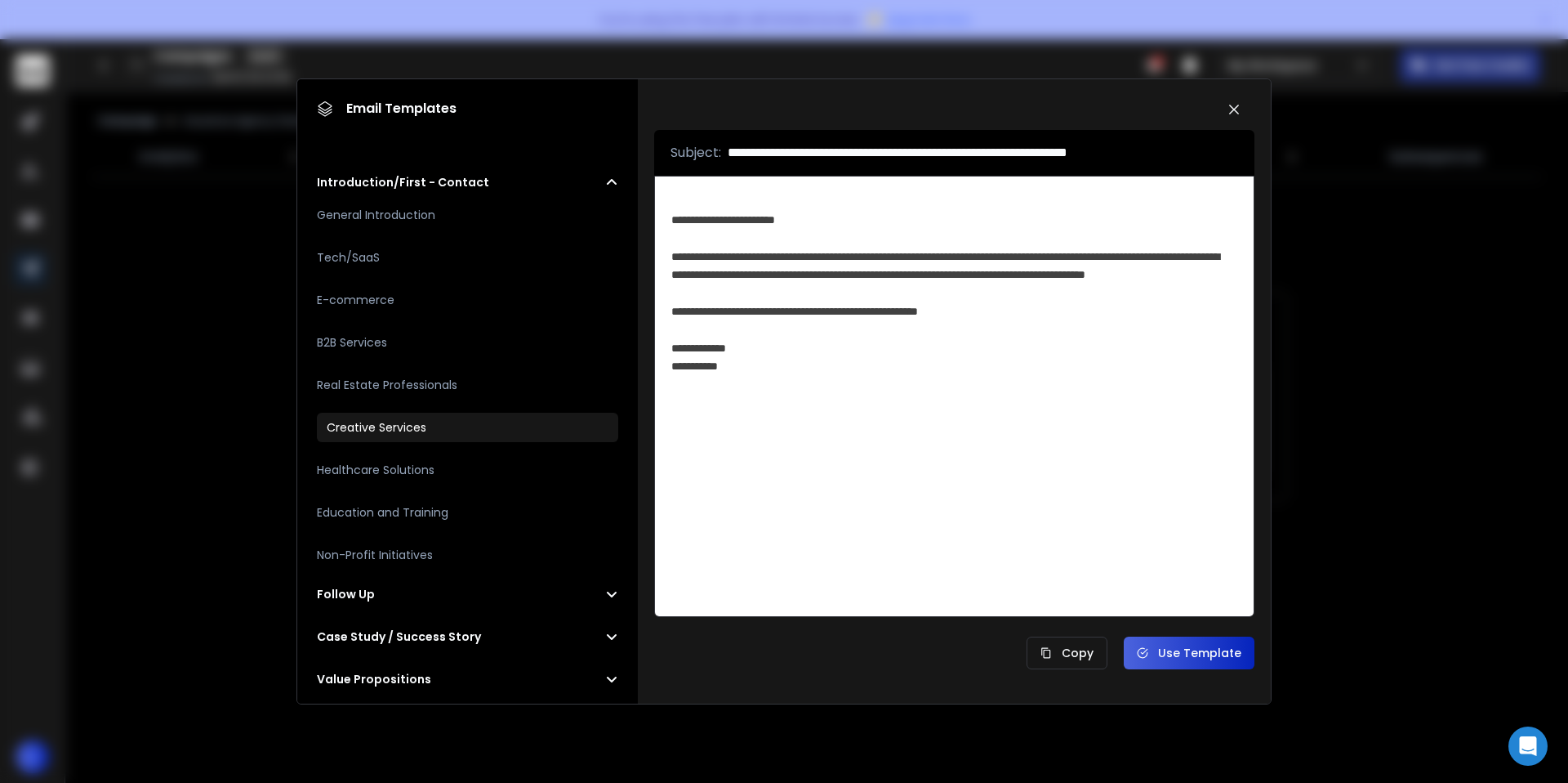
click at [362, 223] on h3 "Tech/SaaS" at bounding box center [376, 215] width 118 height 17
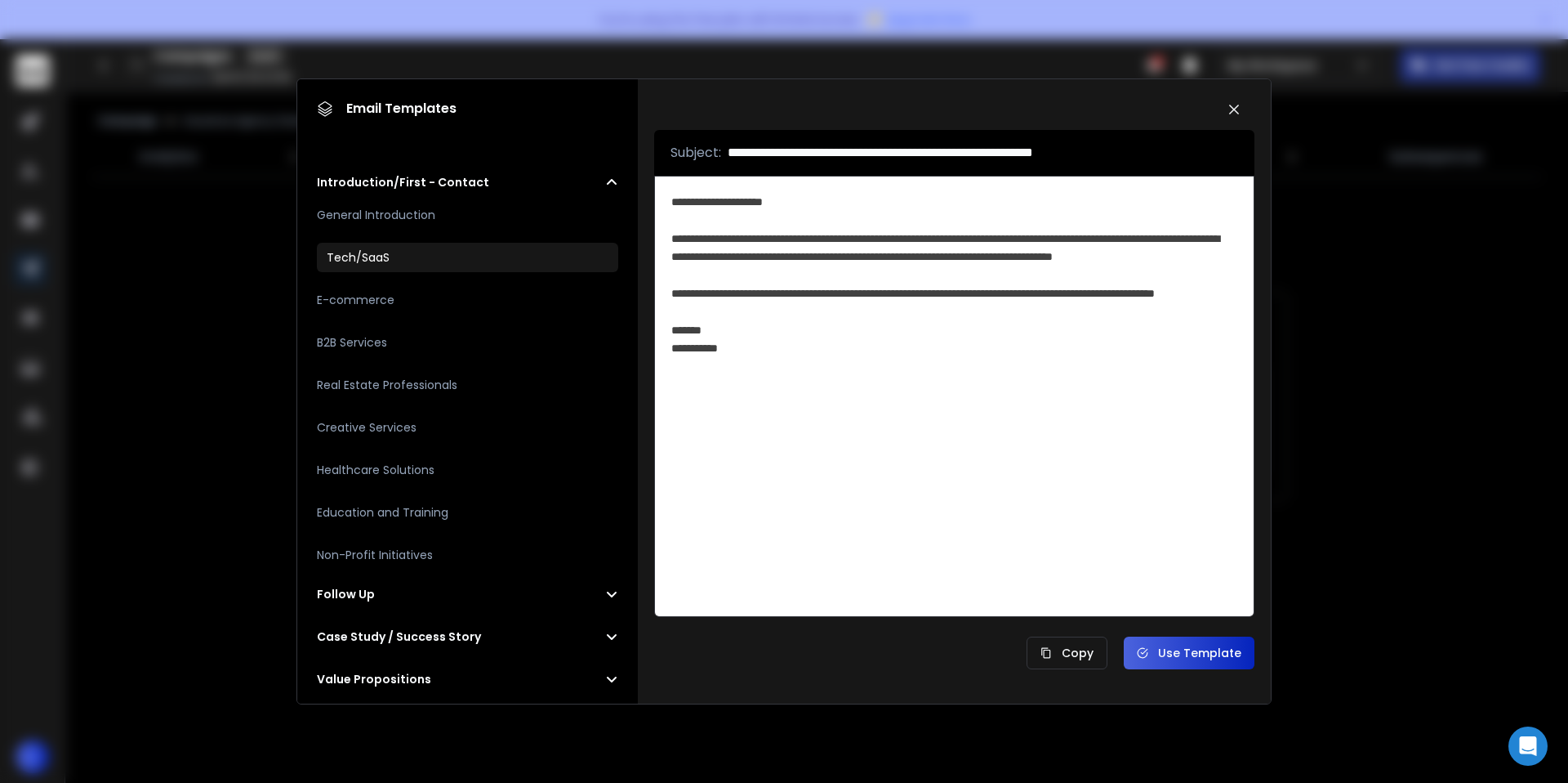
click at [445, 182] on button "Introduction/First - Contact" at bounding box center [468, 182] width 302 height 17
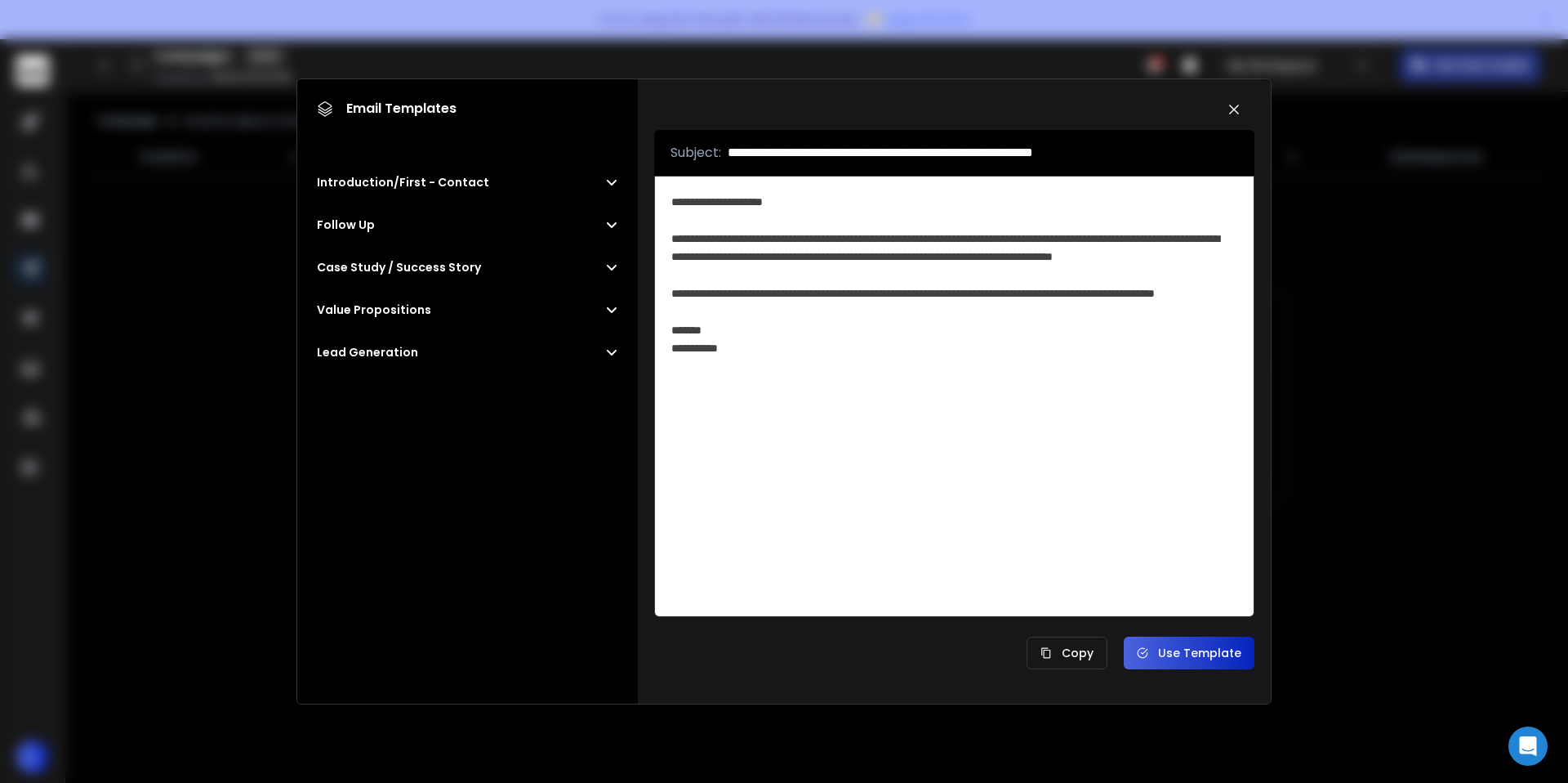
click at [445, 182] on button "Introduction/First - Contact" at bounding box center [468, 182] width 302 height 17
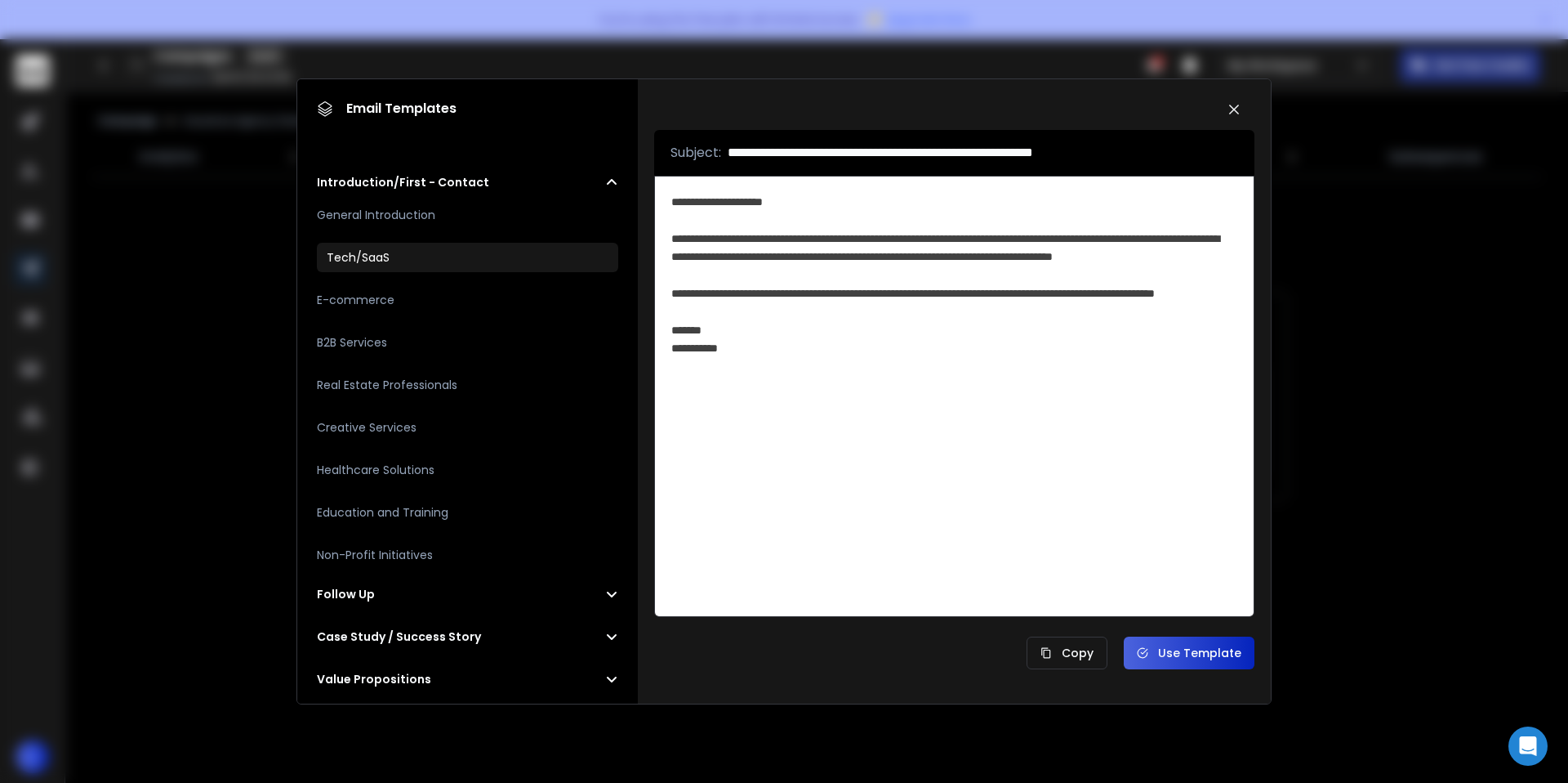
click at [445, 182] on button "Introduction/First - Contact" at bounding box center [468, 182] width 302 height 17
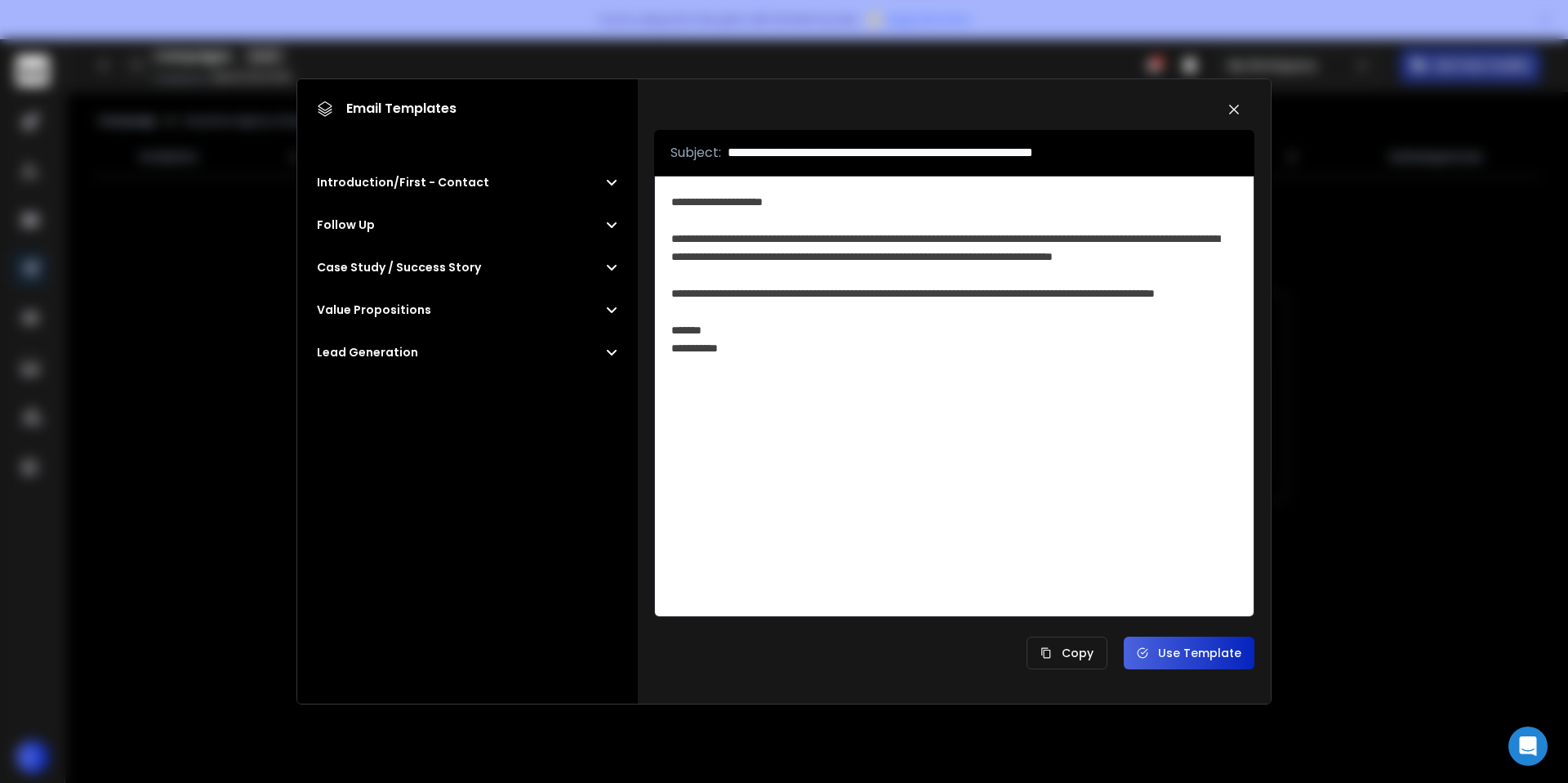
click at [429, 337] on div "Introduction/First - Contact Follow Up Case Study / Success Story Value Proposi…" at bounding box center [467, 425] width 341 height 575
click at [426, 345] on button "Lead Generation" at bounding box center [468, 352] width 302 height 17
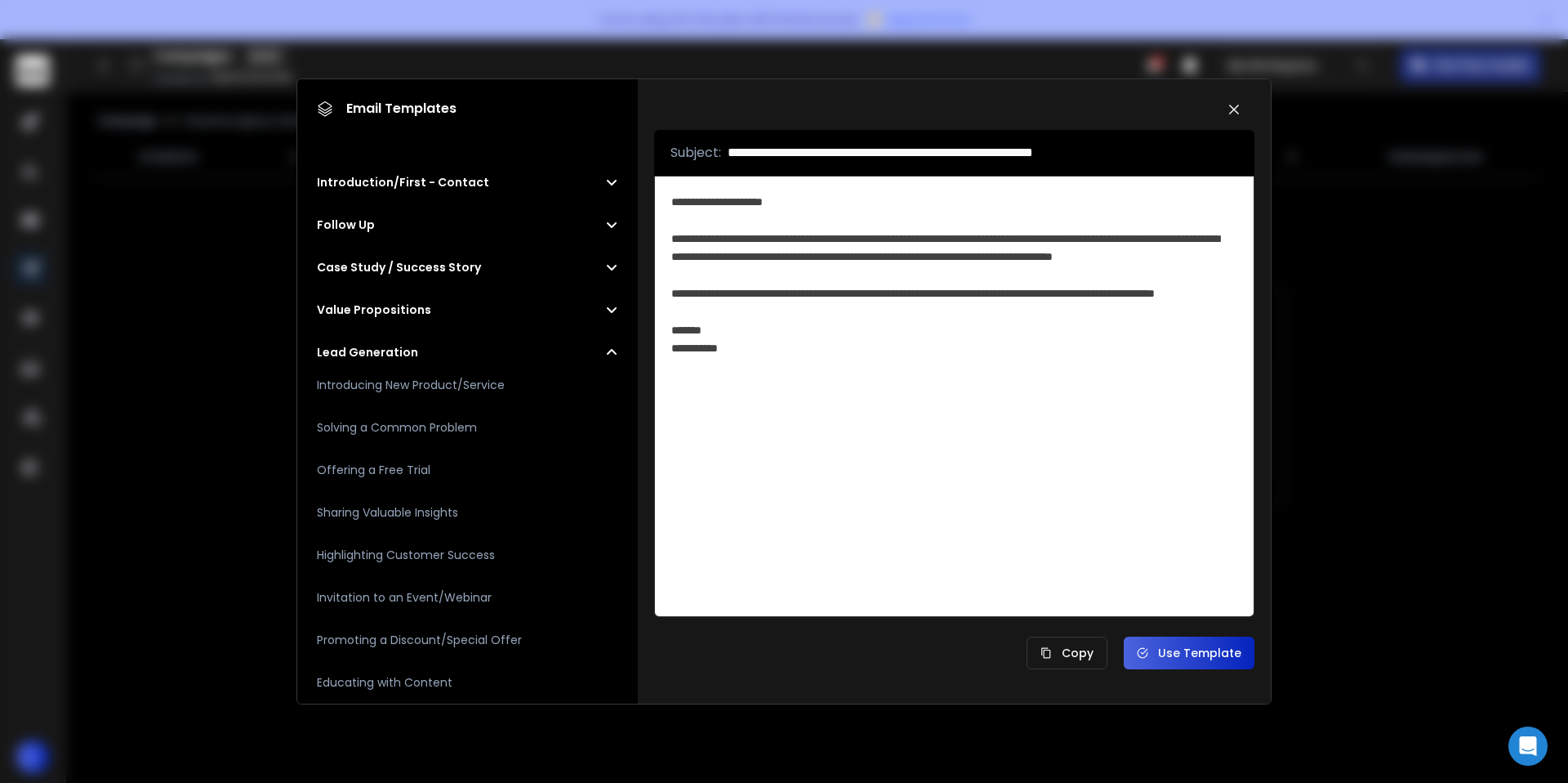
click at [434, 393] on h3 "Solving a Common Problem" at bounding box center [411, 385] width 188 height 17
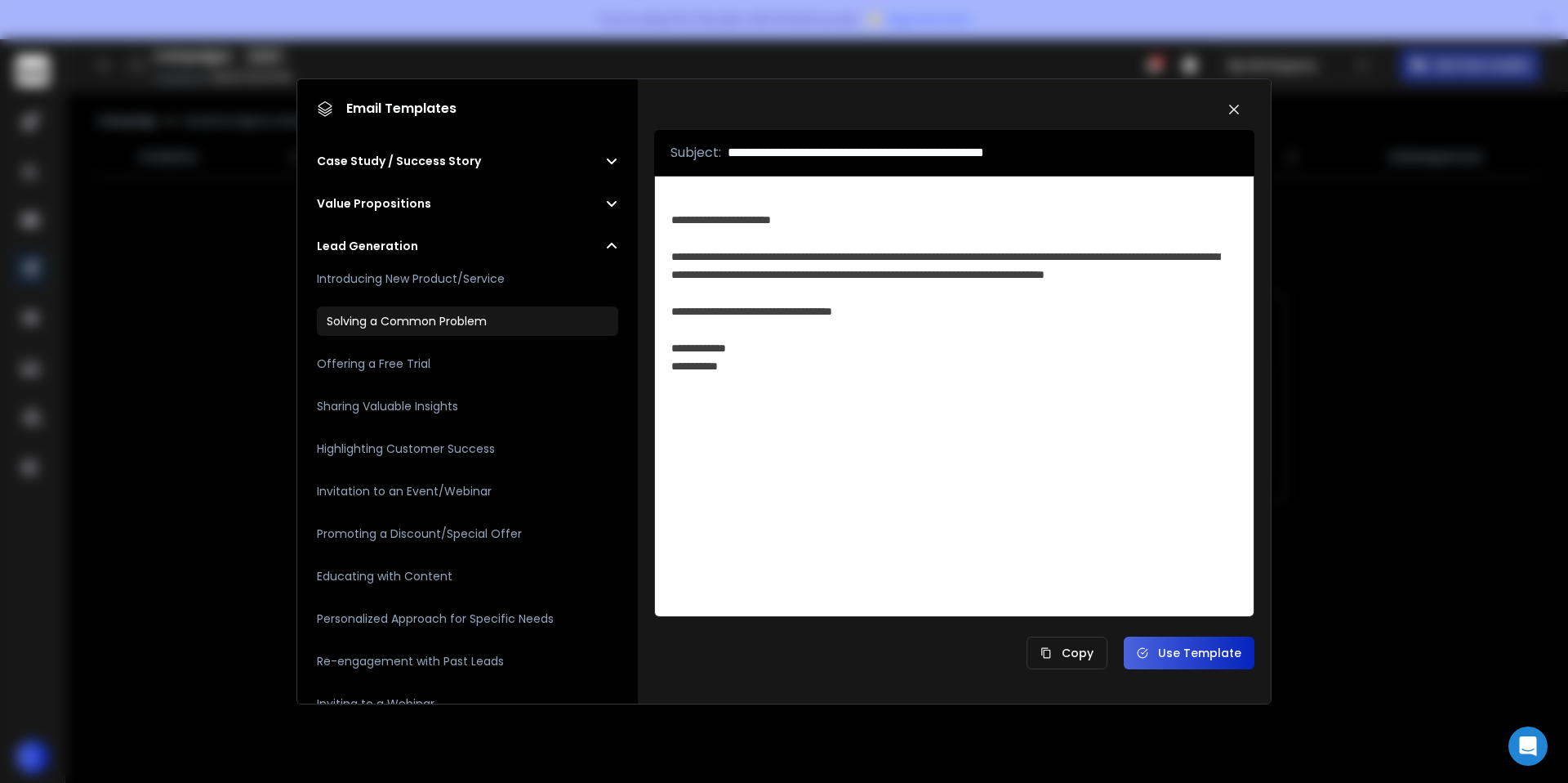
scroll to position [112, 0]
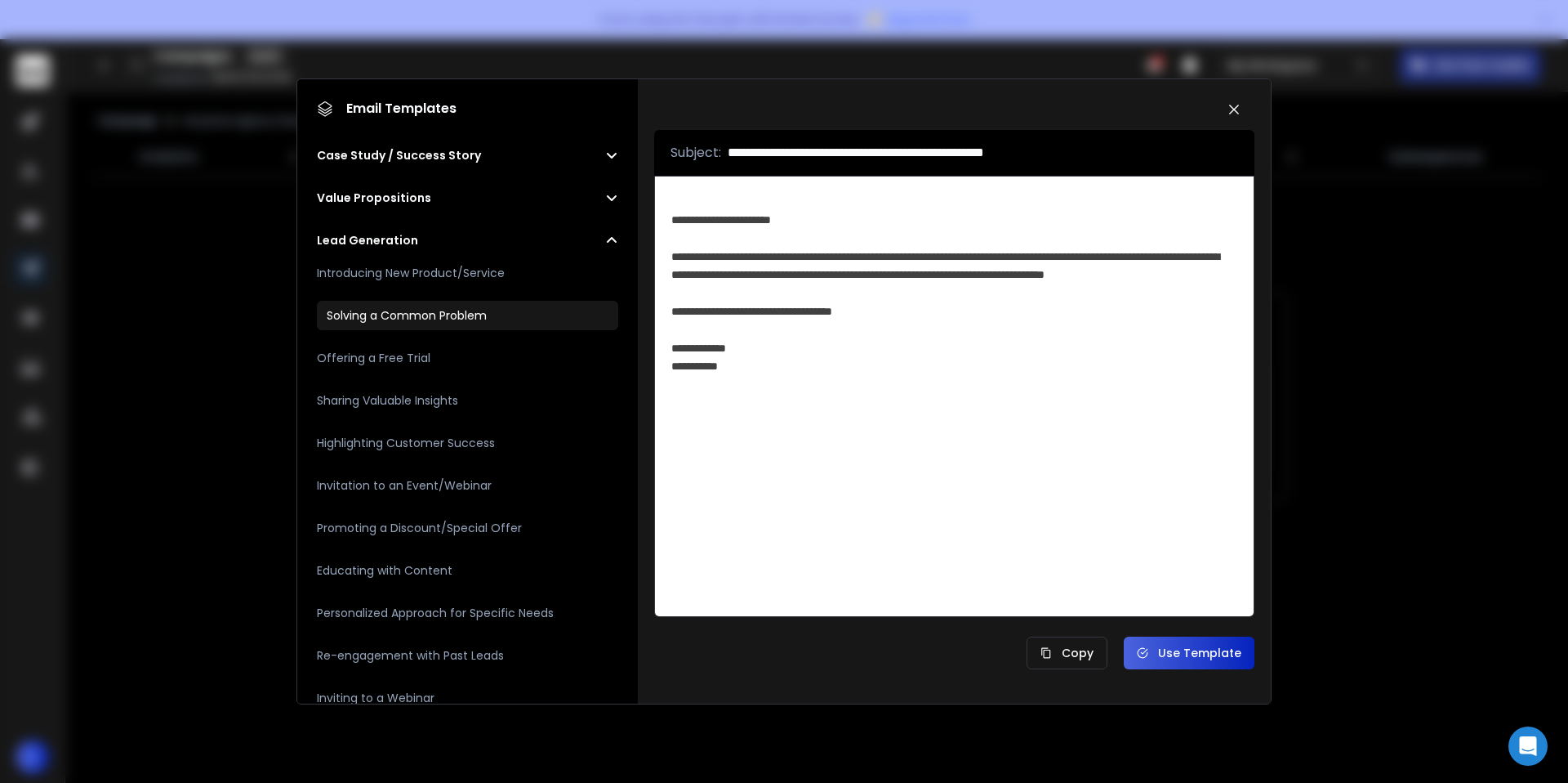
click at [427, 281] on h3 "Highlighting Customer Success" at bounding box center [411, 273] width 188 height 17
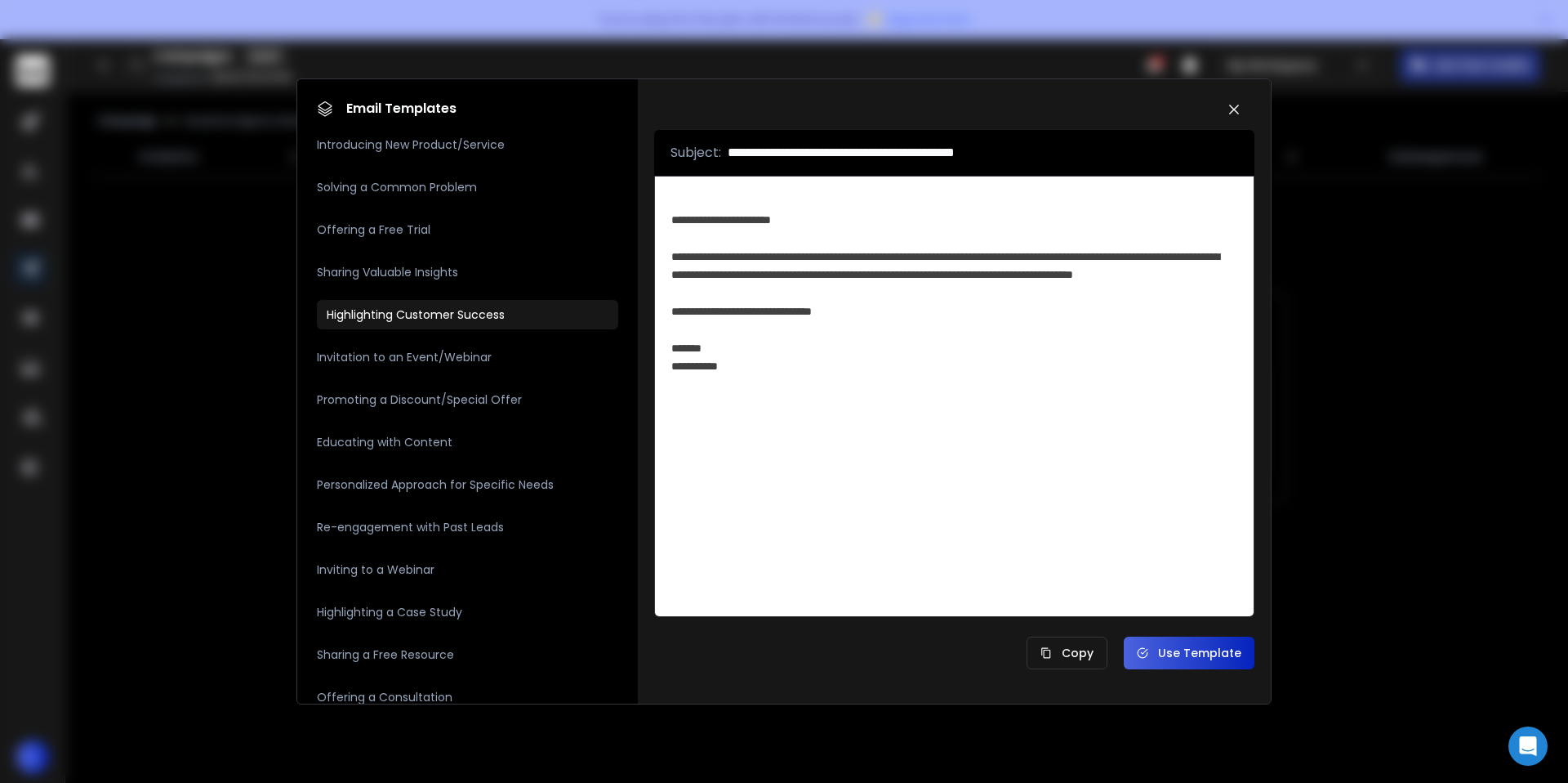
scroll to position [239, 0]
click at [405, 154] on h3 "Educating with Content" at bounding box center [411, 145] width 188 height 17
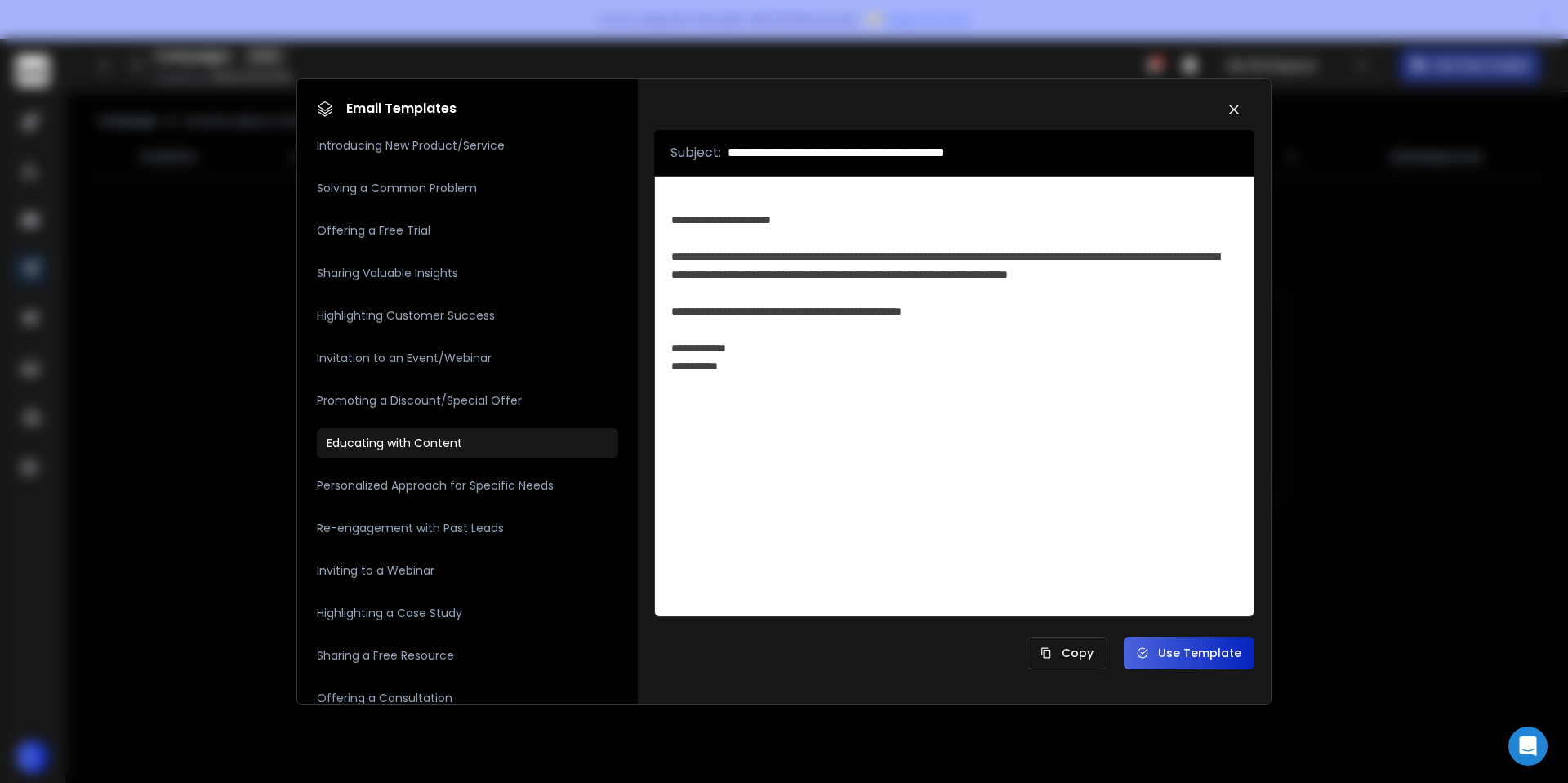
scroll to position [275, 0]
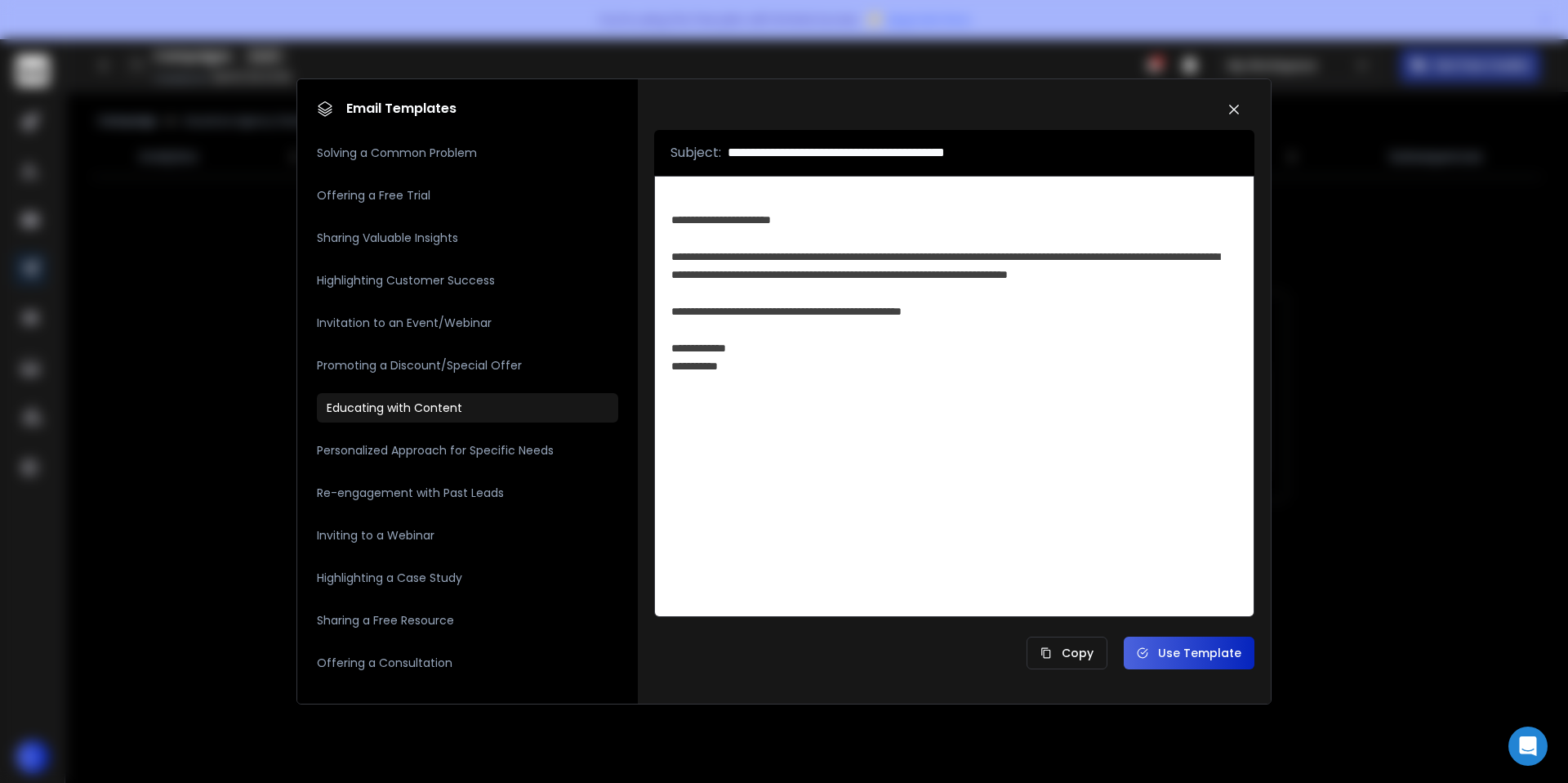
click at [388, 118] on h3 "Offering a Consultation" at bounding box center [411, 111] width 188 height 17
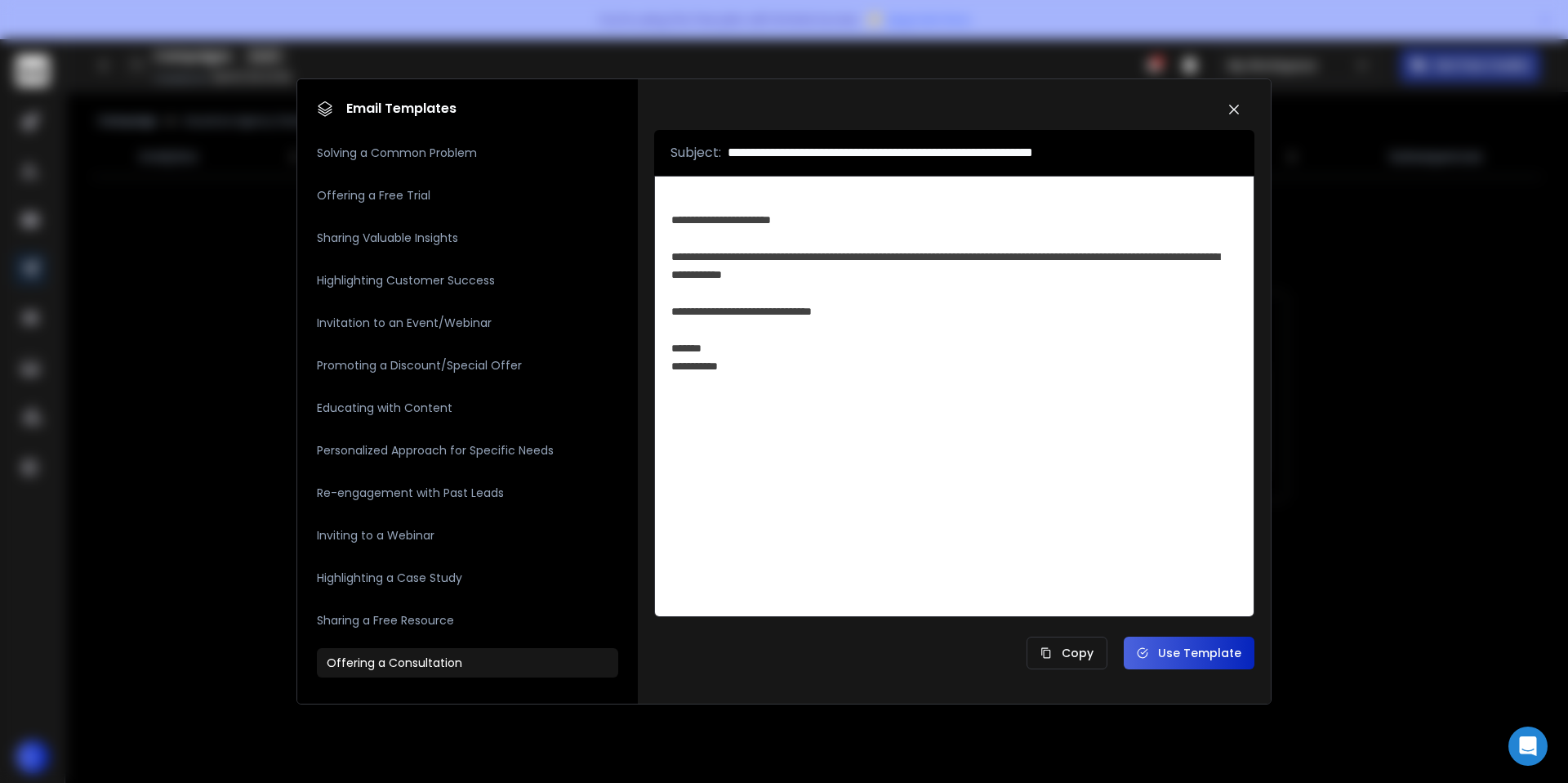
click at [393, 118] on h3 "Sharing a Free Resource" at bounding box center [411, 111] width 188 height 17
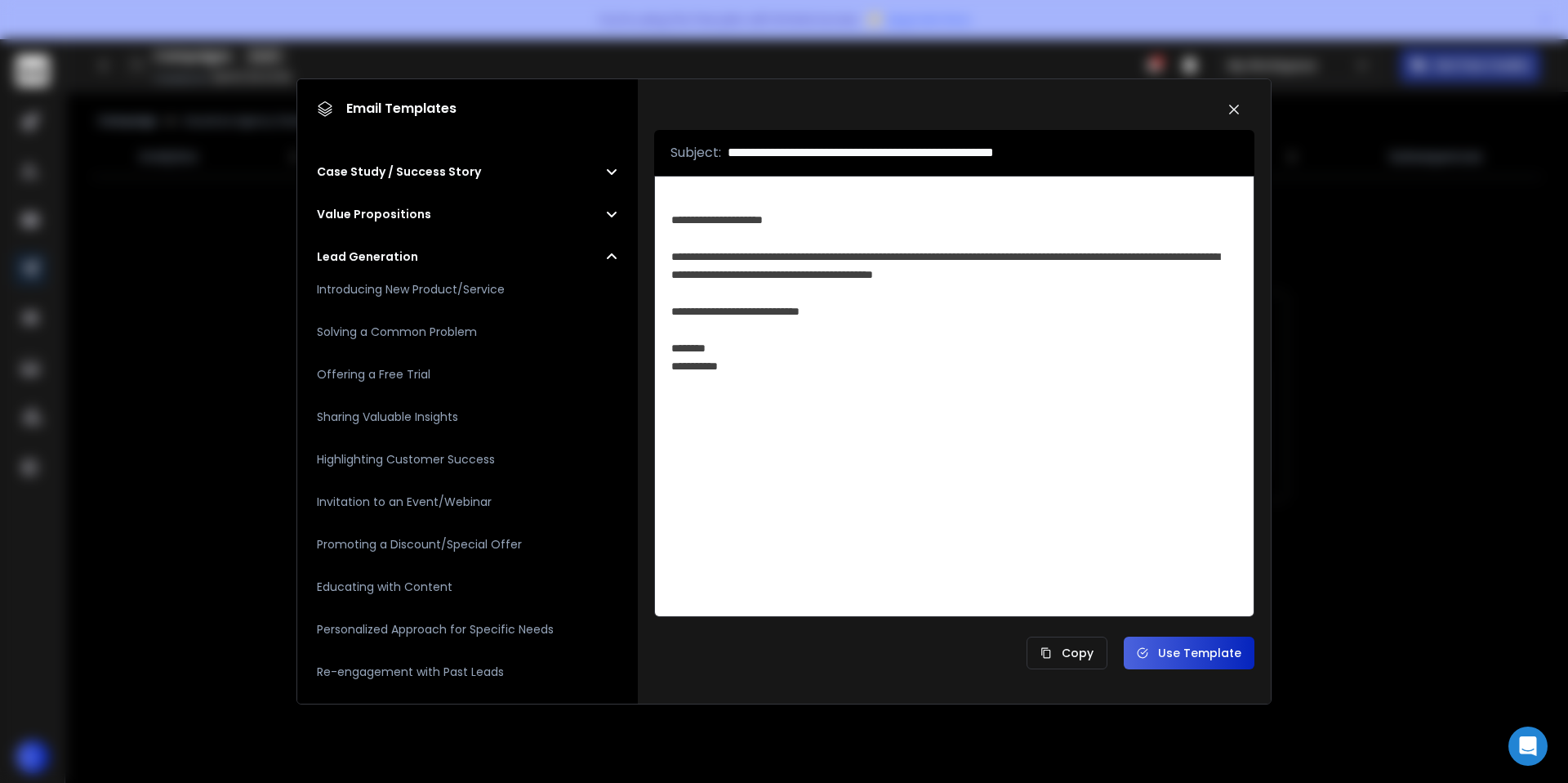
scroll to position [0, 0]
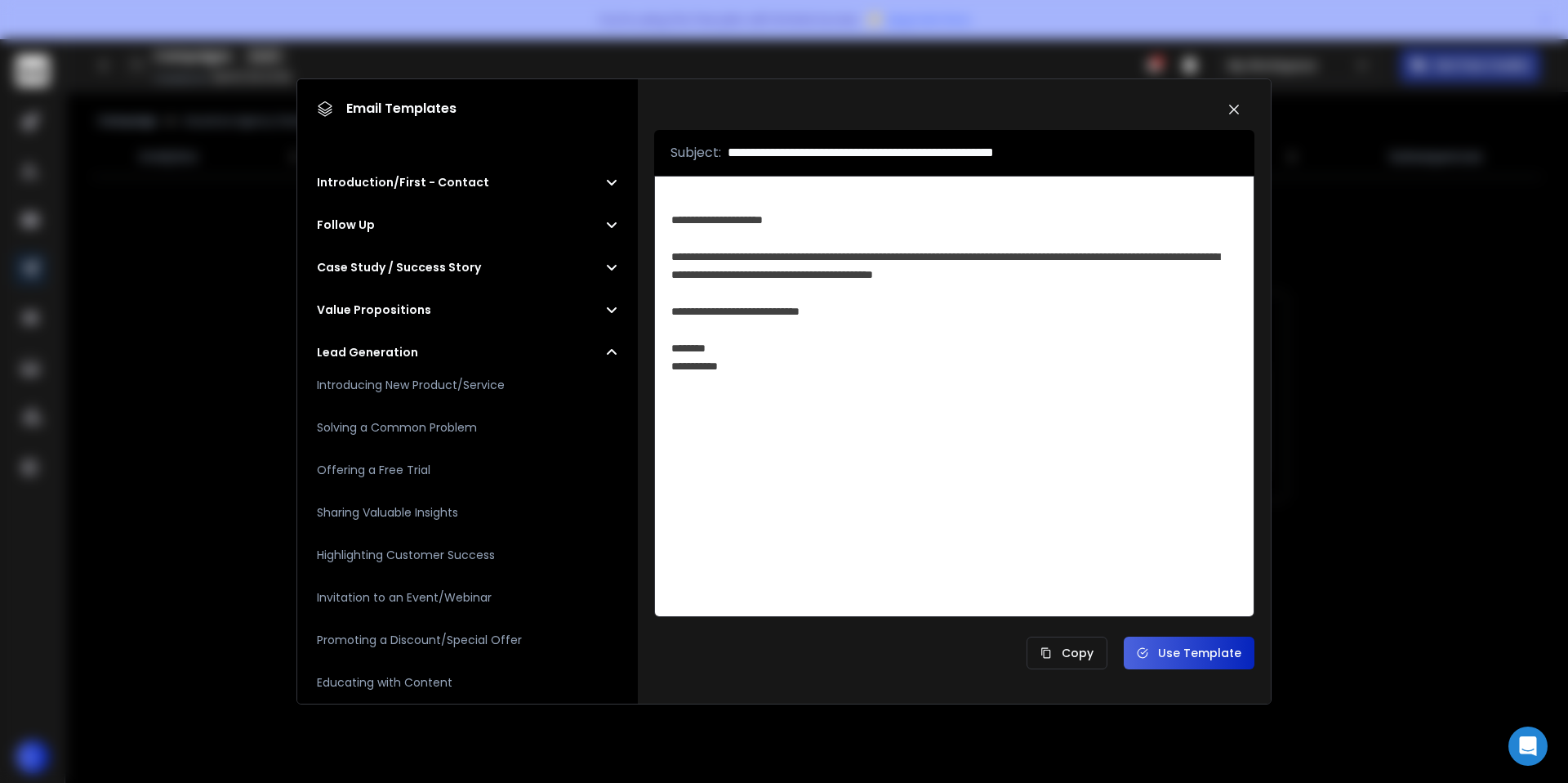
click at [361, 396] on div "Introducing New Product/Service" at bounding box center [468, 385] width 302 height 30
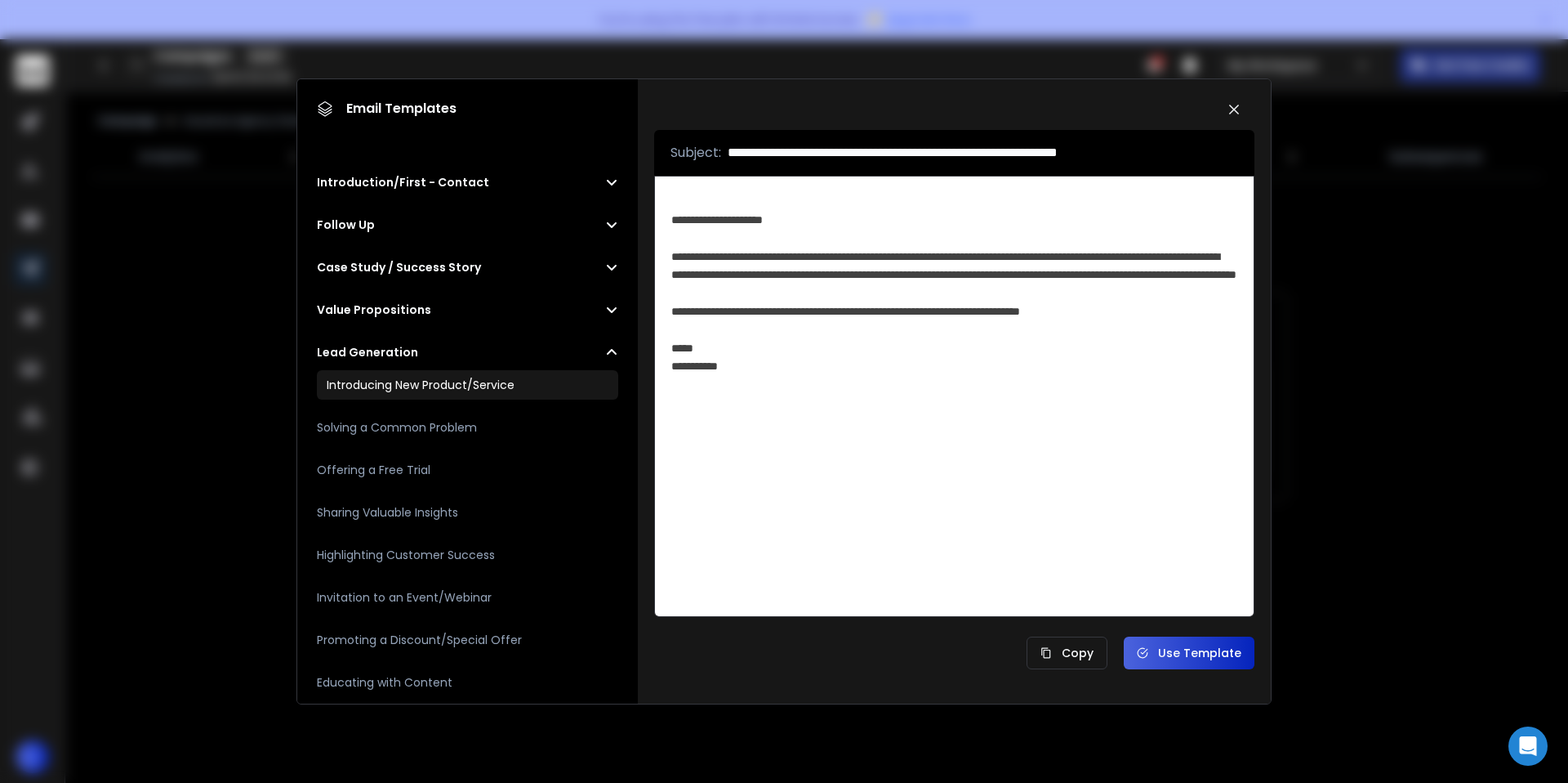
click at [375, 349] on button "Lead Generation" at bounding box center [468, 352] width 302 height 17
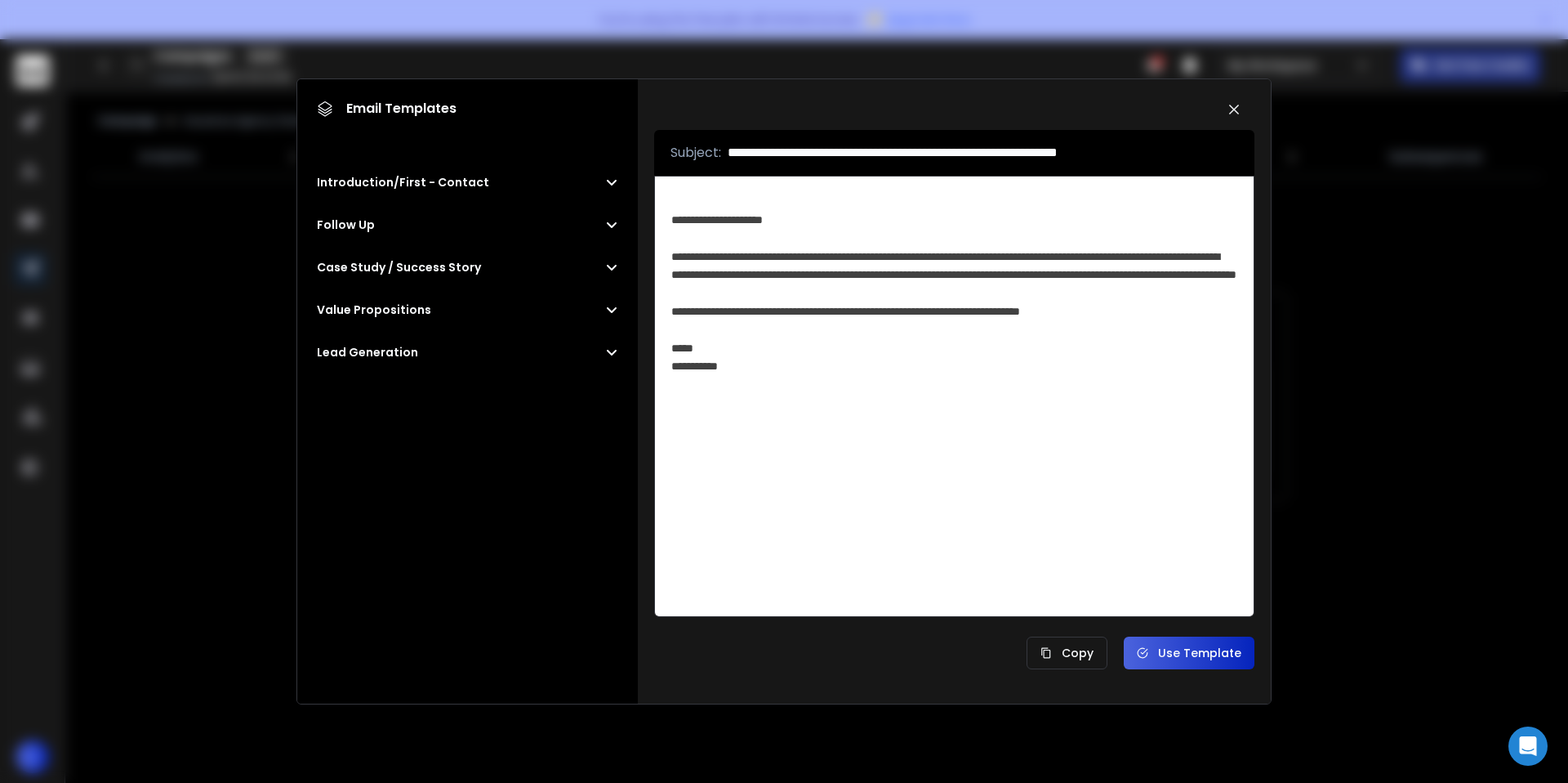
click at [390, 170] on div "Introduction/First - Contact Follow Up Case Study / Success Story Value Proposi…" at bounding box center [467, 425] width 341 height 575
click at [390, 180] on button "Introduction/First - Contact" at bounding box center [468, 182] width 302 height 17
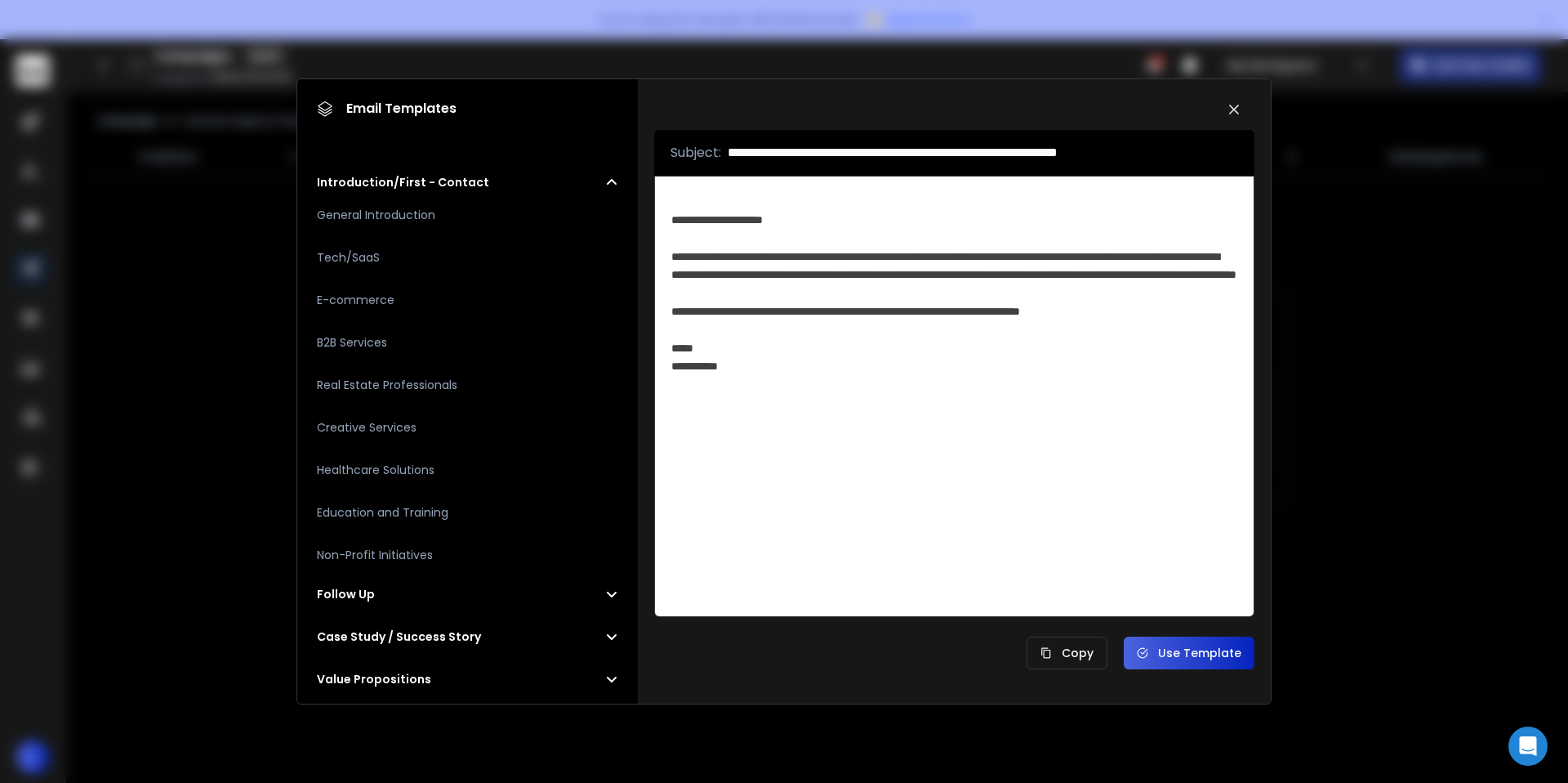
click at [364, 223] on h3 "Tech/SaaS" at bounding box center [376, 215] width 118 height 17
type input "**********"
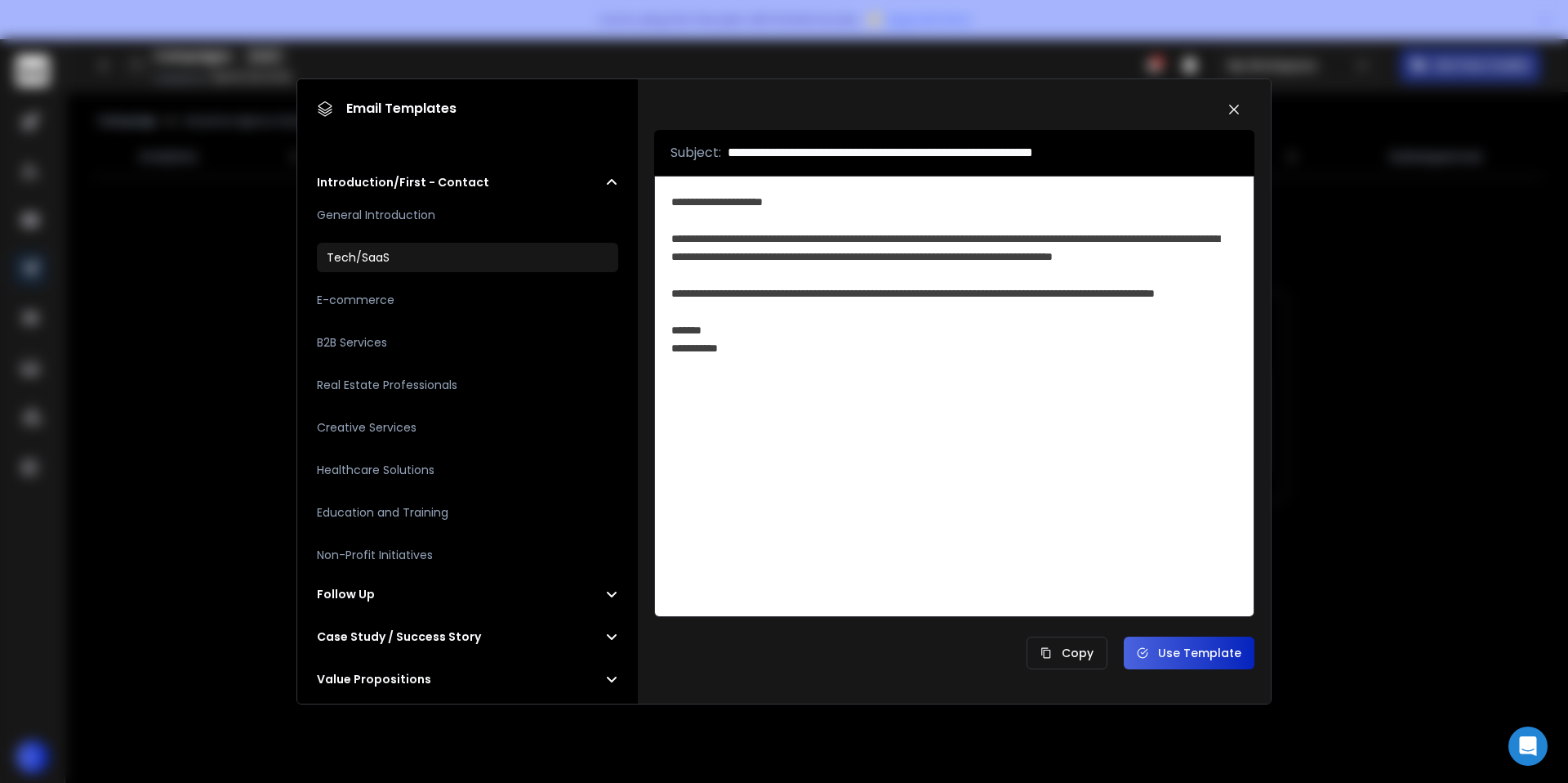
drag, startPoint x: 807, startPoint y: 286, endPoint x: 822, endPoint y: 425, distance: 139.8
click at [822, 425] on div "**********" at bounding box center [954, 397] width 598 height 440
click at [1183, 646] on button "Use Template" at bounding box center [1189, 653] width 130 height 33
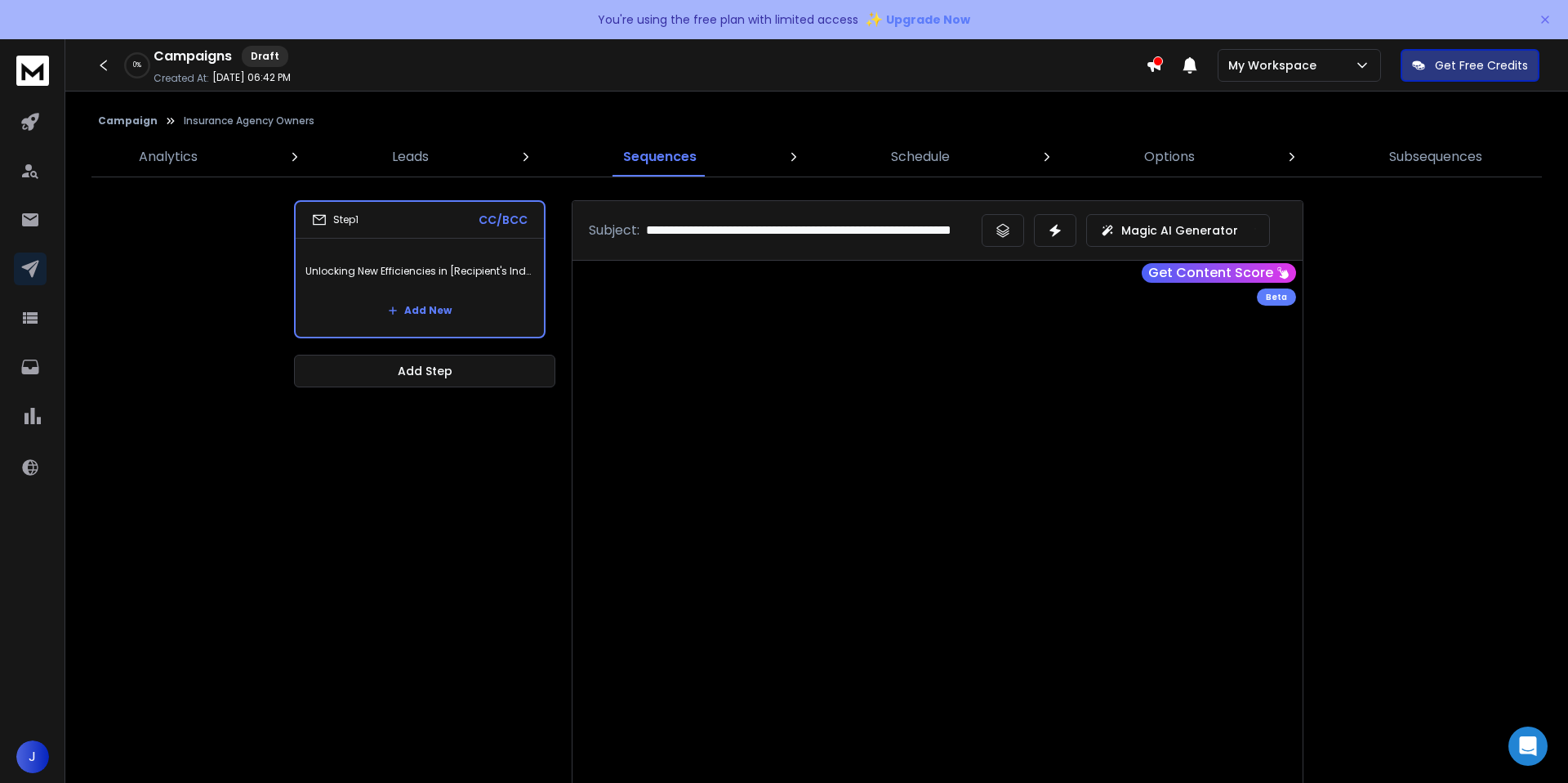
type input "**********"
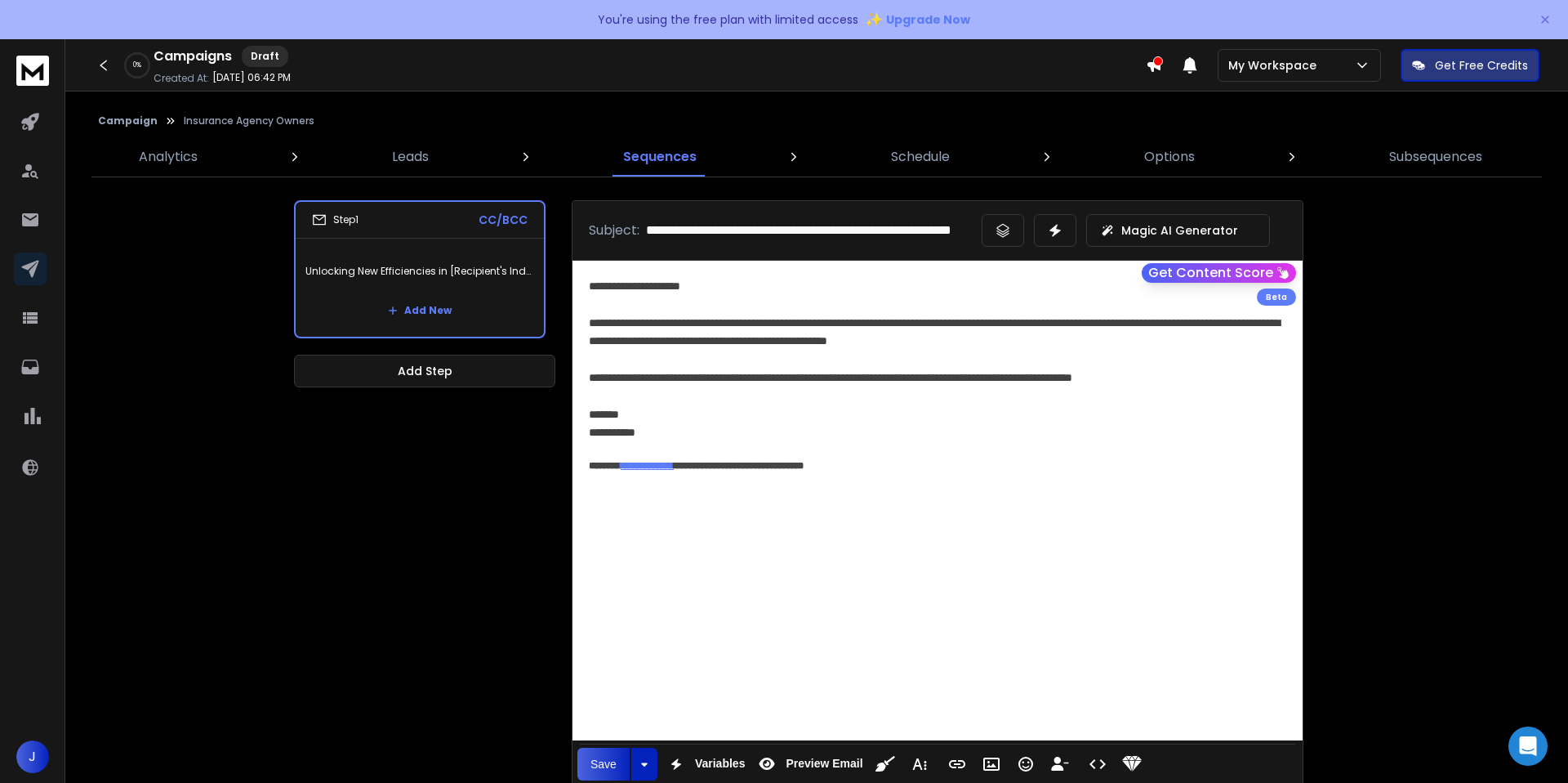
click at [409, 515] on div "Step 1 CC/BCC Unlocking New Efficiencies in [Recipient's Industry] Add New Add …" at bounding box center [424, 493] width 261 height 587
click at [437, 370] on button "Add Step" at bounding box center [424, 371] width 261 height 33
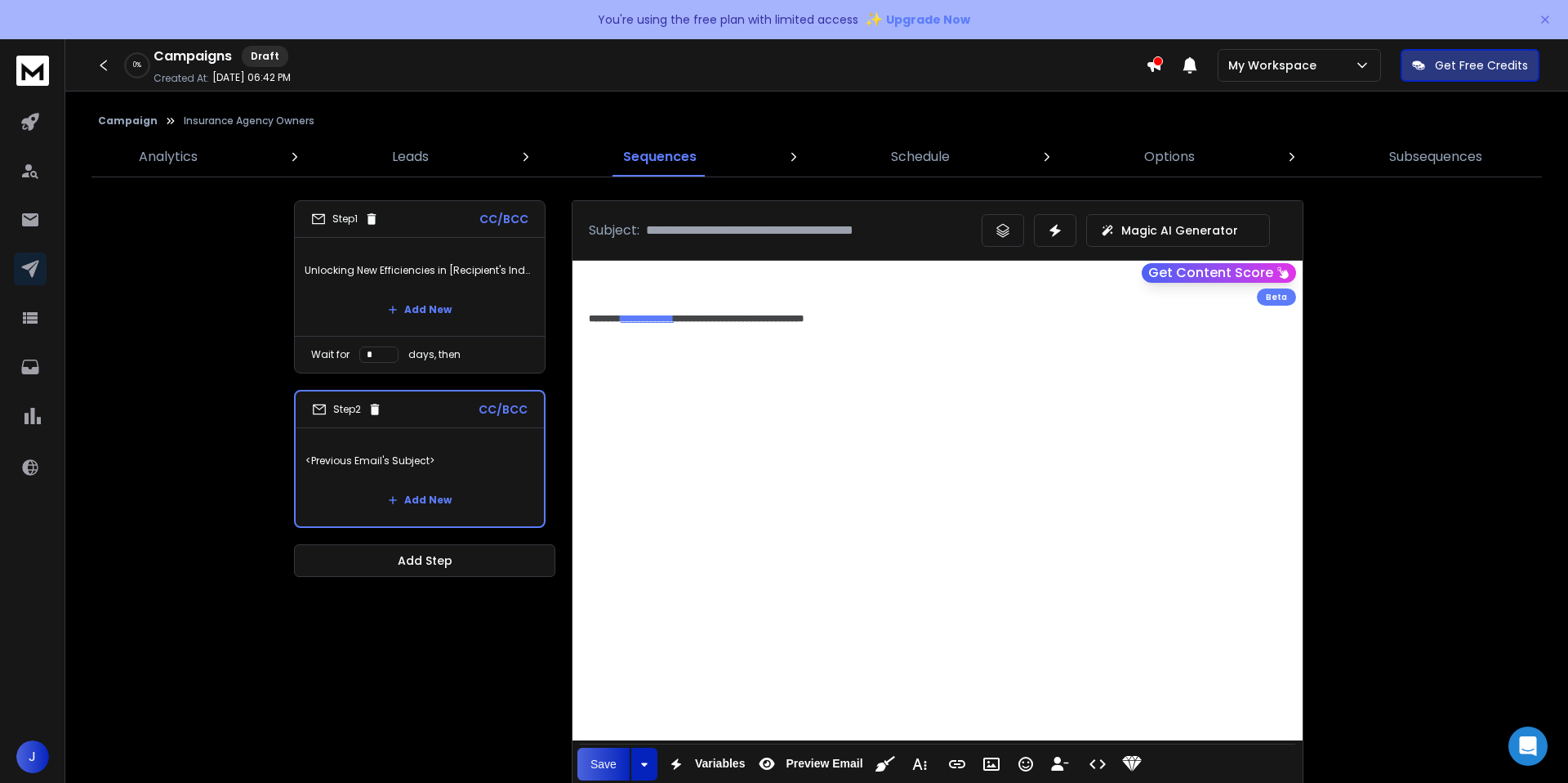
click at [377, 415] on icon at bounding box center [375, 410] width 15 height 15
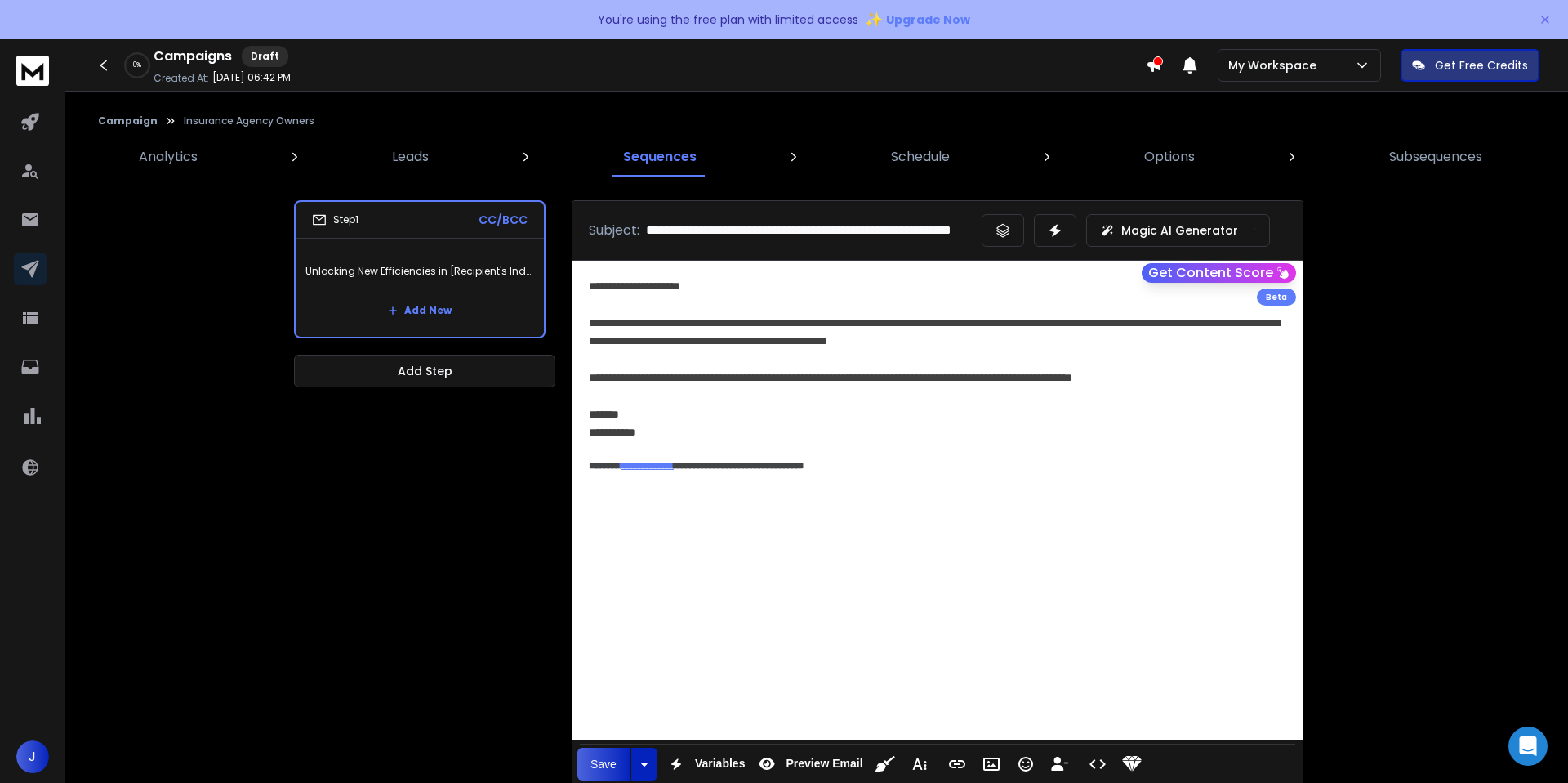
click at [736, 470] on div "**********" at bounding box center [937, 495] width 730 height 470
drag, startPoint x: 878, startPoint y: 469, endPoint x: 592, endPoint y: 468, distance: 286.0
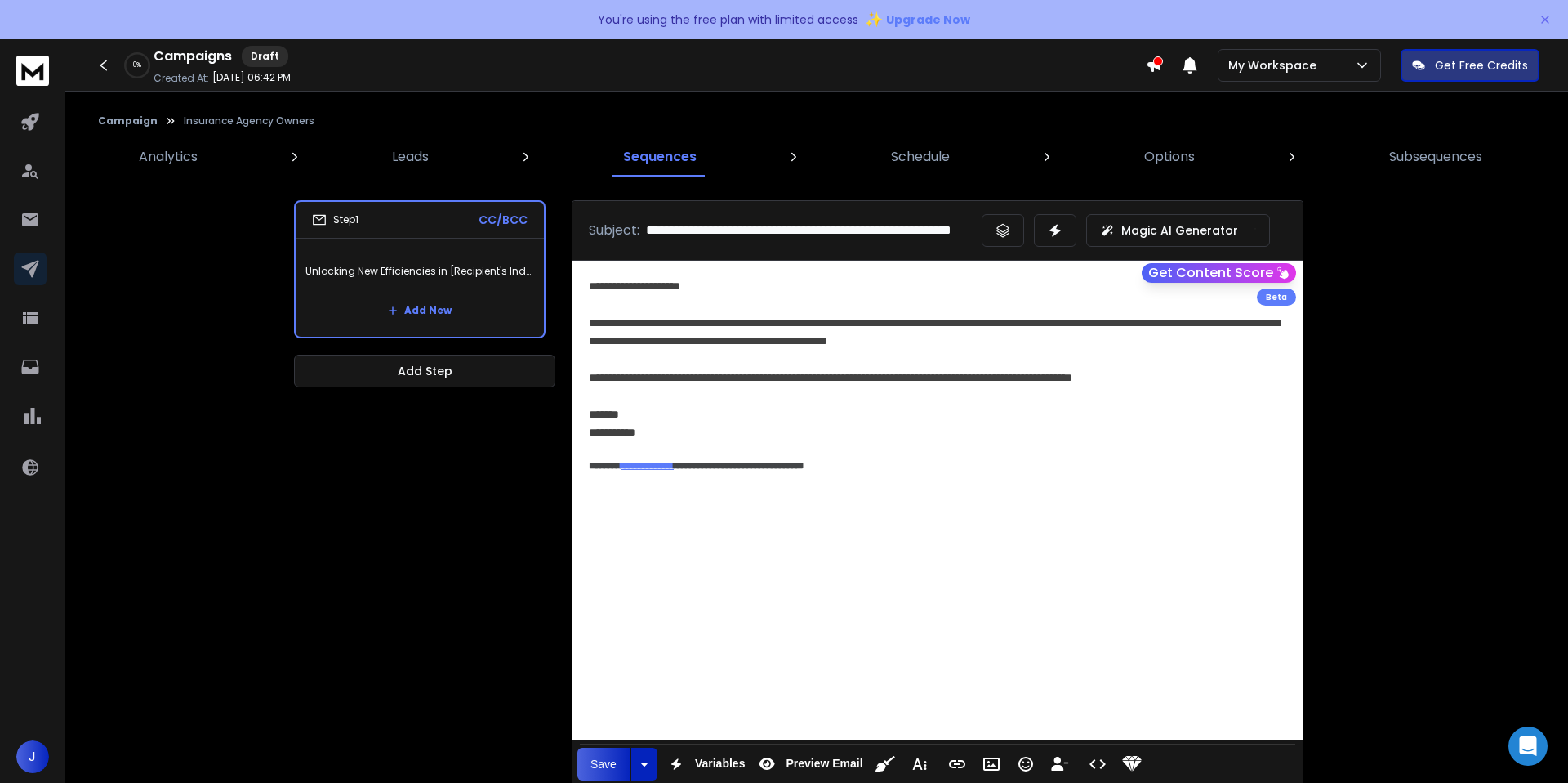
click at [596, 468] on div "**********" at bounding box center [937, 495] width 730 height 470
click at [592, 468] on div "**********" at bounding box center [937, 495] width 730 height 470
click at [615, 544] on div "**********" at bounding box center [937, 495] width 730 height 470
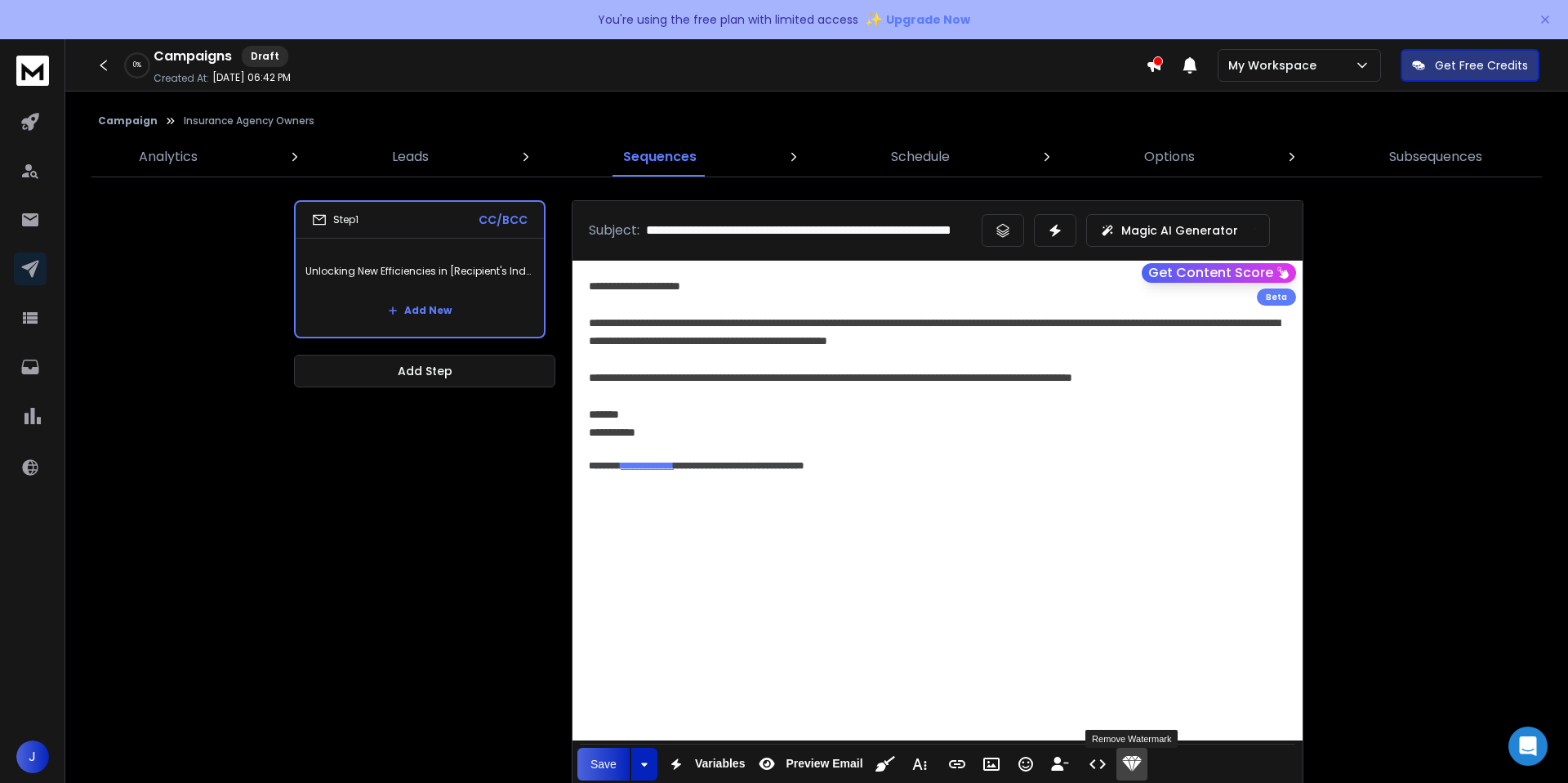
click at [1124, 758] on icon "button" at bounding box center [1132, 763] width 20 height 16
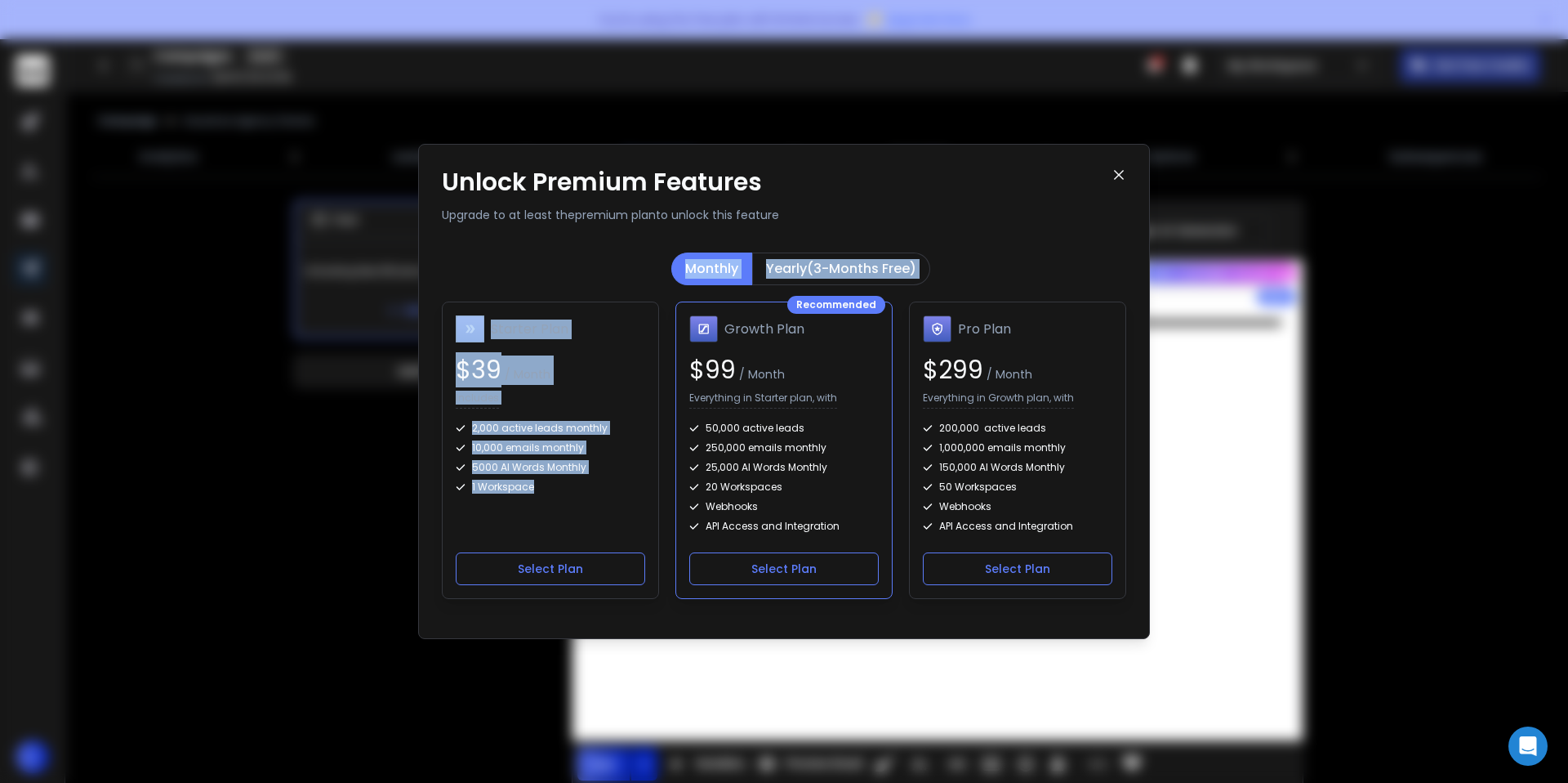
drag, startPoint x: 506, startPoint y: 273, endPoint x: 562, endPoint y: 520, distance: 253.3
click at [562, 520] on div "Monthly Yearly(3-Months Free) Starter Plan $ 39 / Month Includes 2,000 active l…" at bounding box center [784, 434] width 684 height 364
click at [562, 520] on div "Starter Plan $ 39 / Month Includes 2,000 active leads monthly 10,000 emails mon…" at bounding box center [551, 425] width 190 height 218
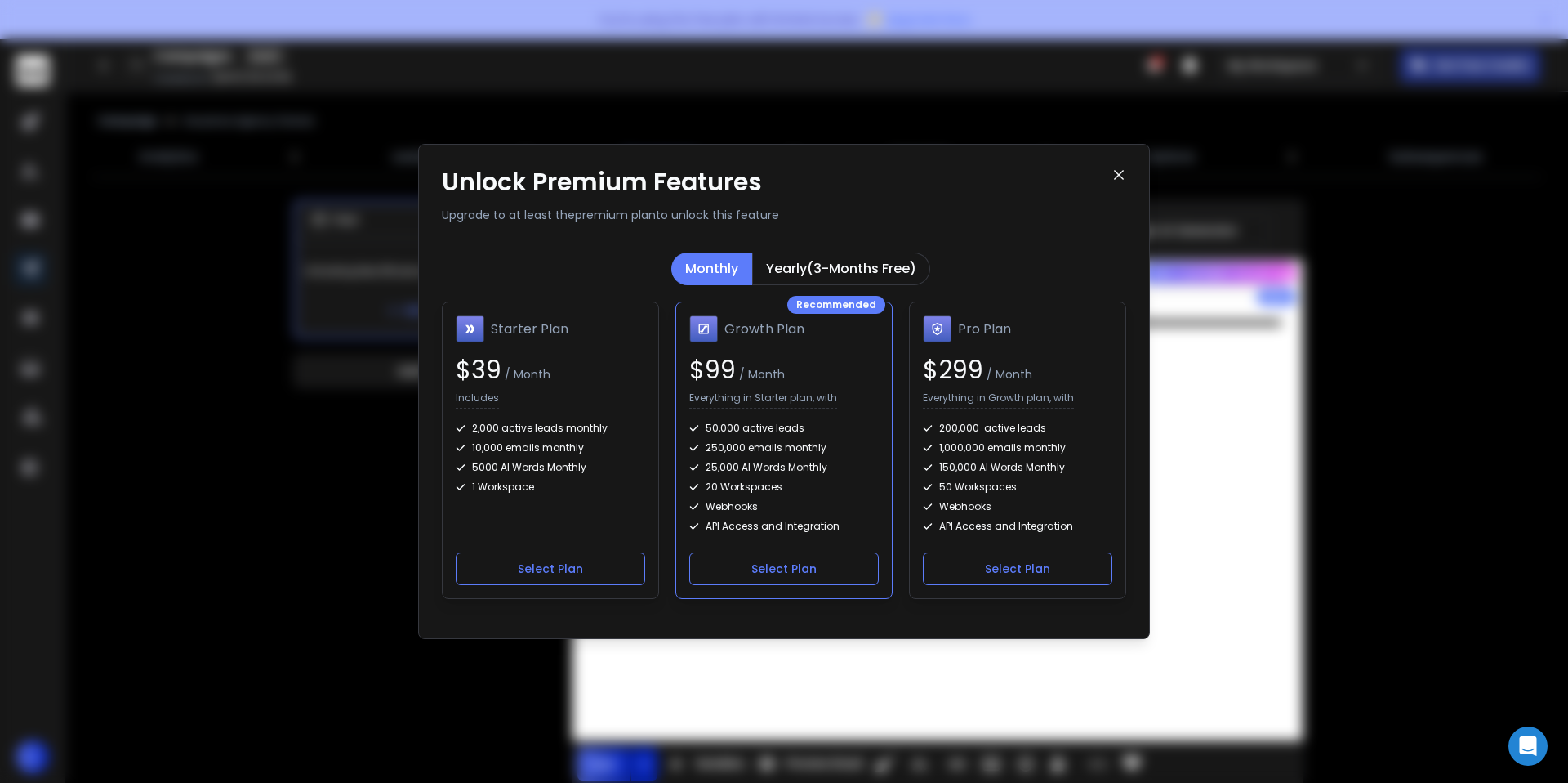
click at [303, 457] on div "Unlock Premium Features Upgrade to at least the premium plan to unlock this fea…" at bounding box center [784, 392] width 1568 height 529
click at [1118, 176] on icon at bounding box center [1119, 175] width 10 height 10
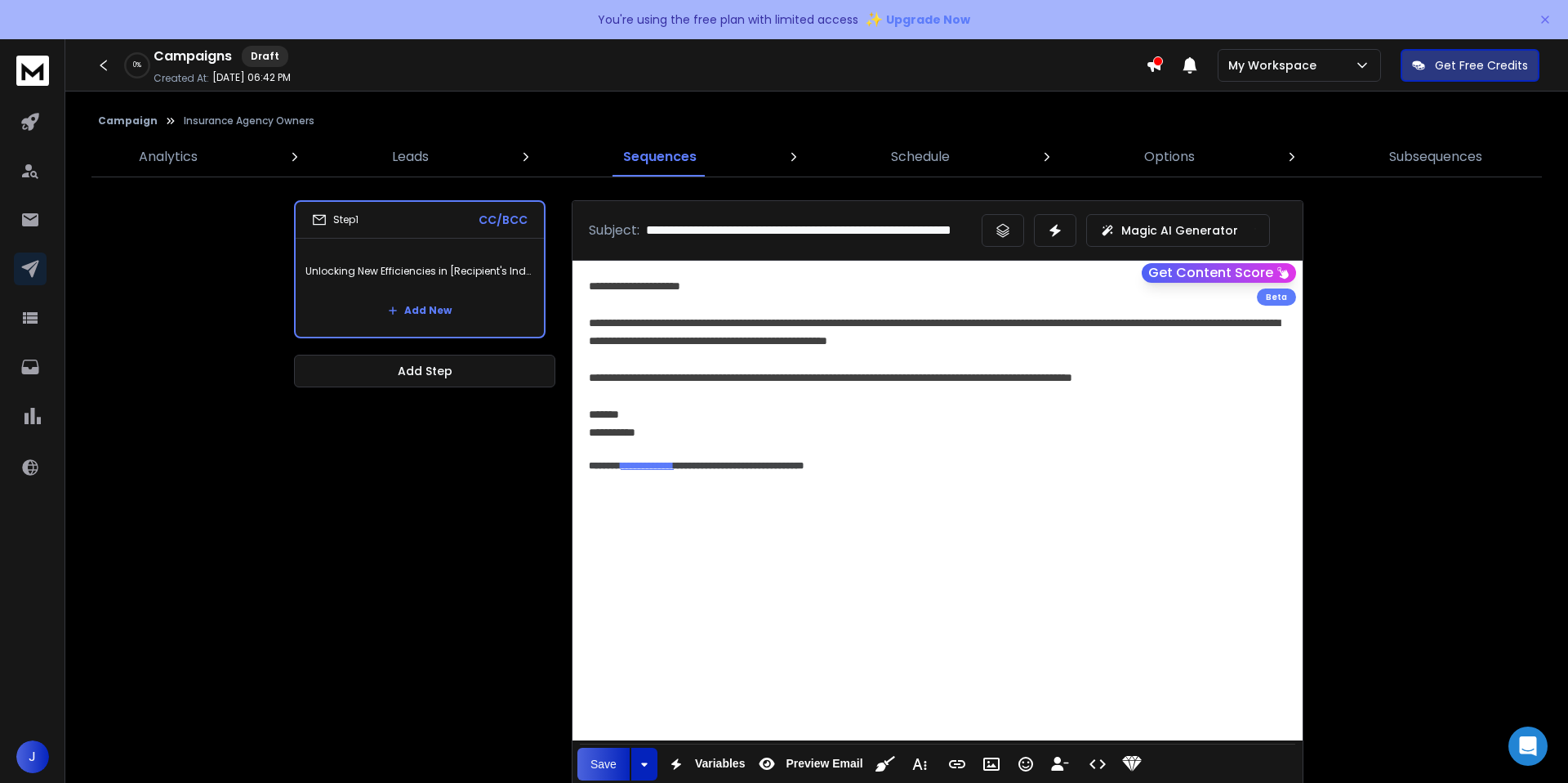
type input "**********"
